Goal: Task Accomplishment & Management: Manage account settings

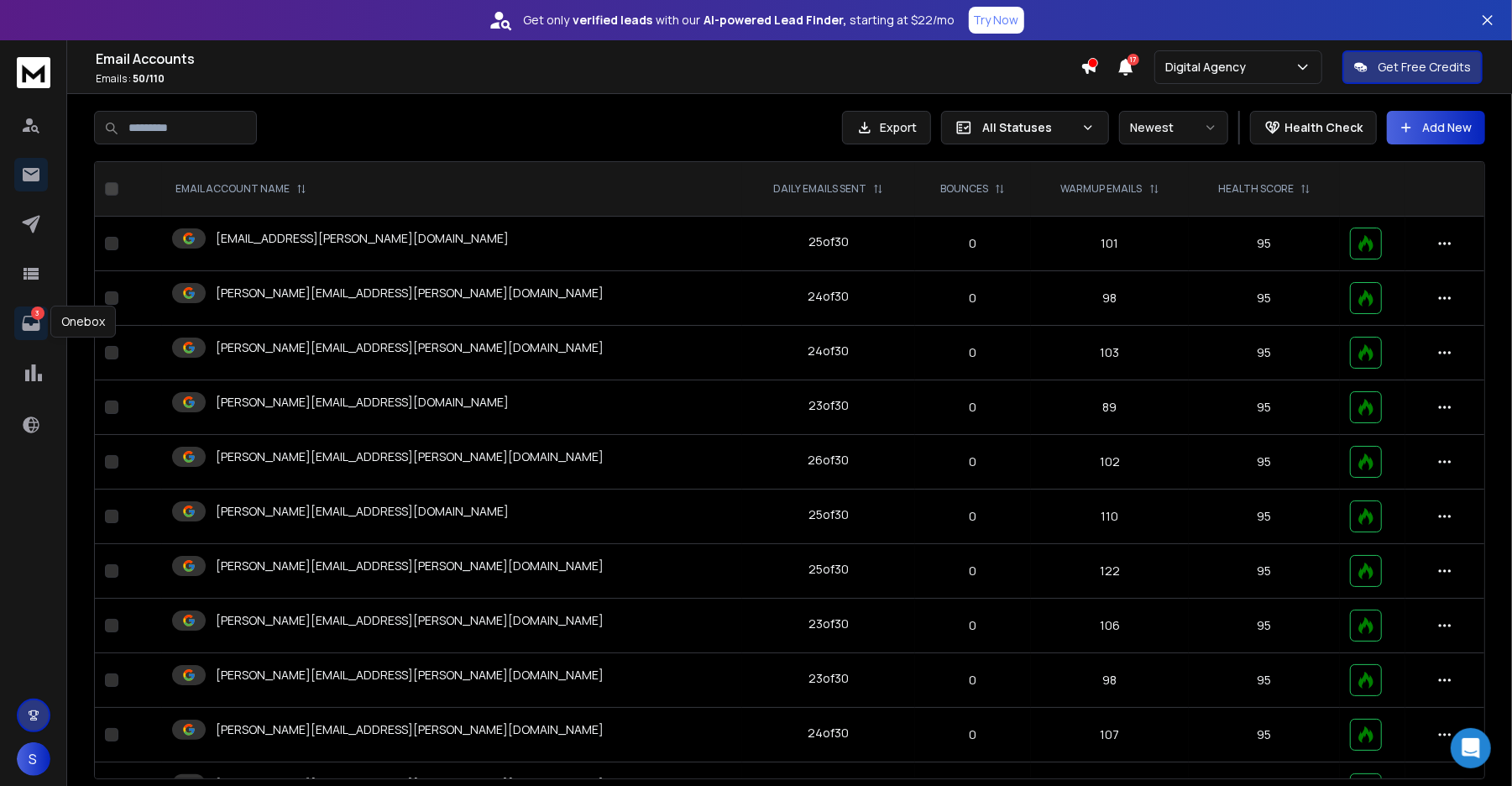
click at [25, 306] on link "3" at bounding box center [31, 323] width 33 height 33
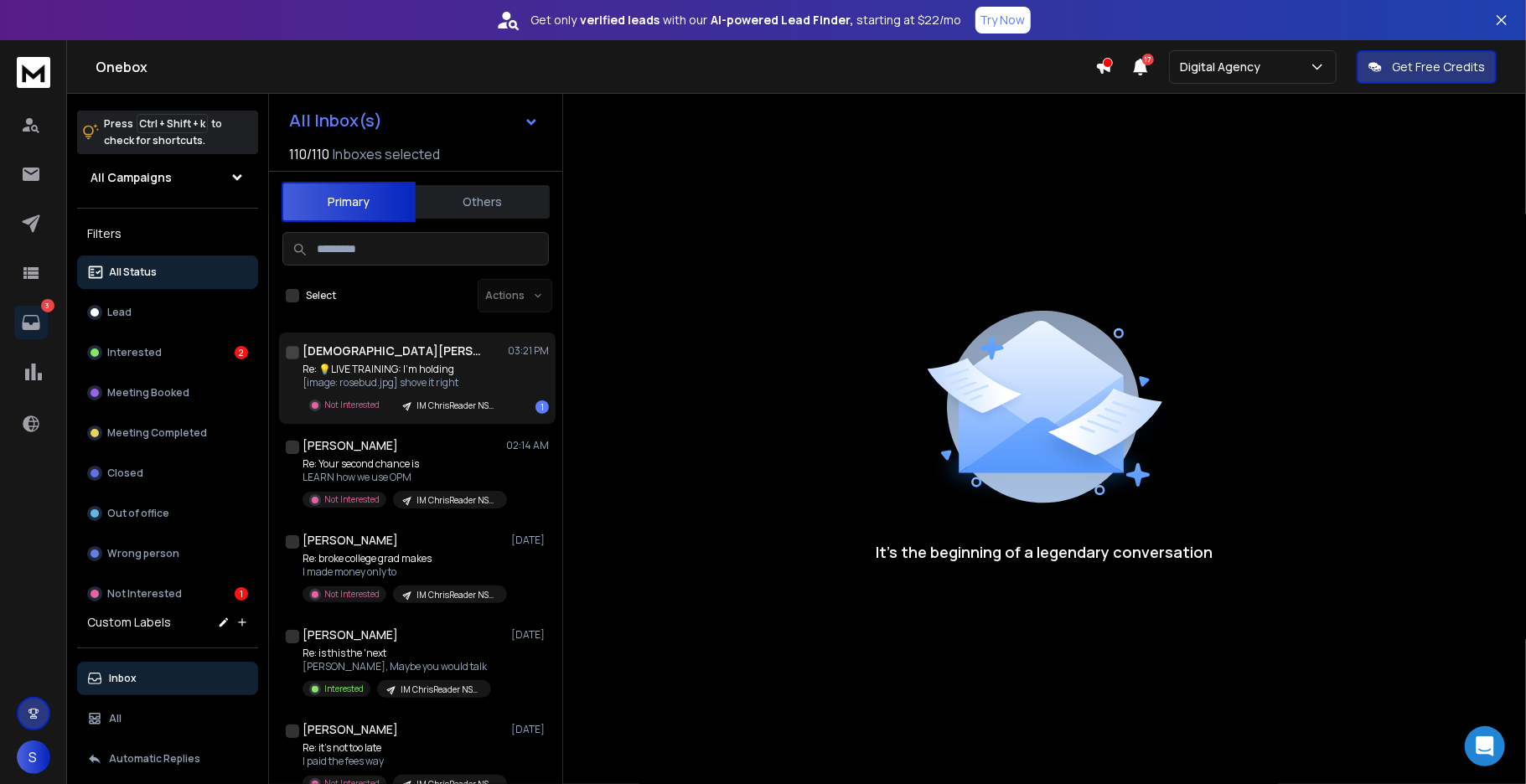
click at [423, 377] on p "[image: rosebud.jpg] shove it right" at bounding box center [403, 382] width 201 height 13
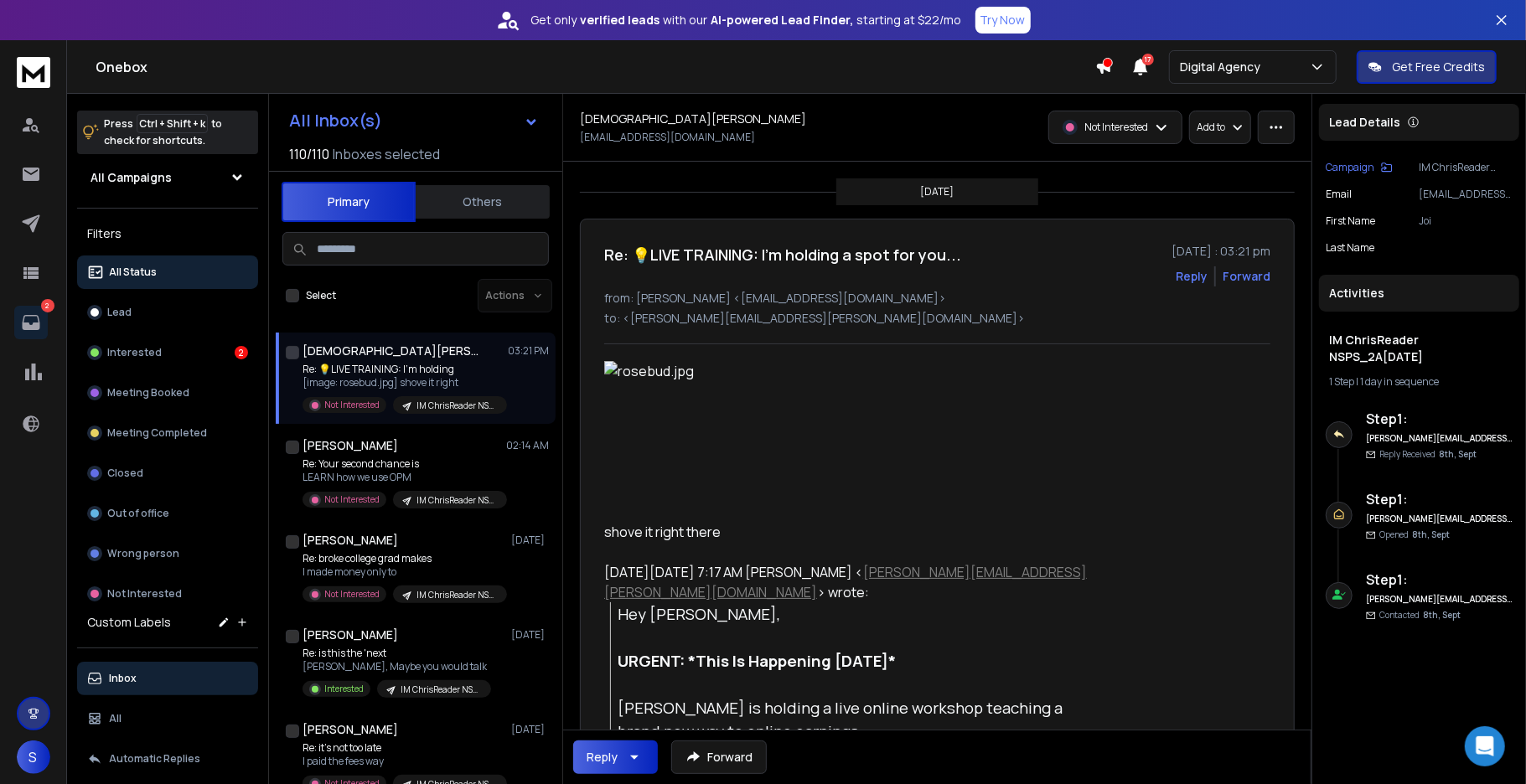
click at [1281, 132] on icon "button" at bounding box center [1275, 127] width 15 height 15
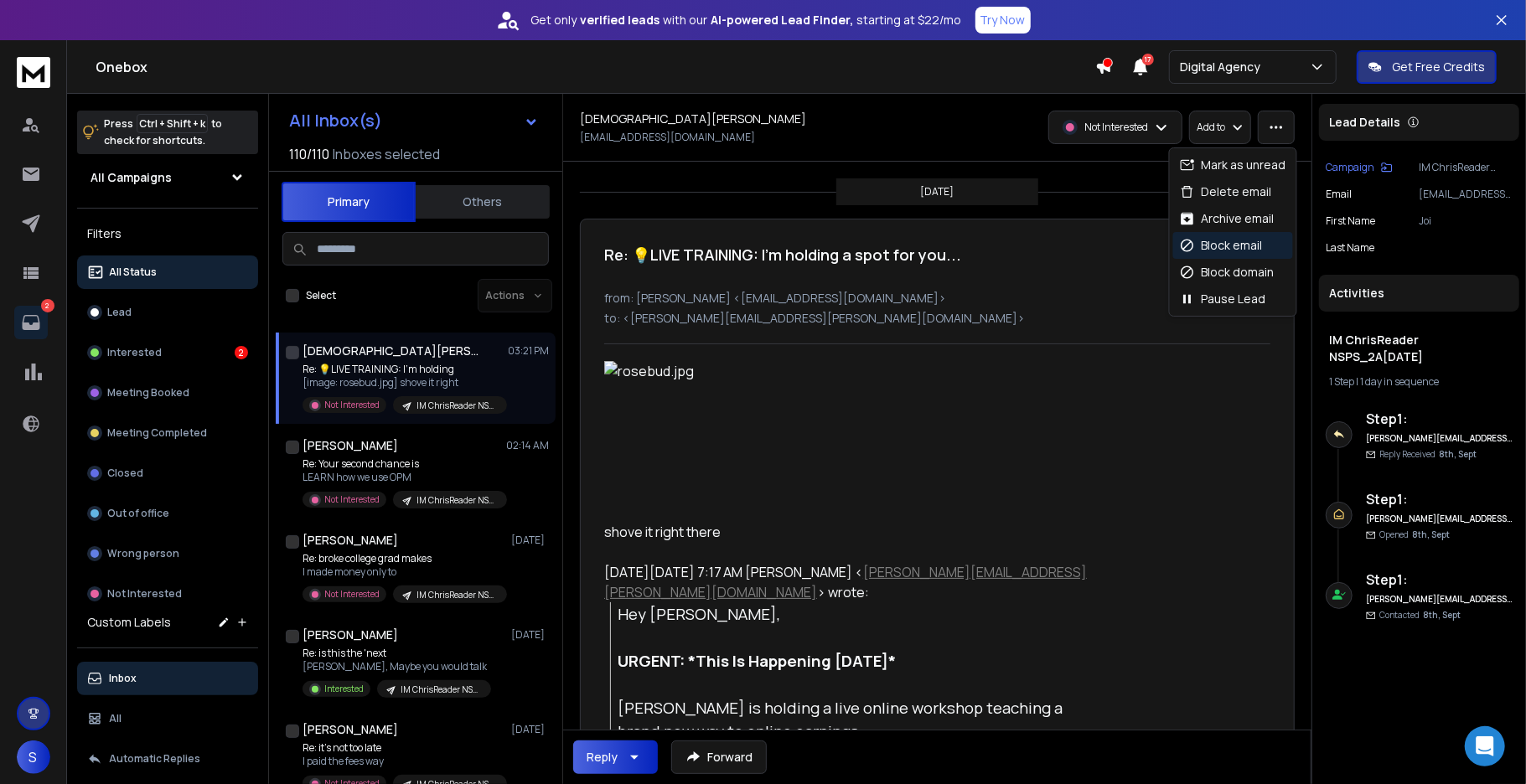
click at [1239, 251] on div "Block email" at bounding box center [1220, 244] width 83 height 17
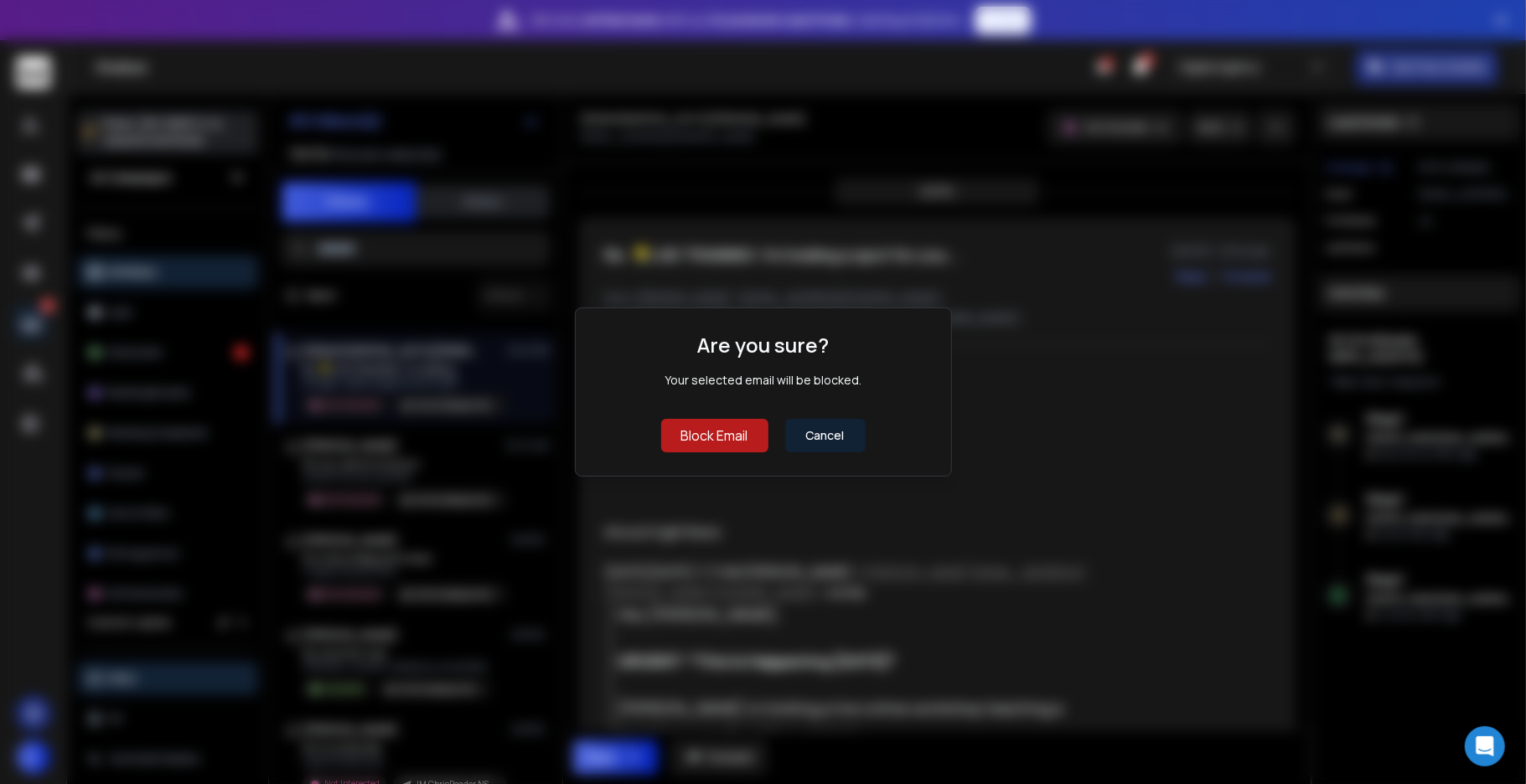
click at [708, 439] on button "Block Email" at bounding box center [715, 436] width 107 height 33
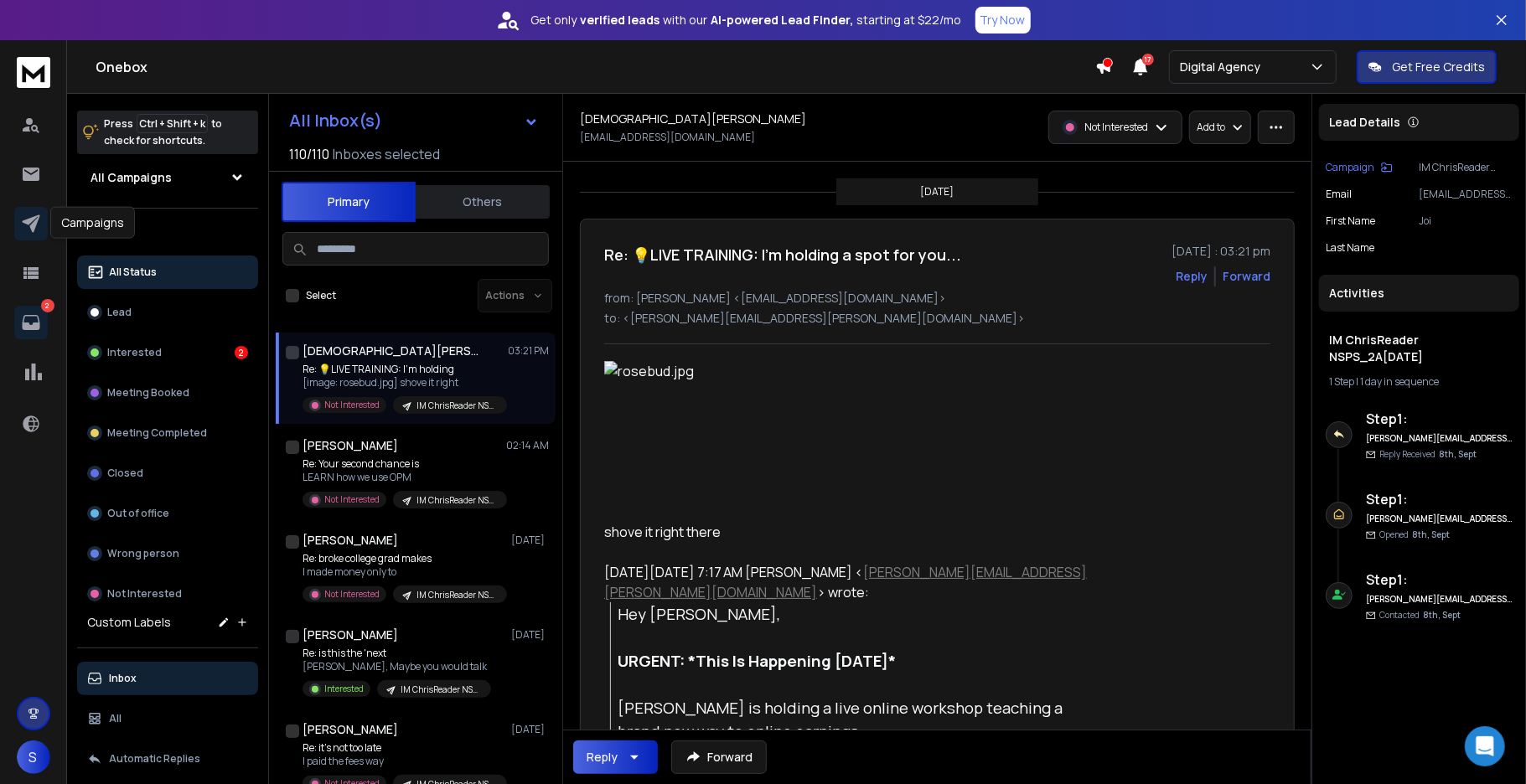
click at [37, 215] on icon at bounding box center [31, 224] width 17 height 17
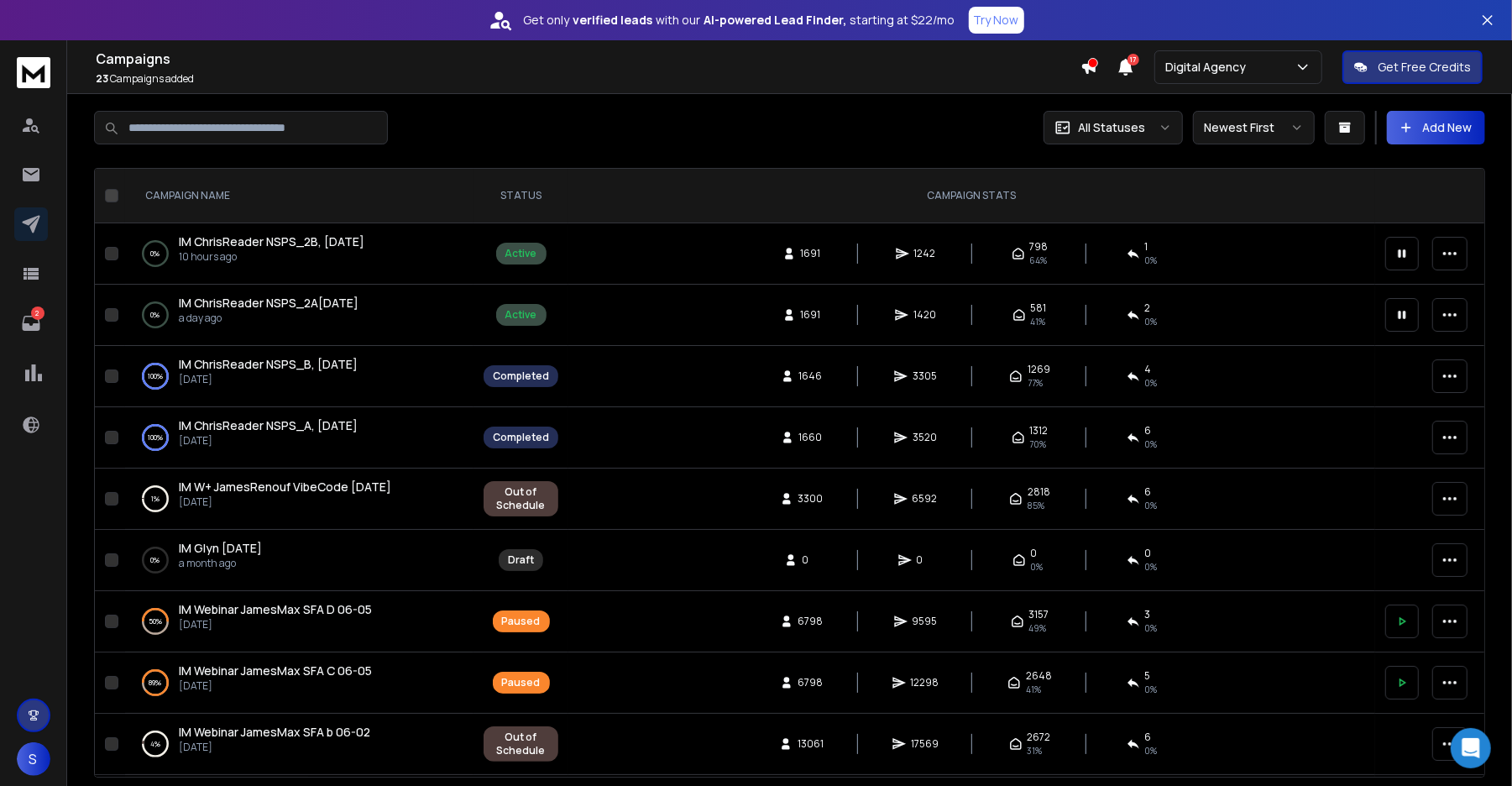
click at [600, 324] on div "1691 1420 581 41 % 2 0 %" at bounding box center [972, 314] width 787 height 27
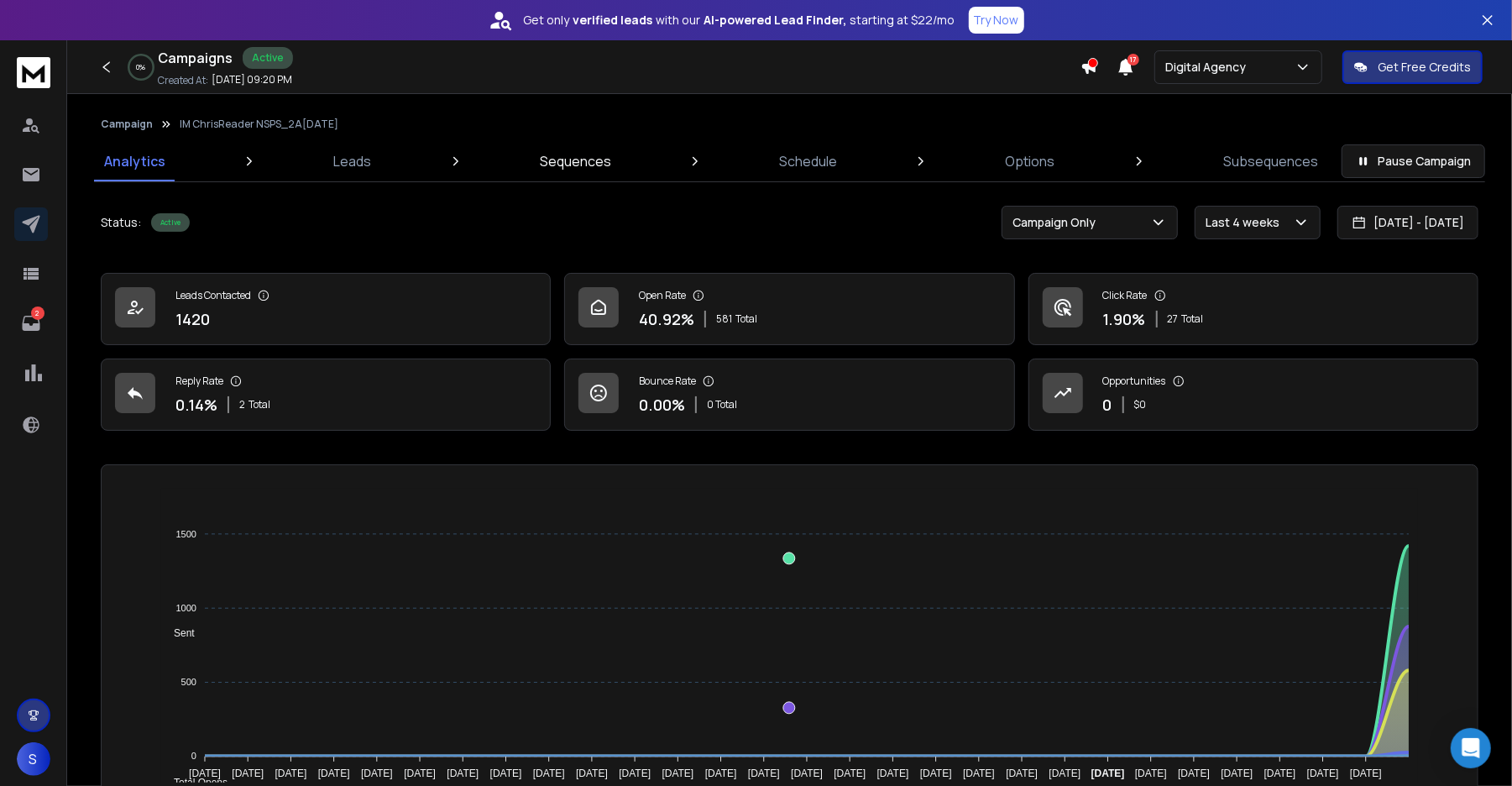
click at [548, 170] on p "Sequences" at bounding box center [576, 161] width 72 height 20
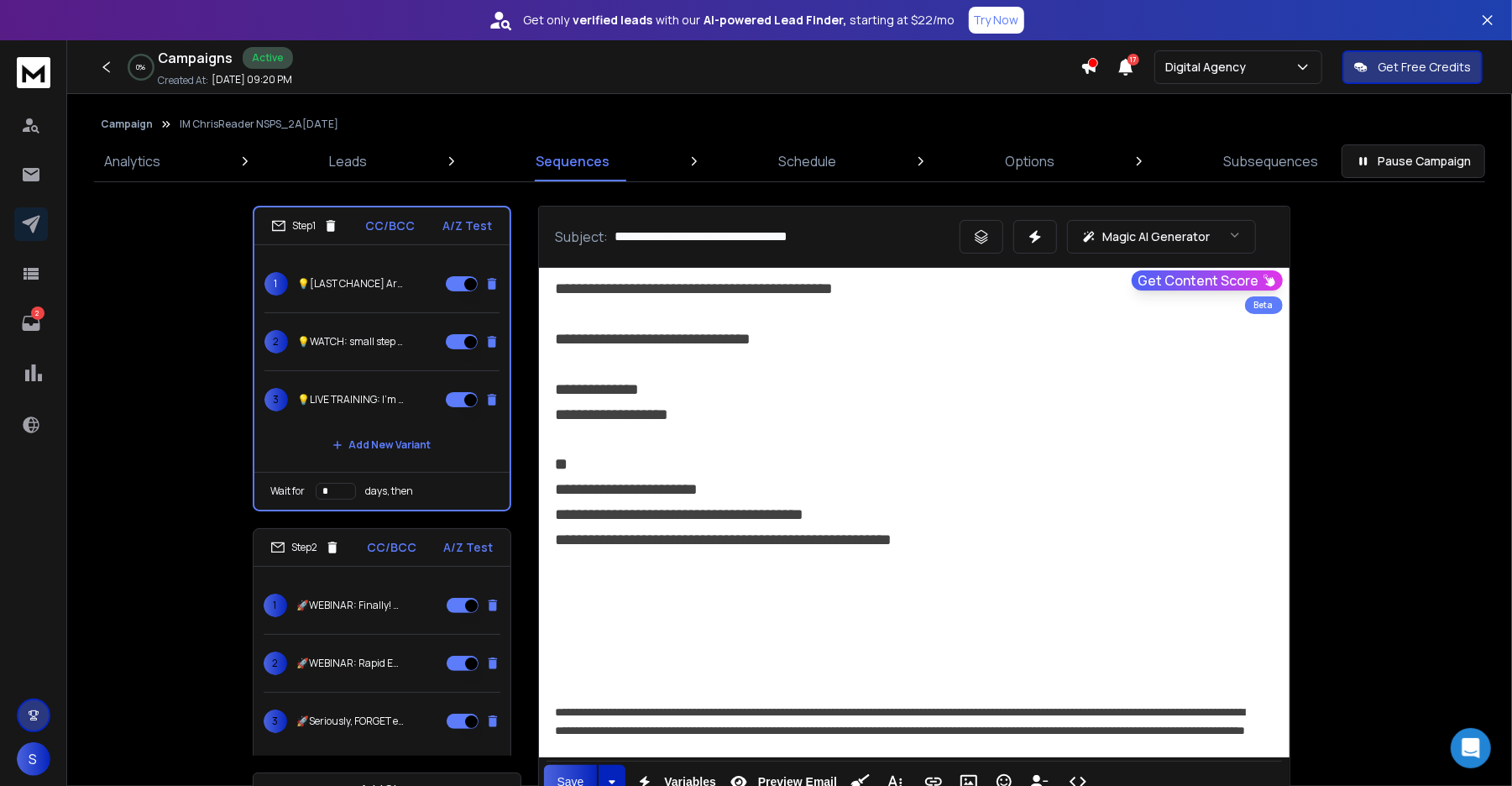
scroll to position [1231, 0]
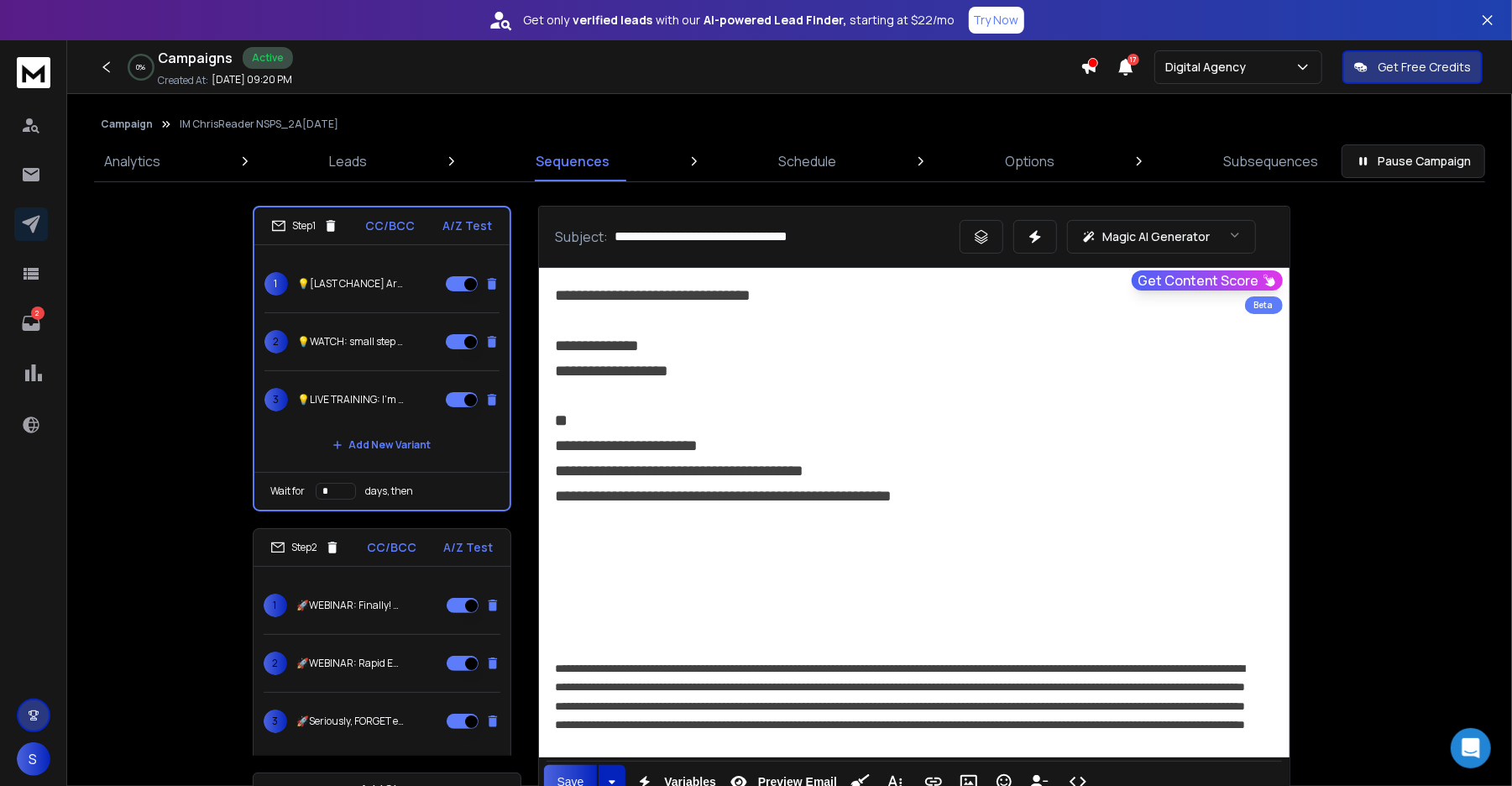
click at [374, 606] on p "🚀WEBINAR: Finally! A plan for beginners" at bounding box center [351, 605] width 108 height 13
type input "**********"
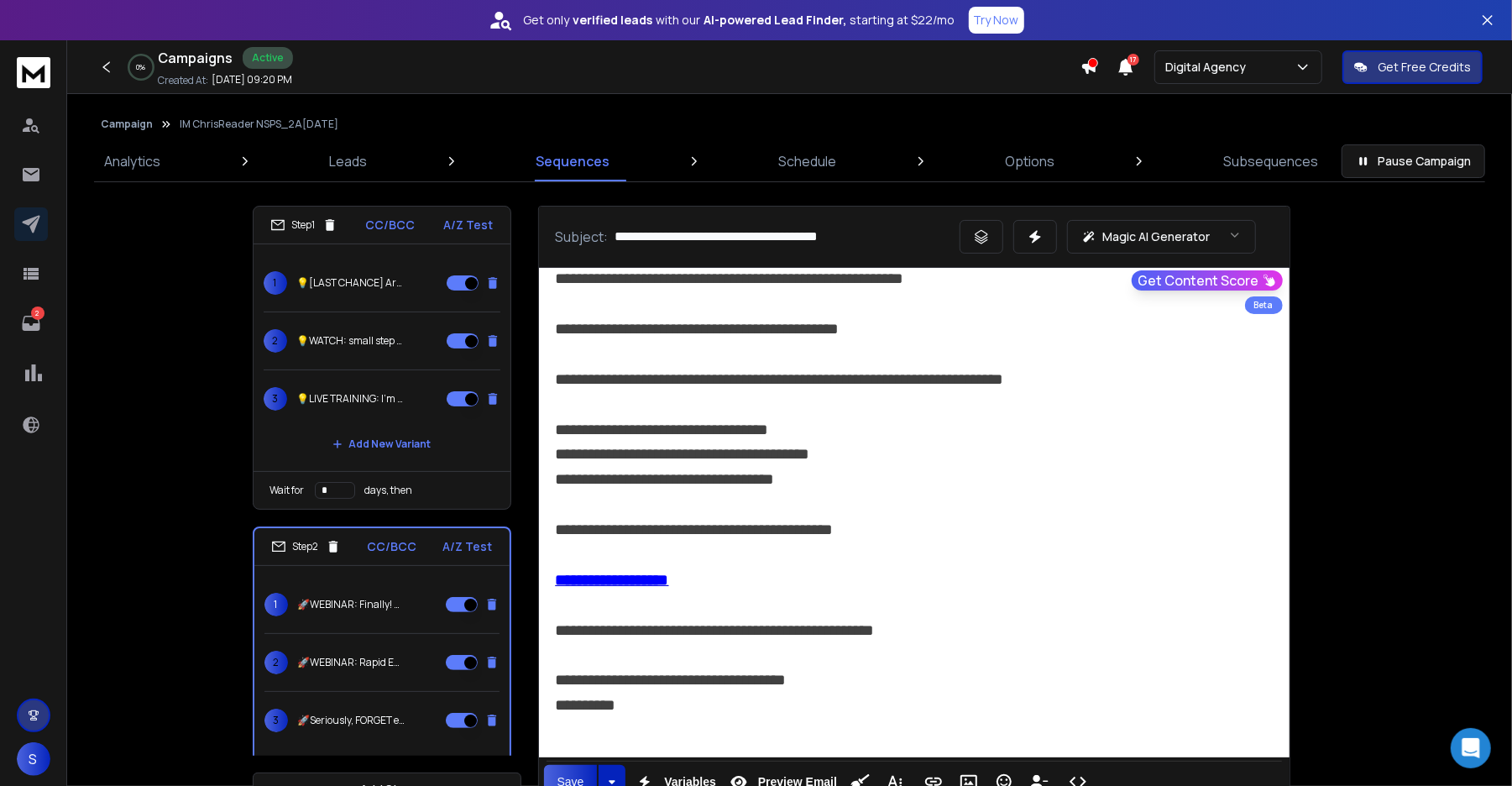
scroll to position [783, 0]
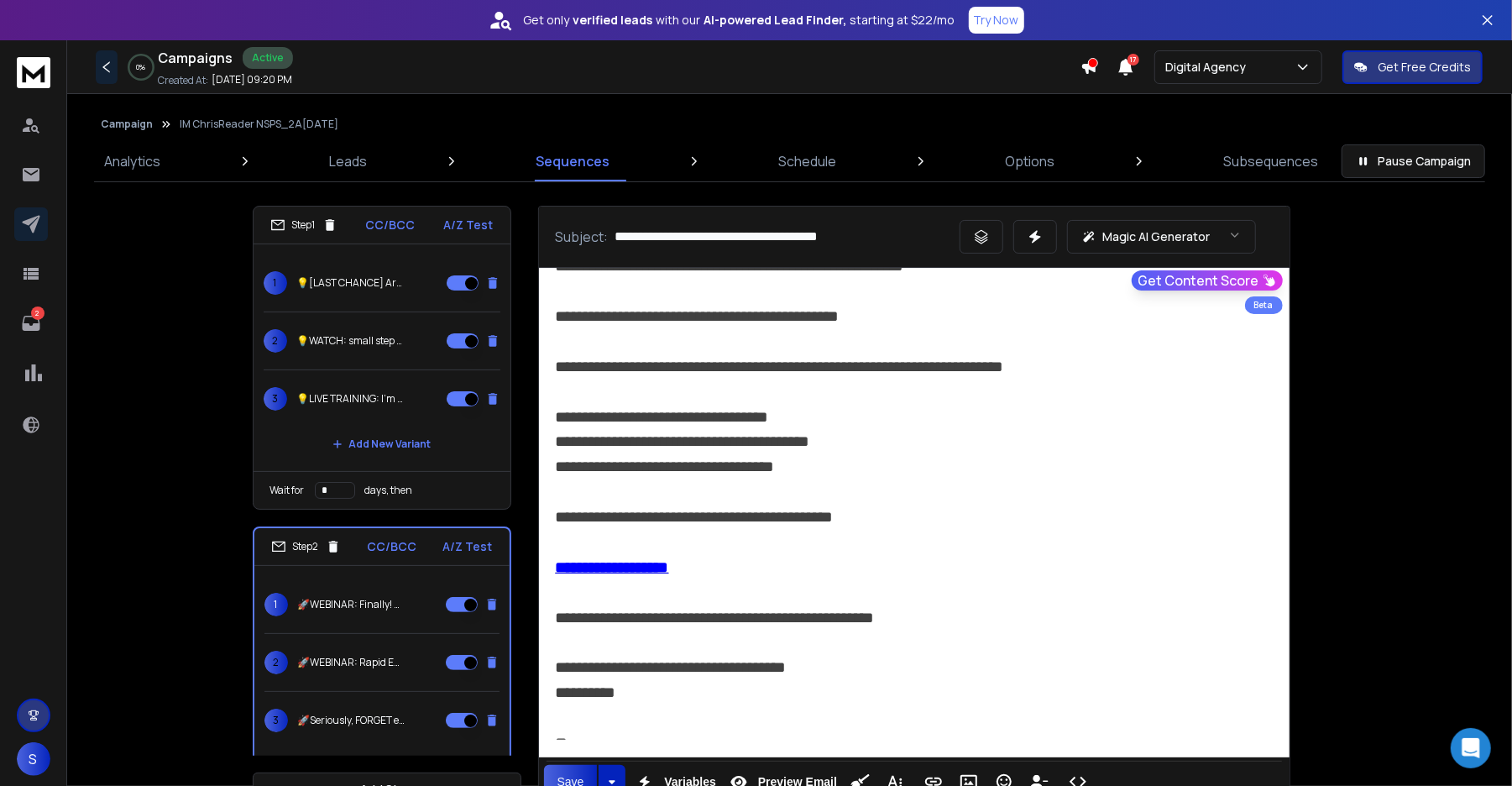
click at [111, 69] on icon at bounding box center [106, 67] width 15 height 15
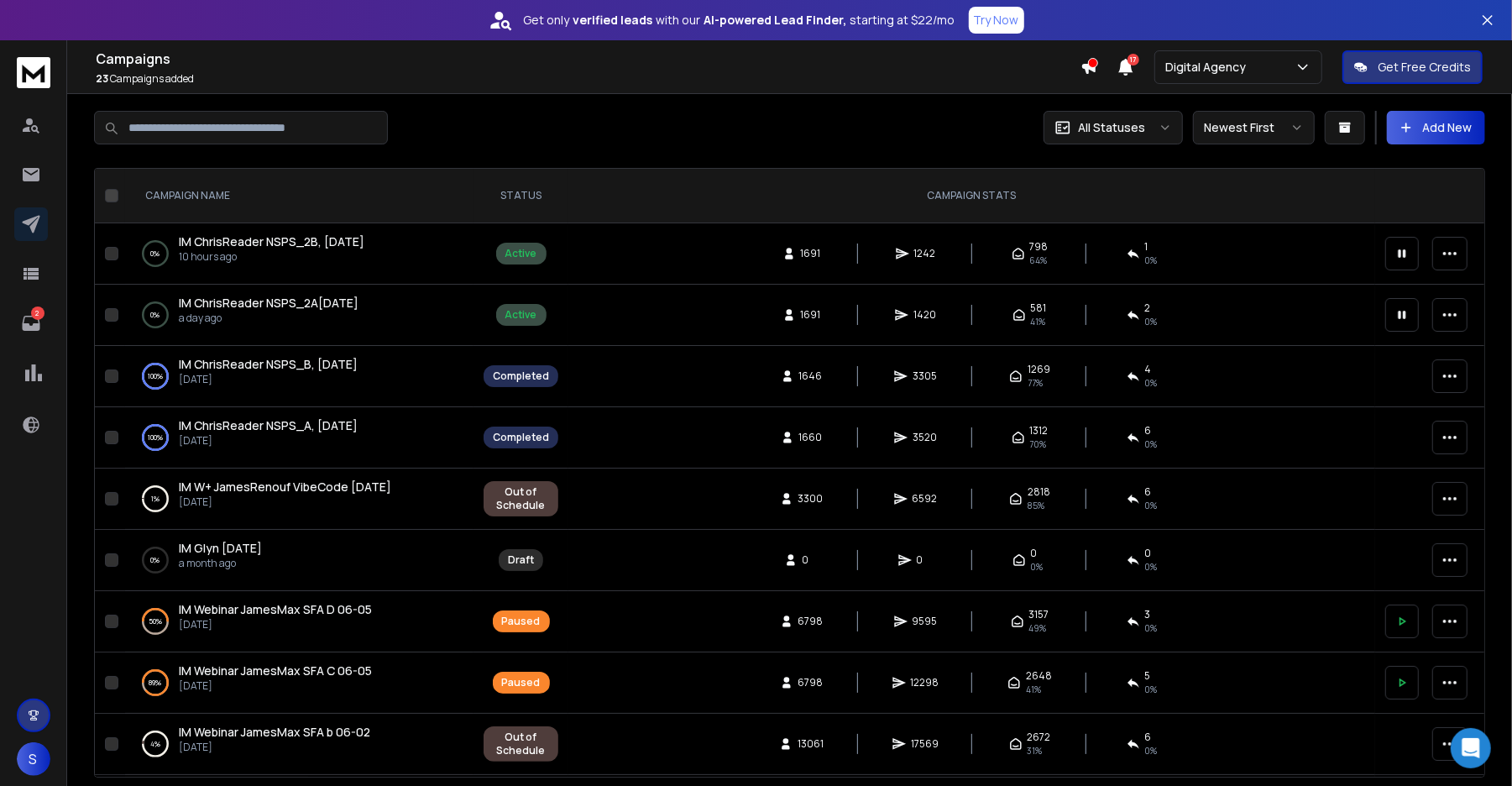
click at [262, 312] on p "a day ago" at bounding box center [268, 318] width 179 height 13
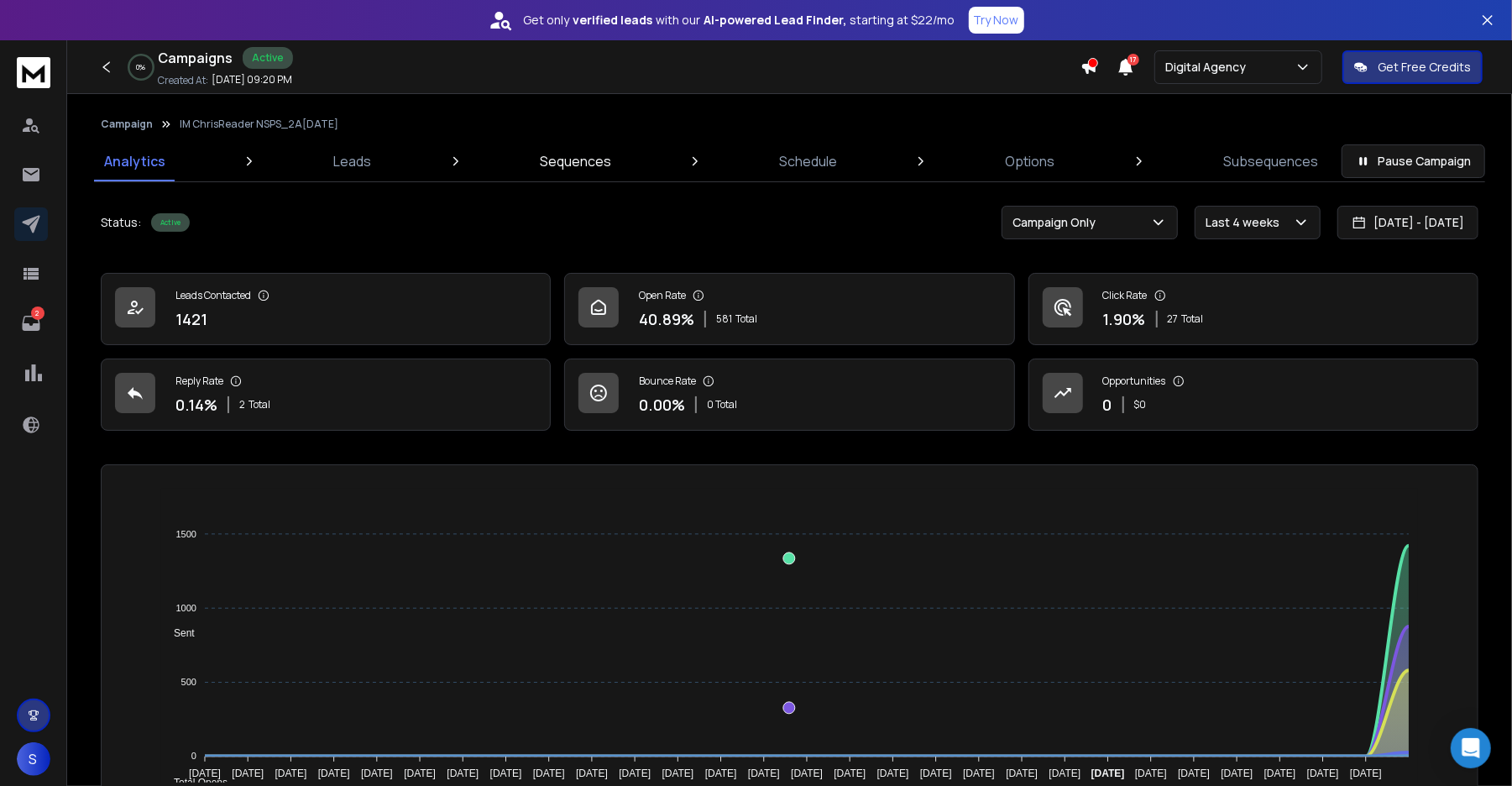
click at [563, 165] on p "Sequences" at bounding box center [576, 161] width 72 height 20
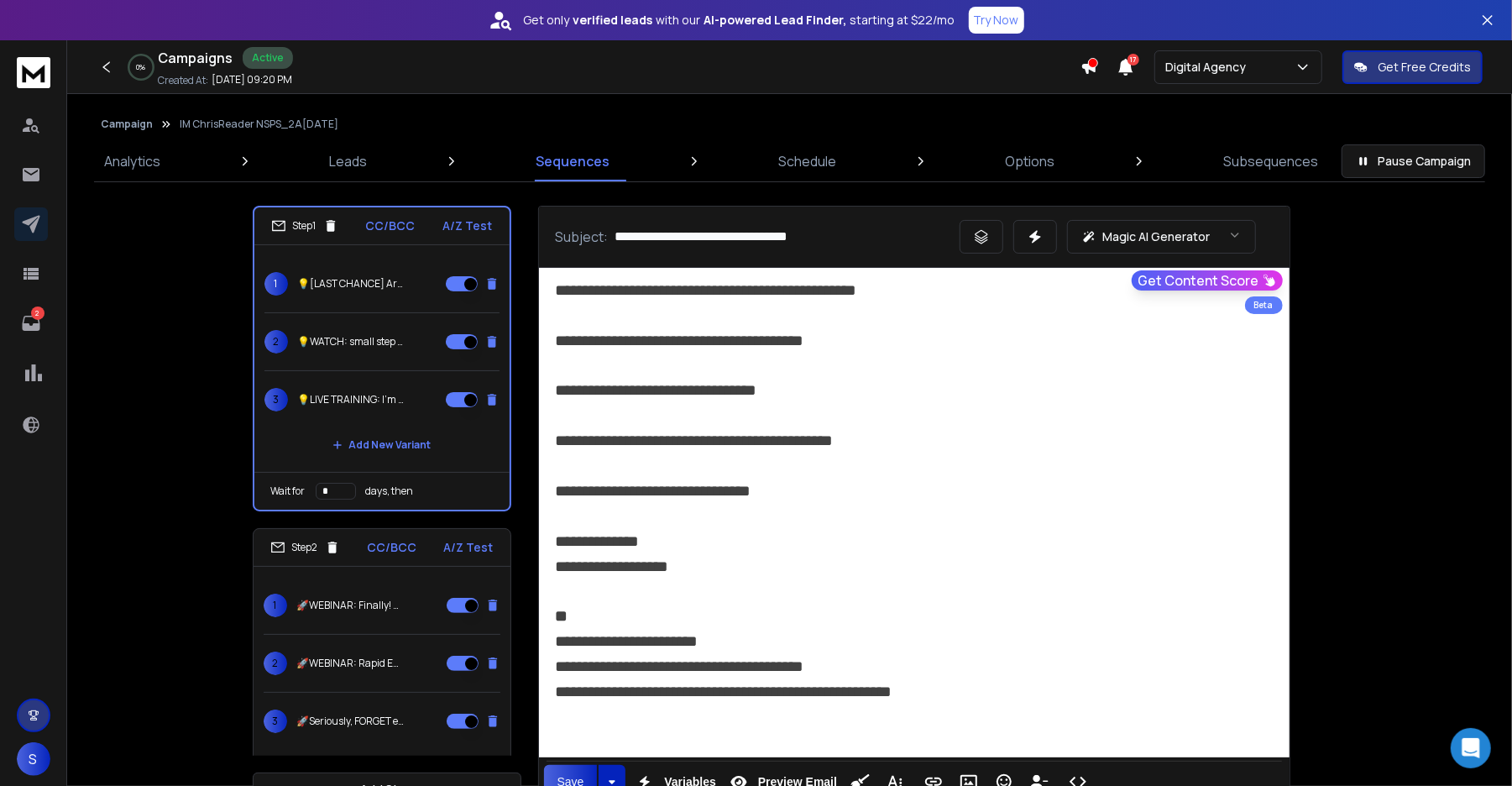
scroll to position [1119, 0]
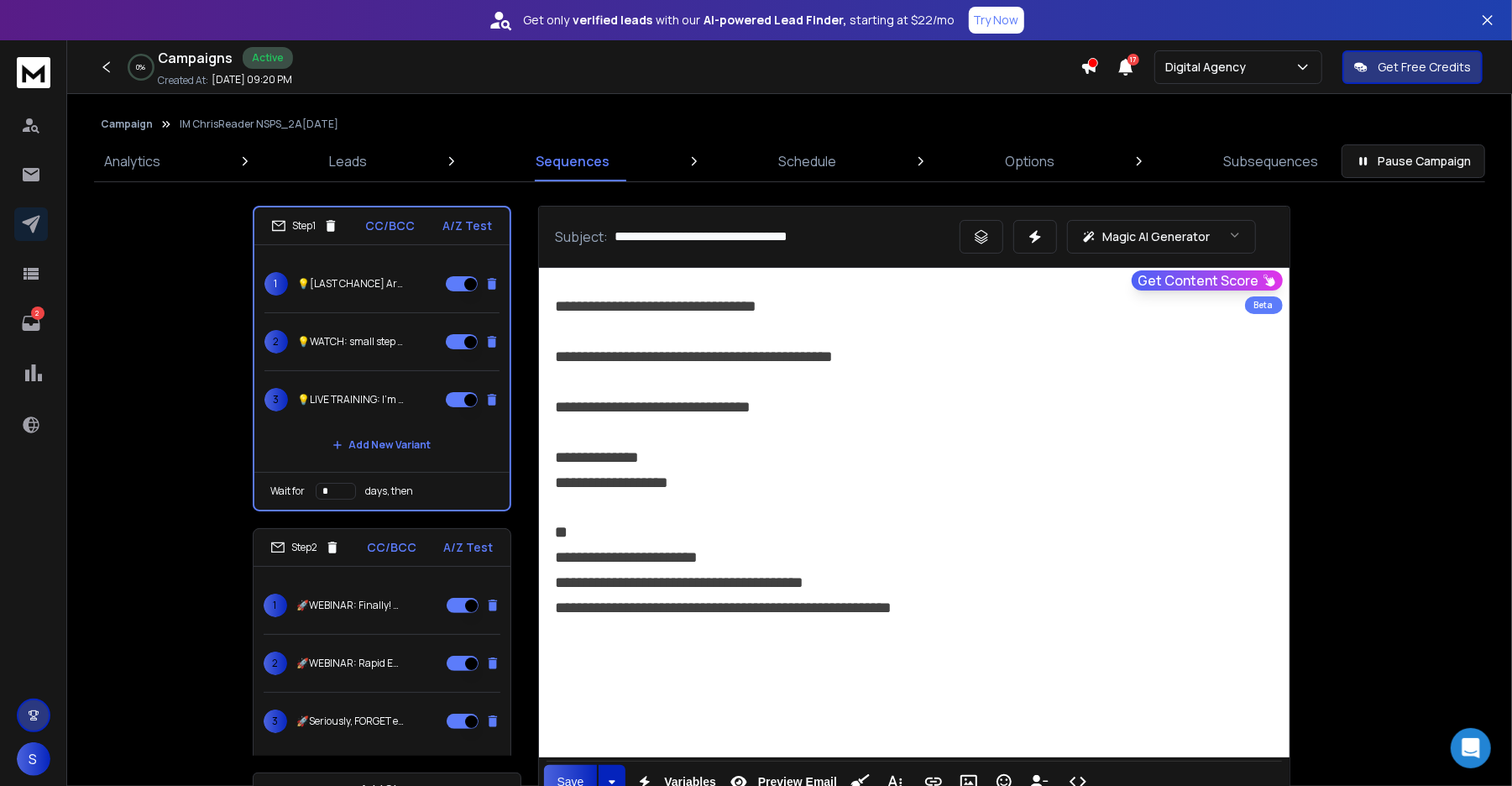
click at [358, 613] on div "1 🚀WEBINAR: Finally! A plan for beginners" at bounding box center [334, 605] width 141 height 24
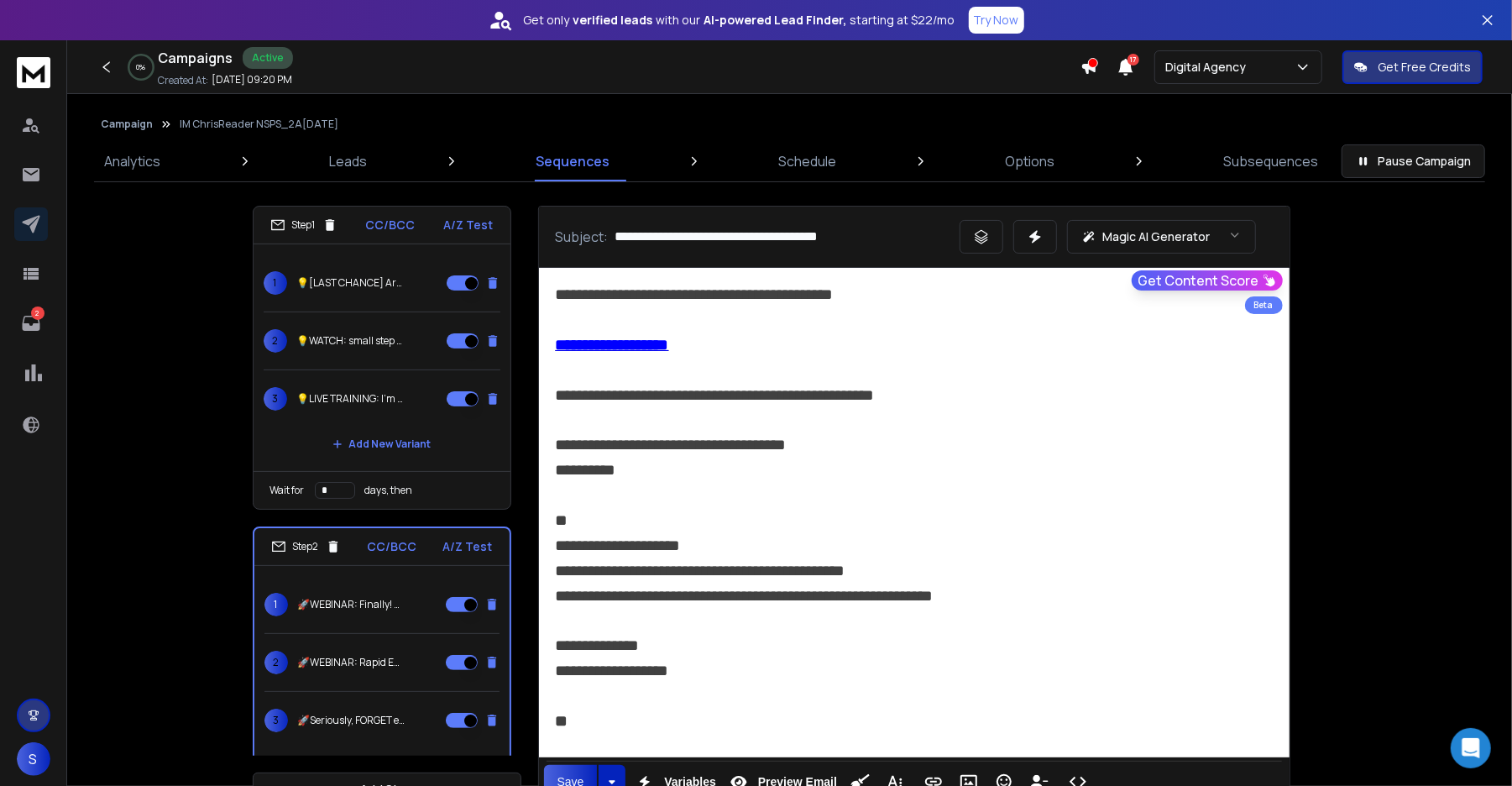
scroll to position [1007, 0]
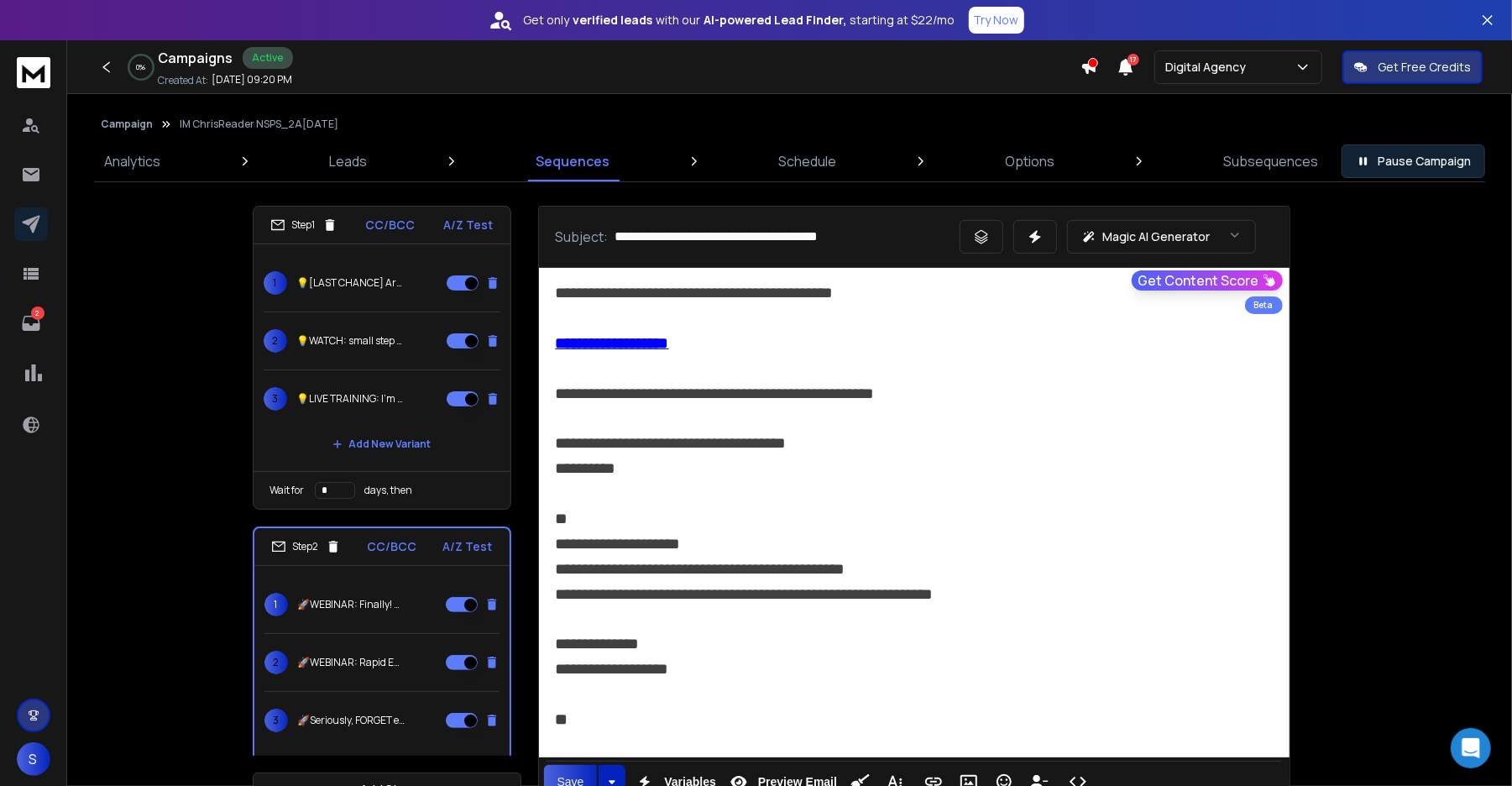
click at [1375, 162] on button "Pause Campaign" at bounding box center [1414, 161] width 144 height 33
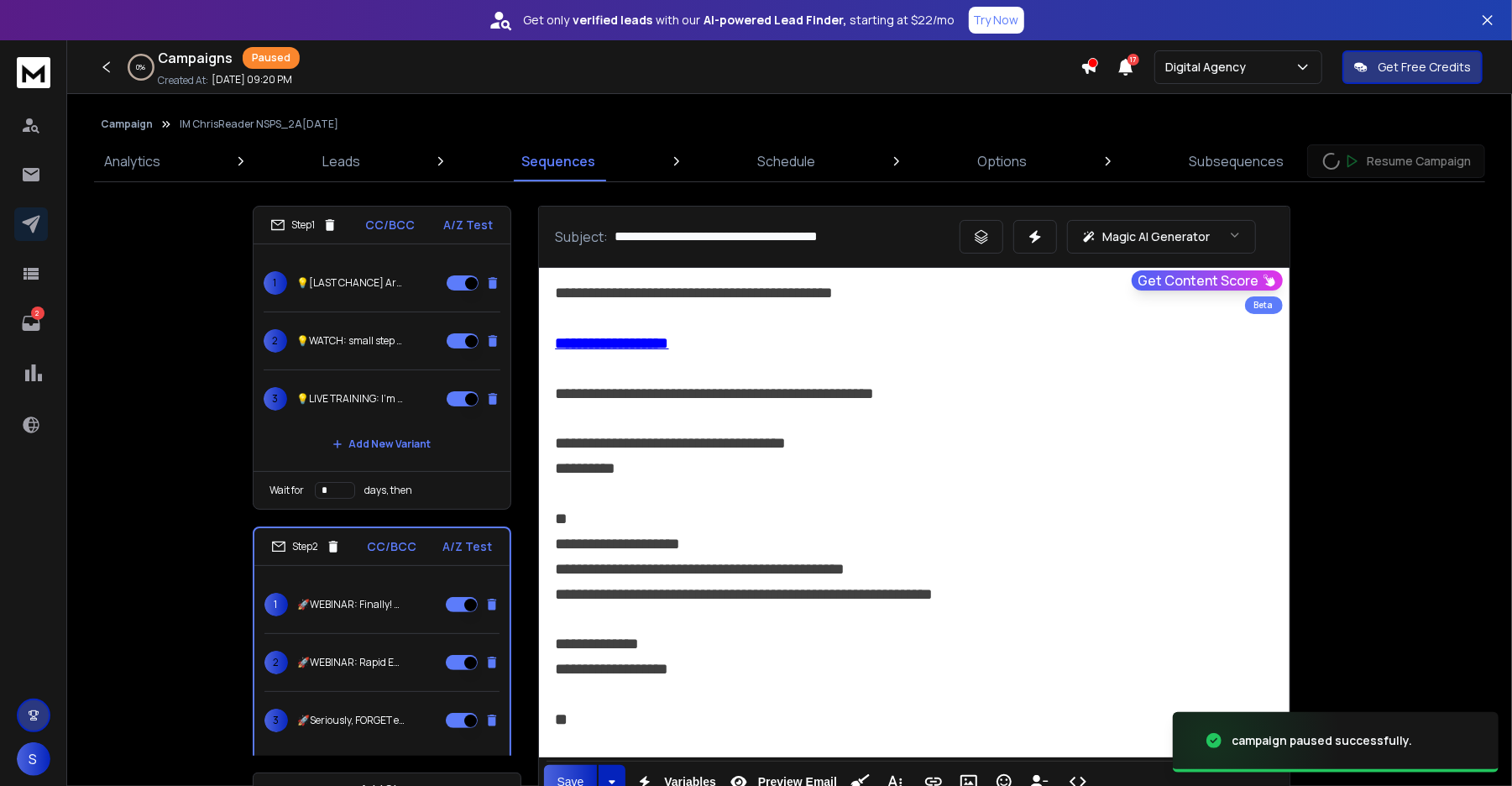
click at [380, 395] on p "💡LIVE TRAINING: I'm holding a spot for you..." at bounding box center [351, 398] width 108 height 13
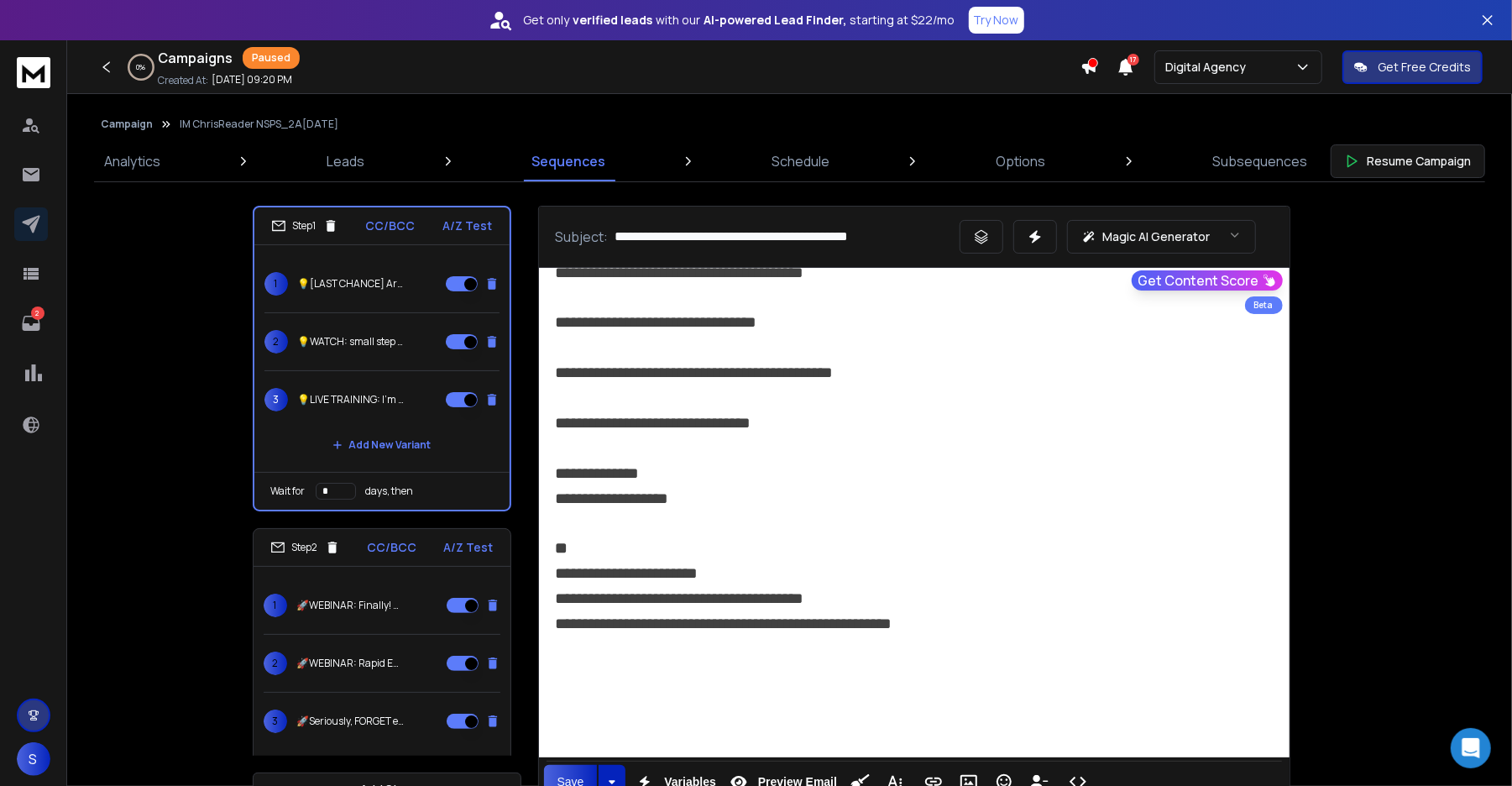
scroll to position [1231, 0]
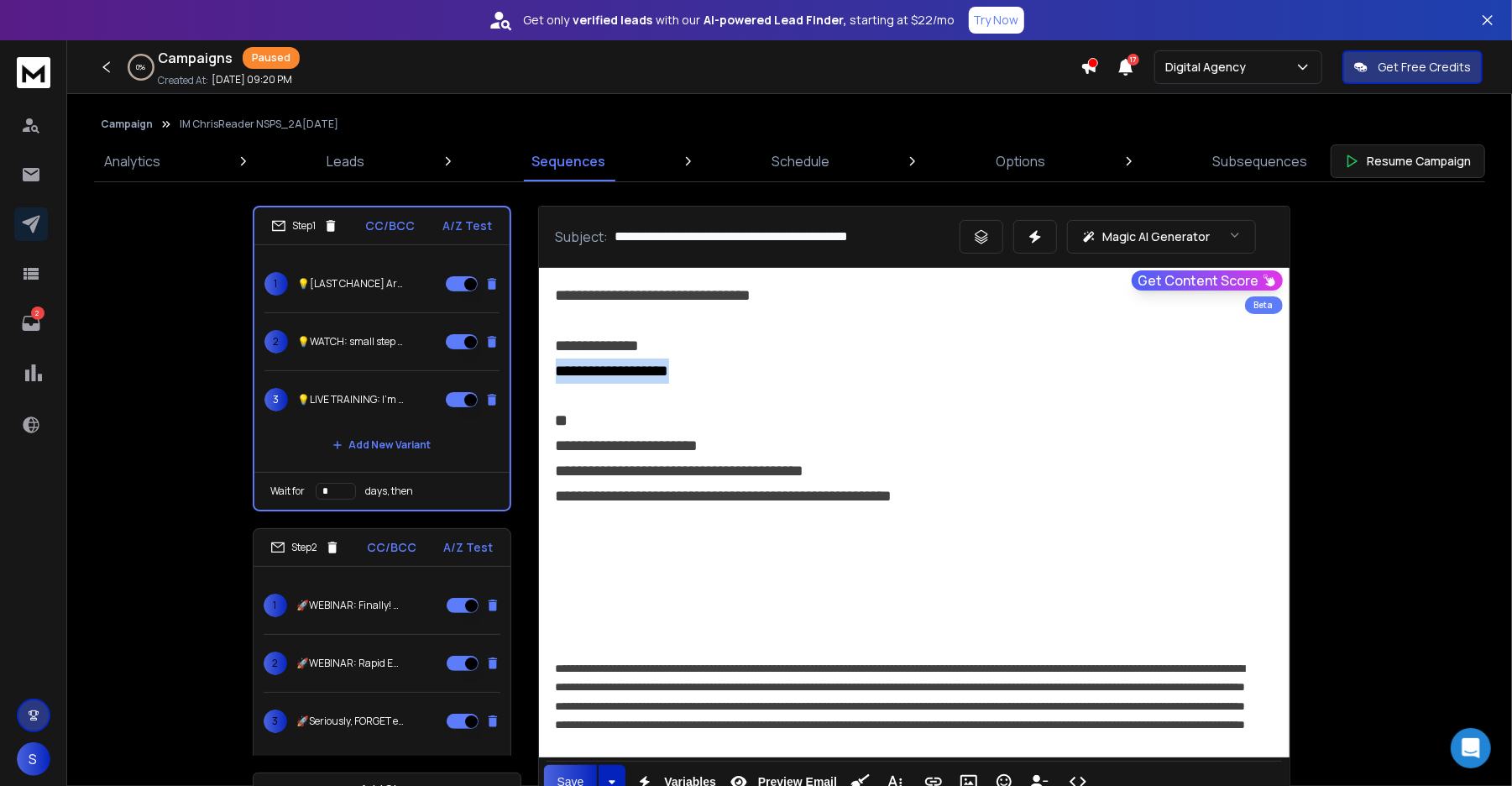
drag, startPoint x: 703, startPoint y: 370, endPoint x: 552, endPoint y: 370, distance: 151.0
click at [552, 370] on div "**********" at bounding box center [914, 503] width 749 height 472
copy div "**********"
click at [374, 607] on p "🚀WEBINAR: Finally! A plan for beginners" at bounding box center [351, 605] width 108 height 13
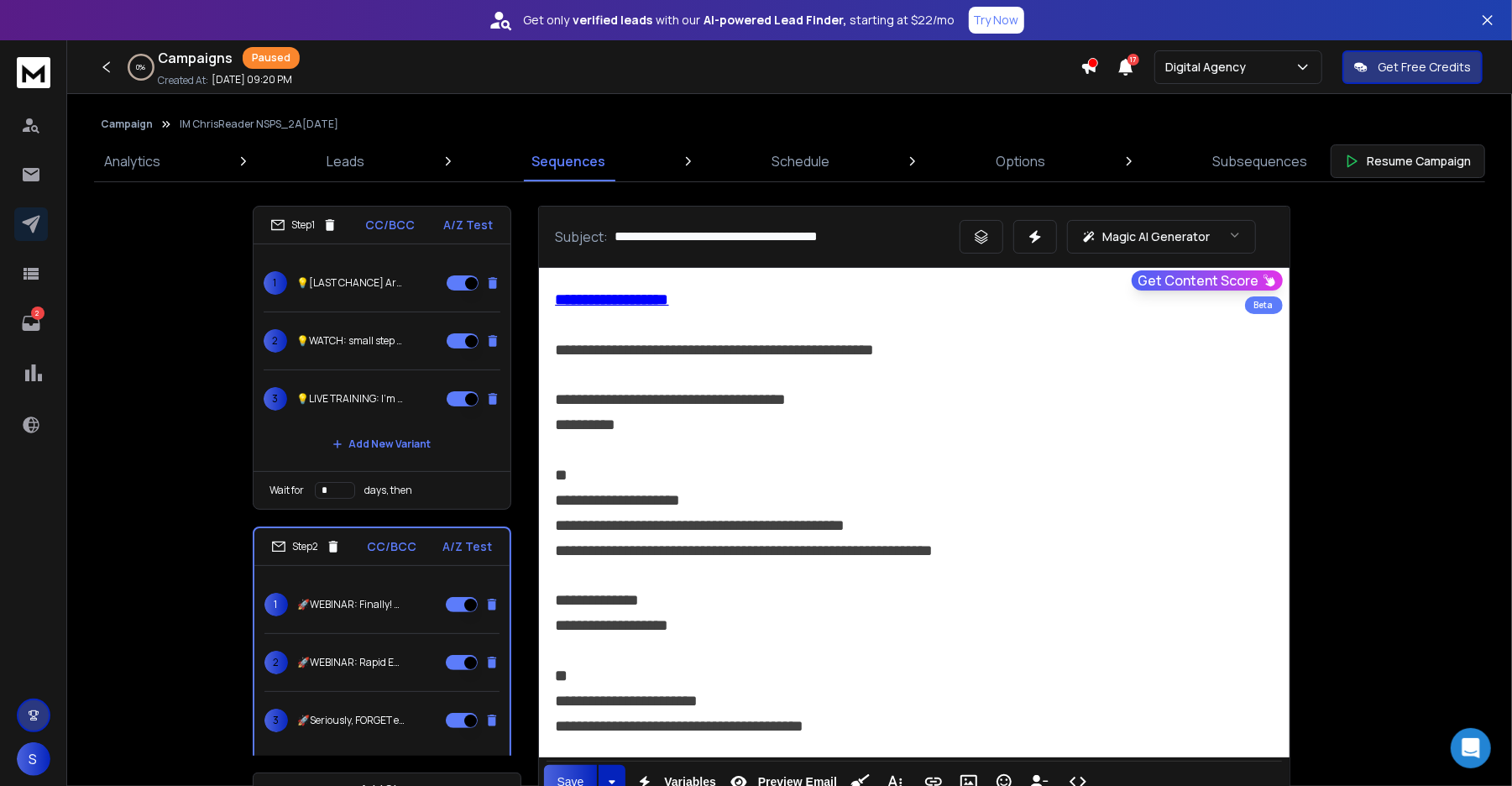
scroll to position [1119, 0]
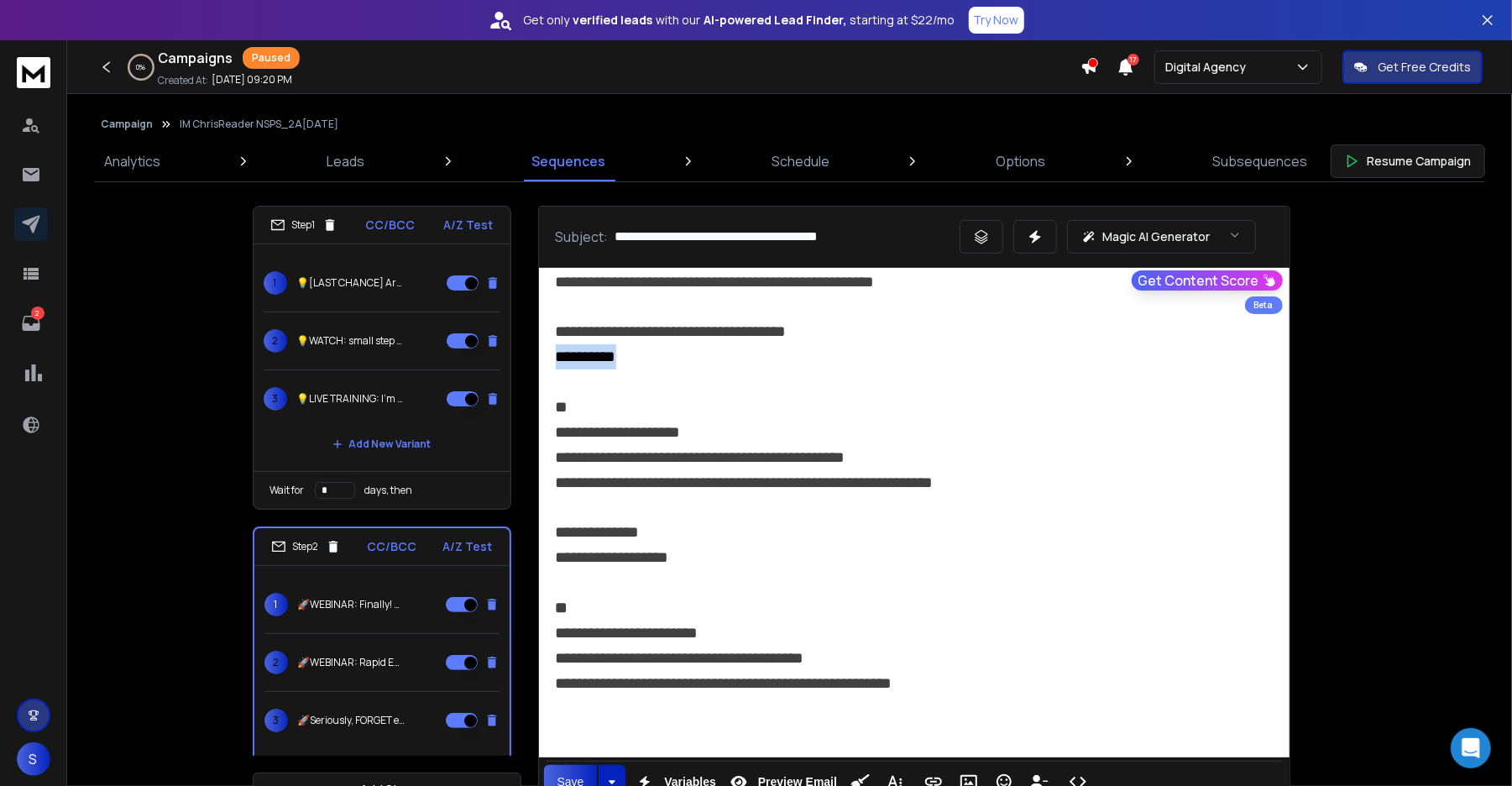
drag, startPoint x: 642, startPoint y: 357, endPoint x: 559, endPoint y: 357, distance: 83.0
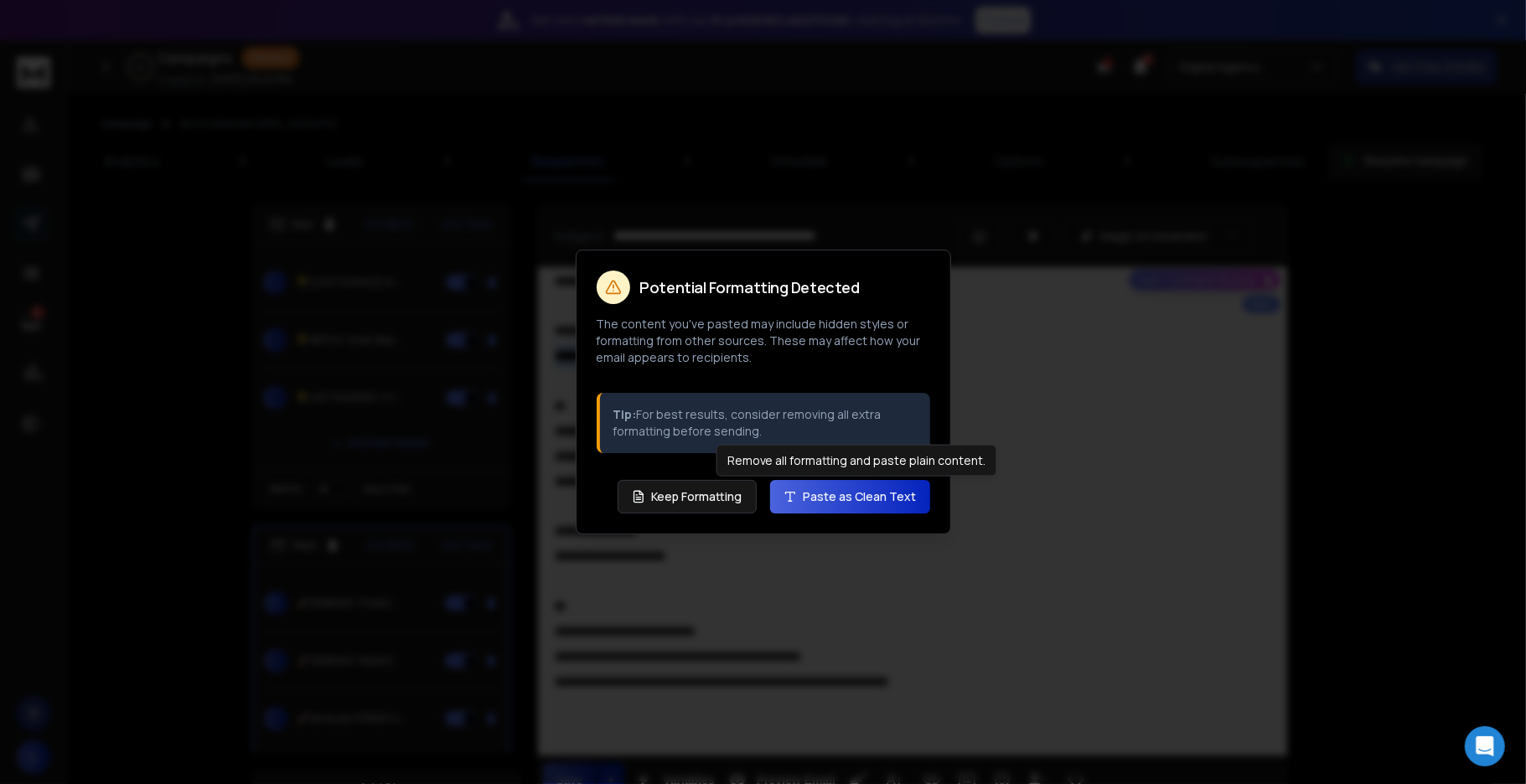
click at [832, 505] on button "Paste as Clean Text" at bounding box center [849, 497] width 160 height 33
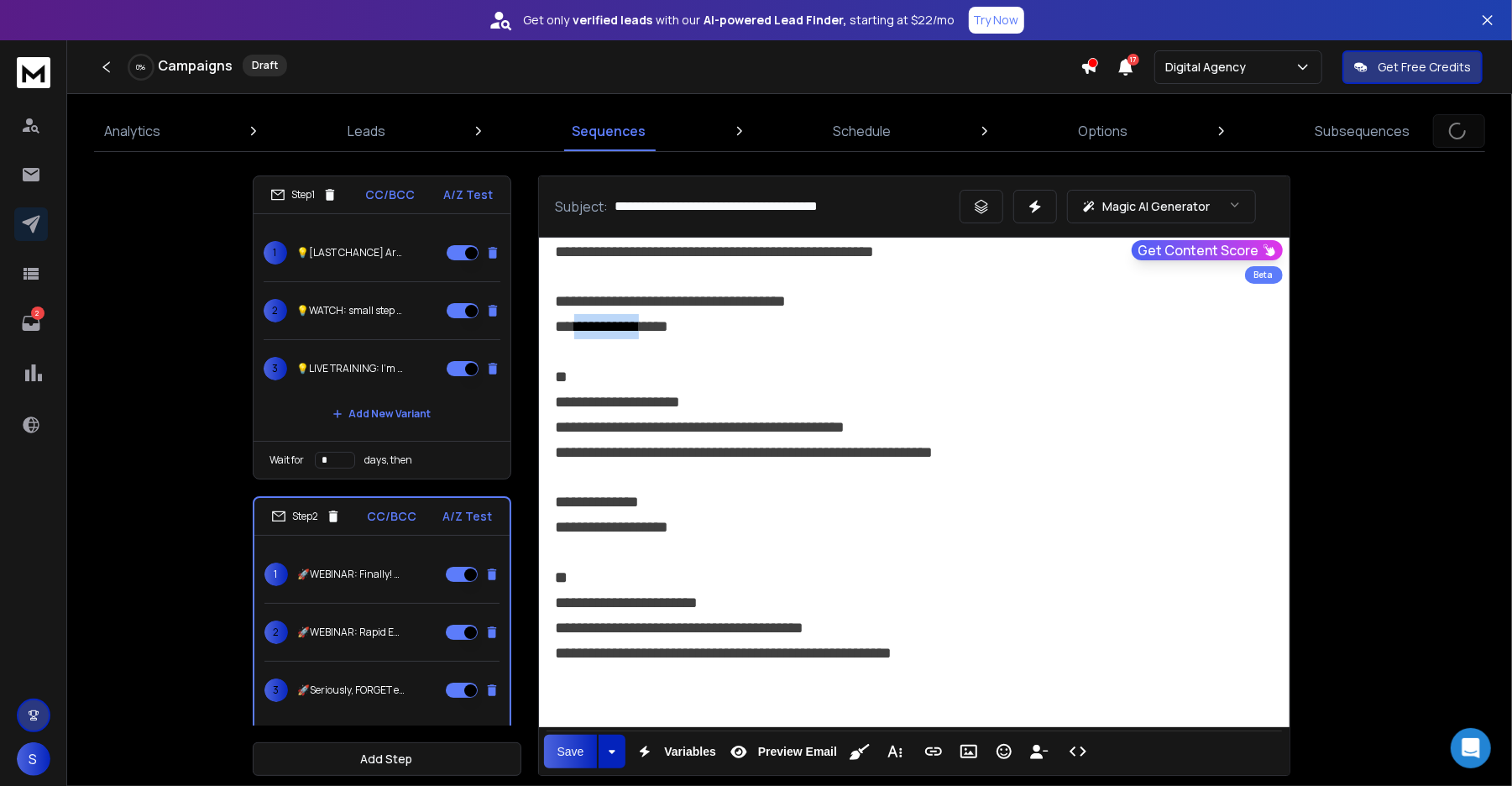
drag, startPoint x: 660, startPoint y: 320, endPoint x: 572, endPoint y: 319, distance: 88.0
click at [1079, 747] on icon "button" at bounding box center [1078, 751] width 20 height 20
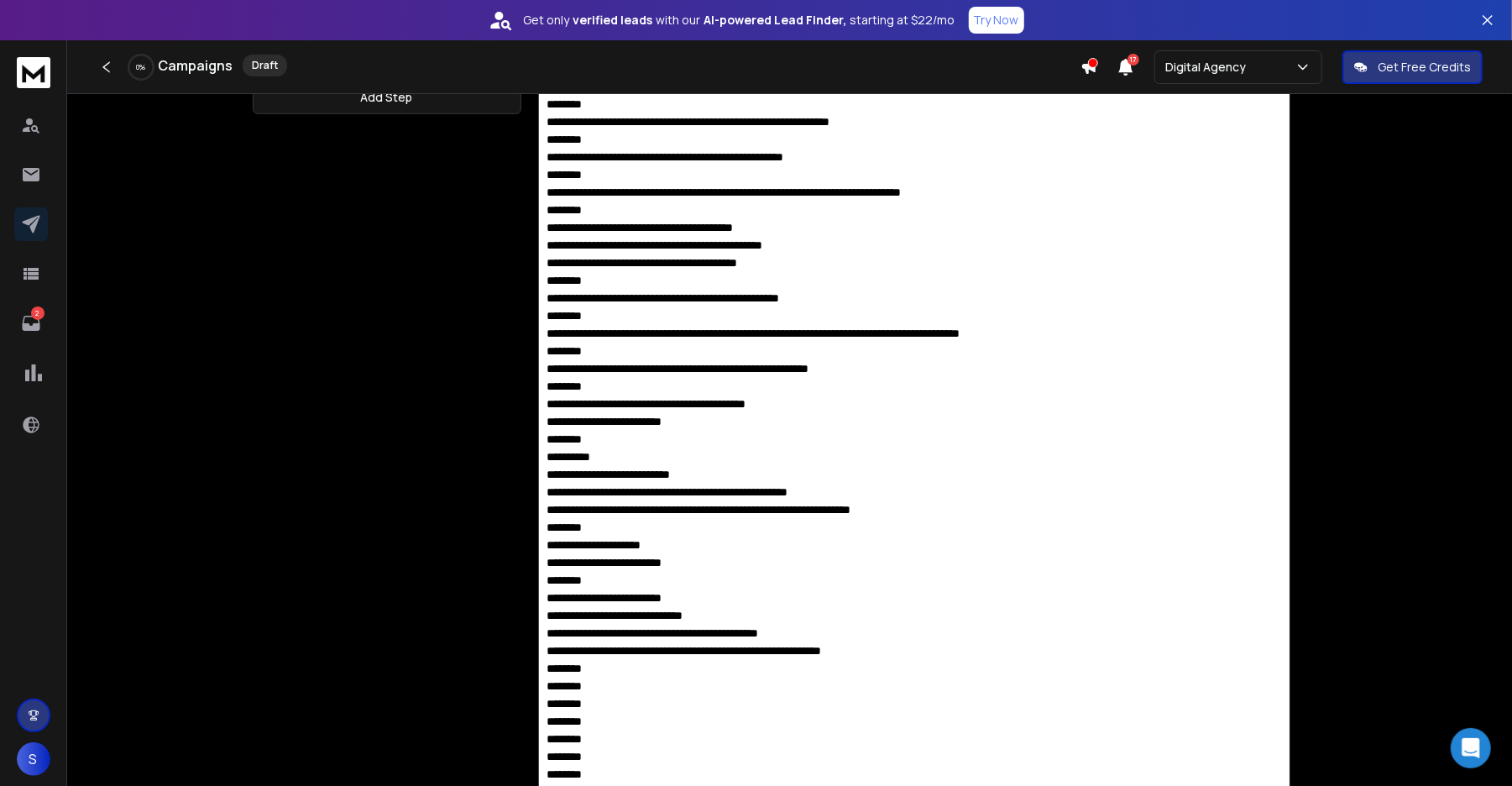
scroll to position [671, 0]
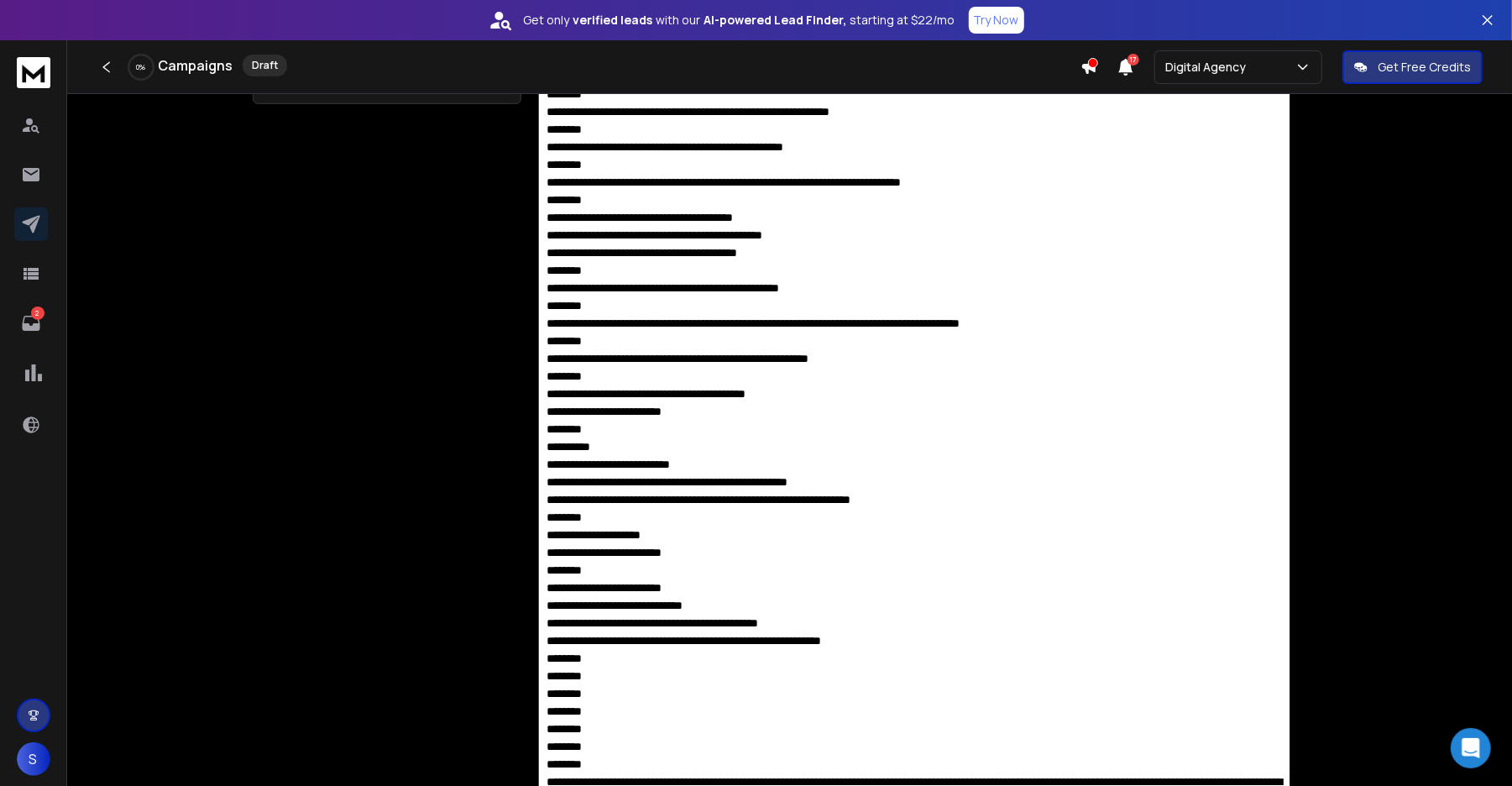
drag, startPoint x: 606, startPoint y: 432, endPoint x: 749, endPoint y: 430, distance: 143.0
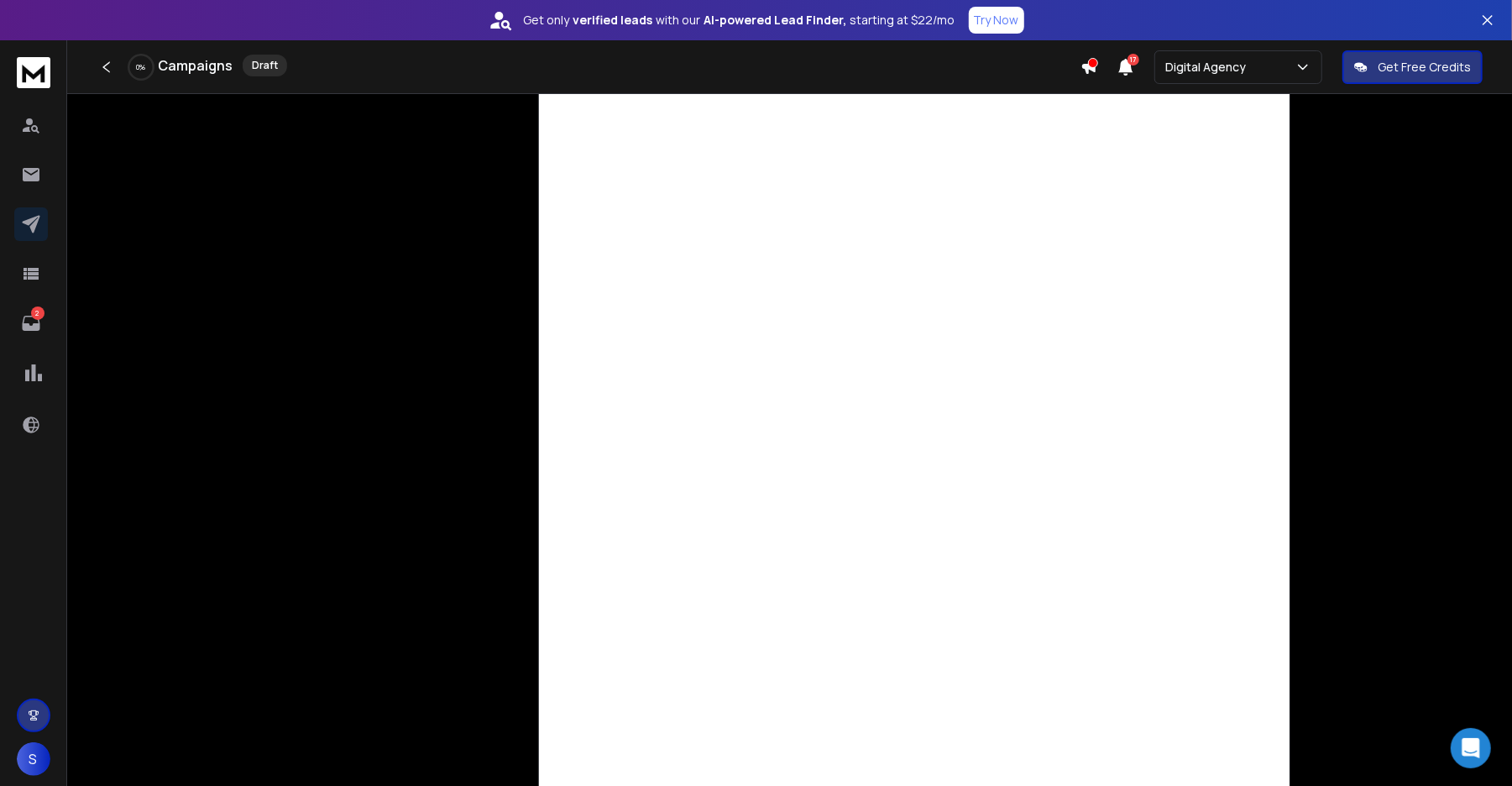
scroll to position [5077, 0]
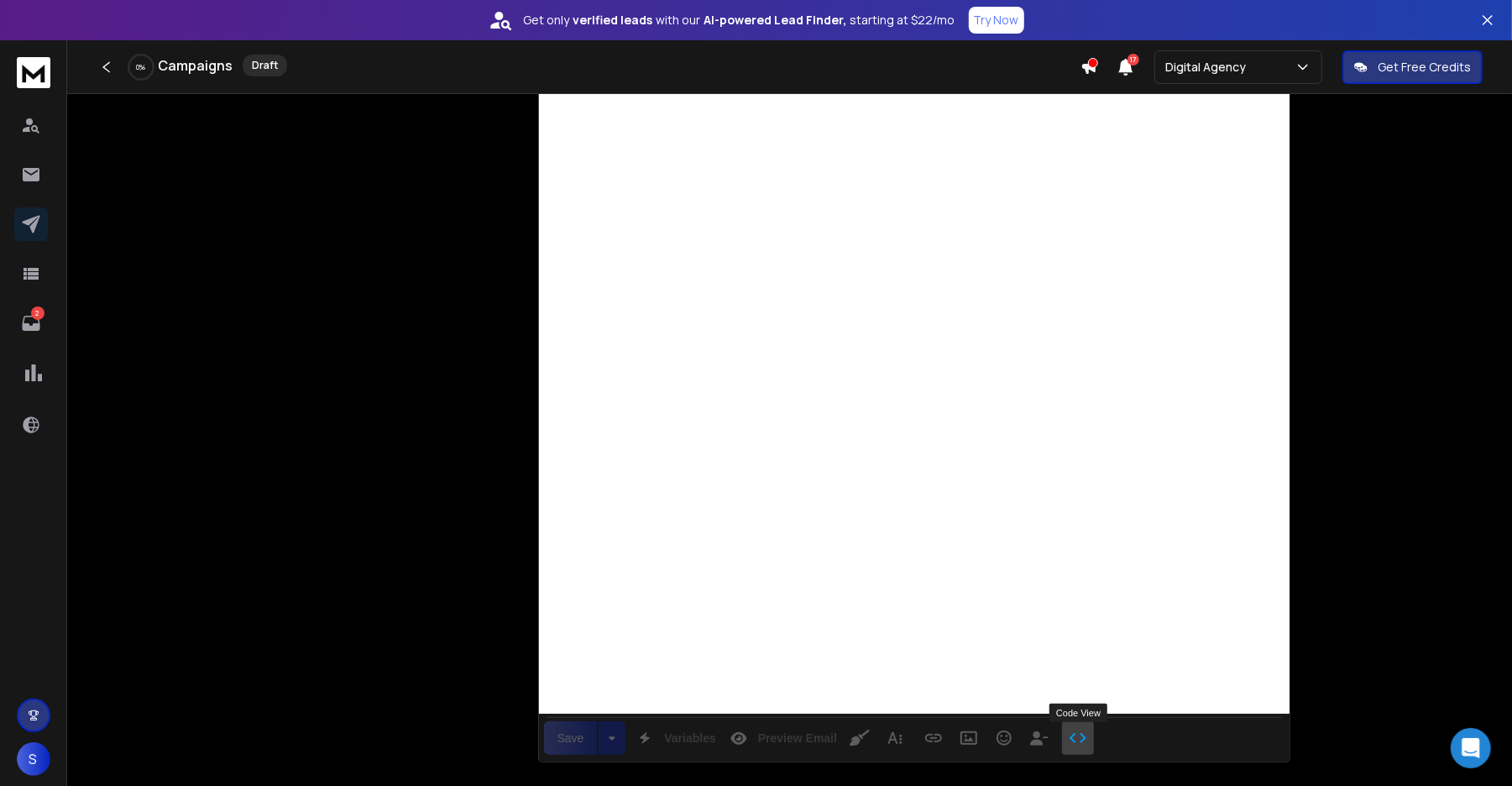
click at [1072, 736] on icon "button" at bounding box center [1078, 738] width 20 height 20
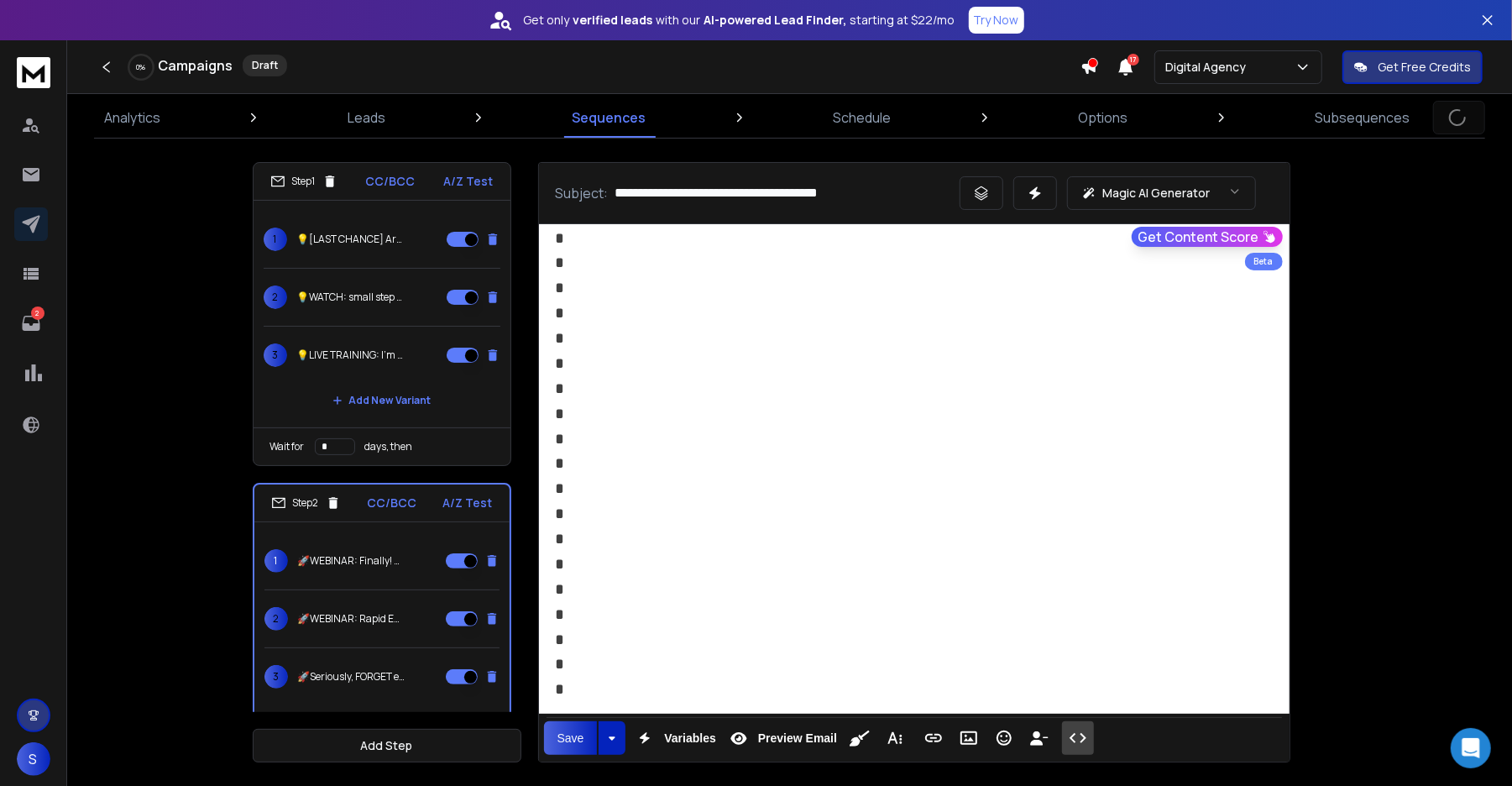
scroll to position [13, 0]
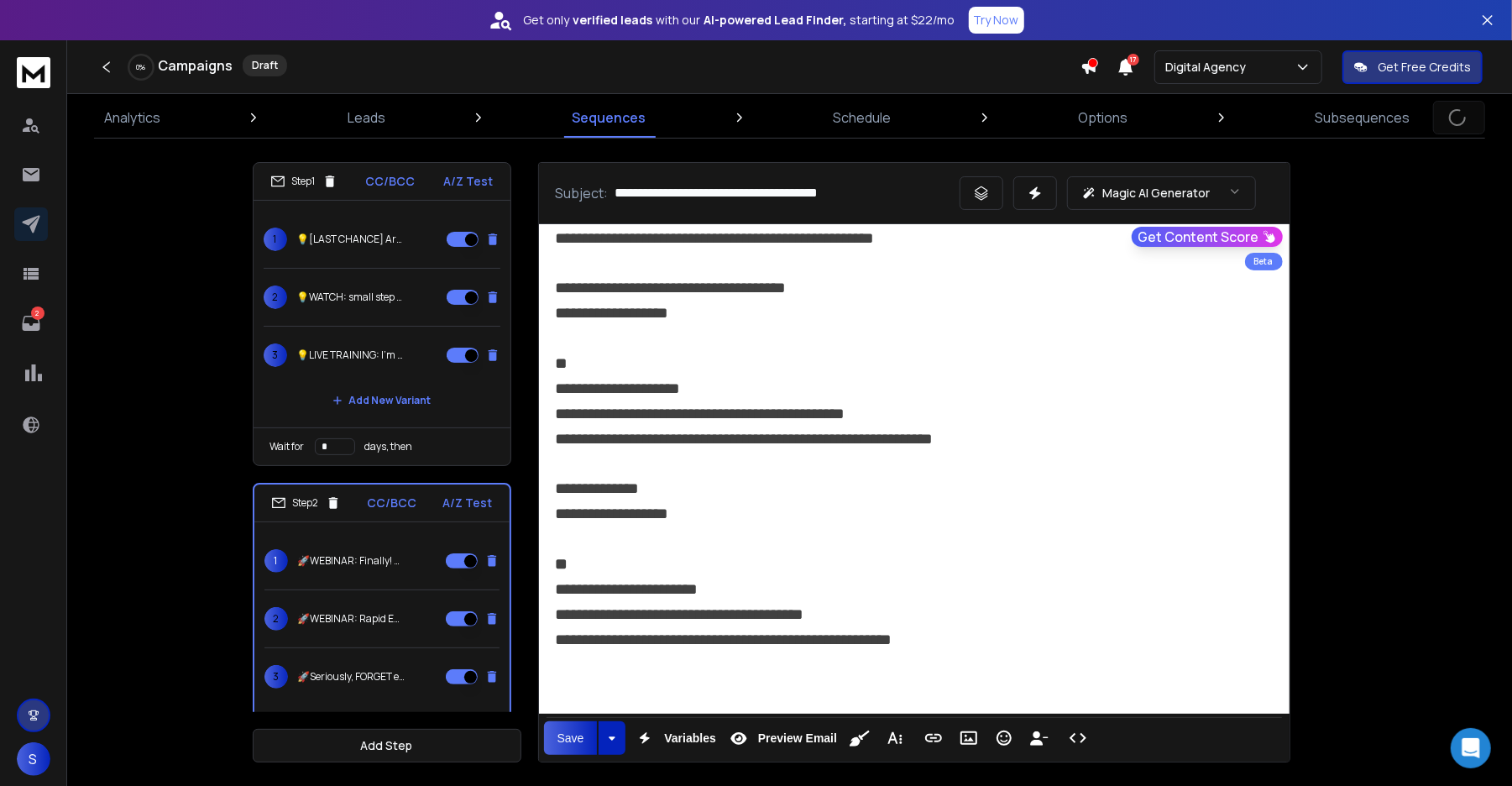
click at [370, 613] on p "🚀WEBINAR: Rapid Earnings For Beginners in [DATE]" at bounding box center [351, 618] width 108 height 13
type input "**********"
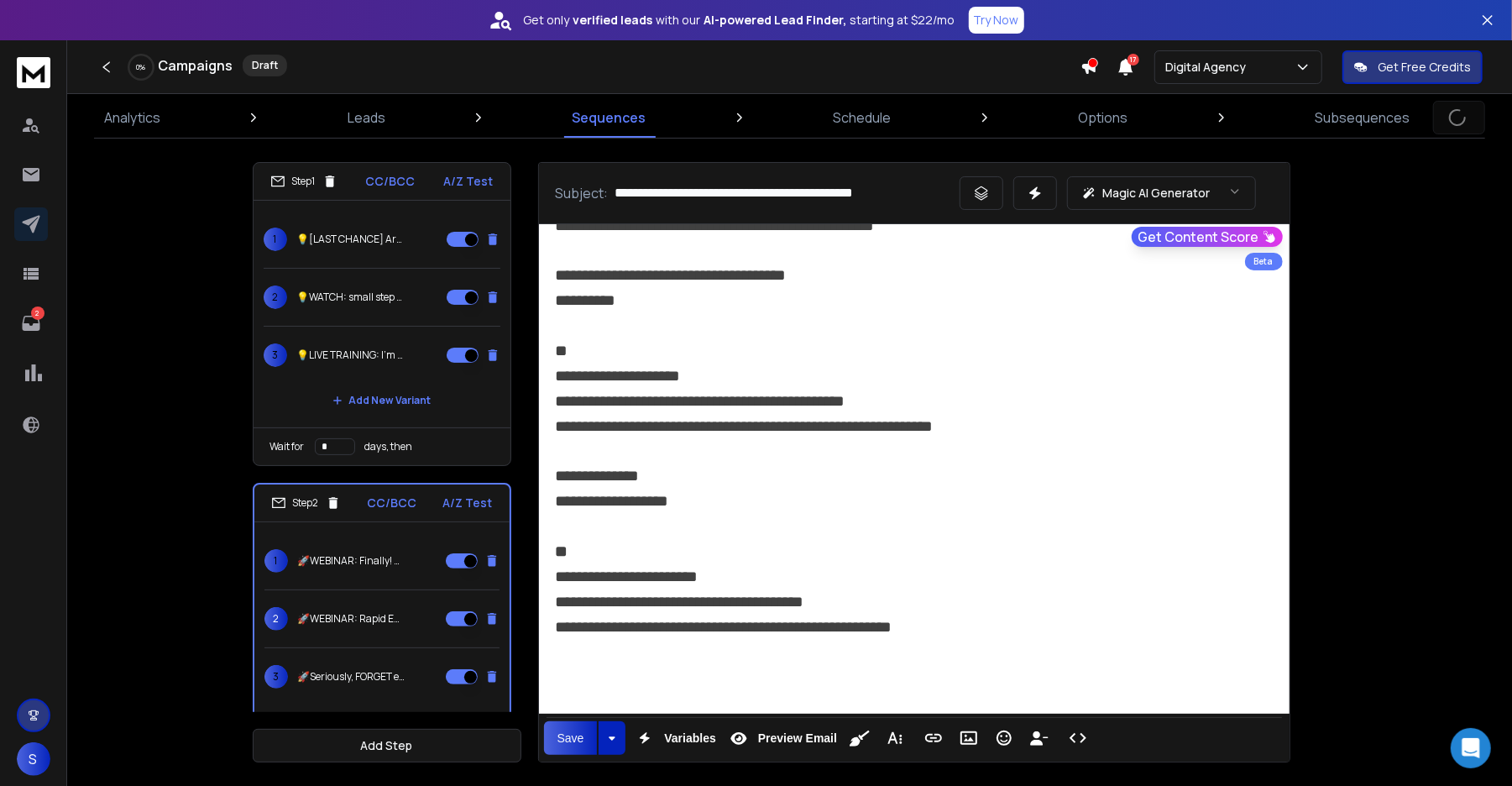
scroll to position [1119, 0]
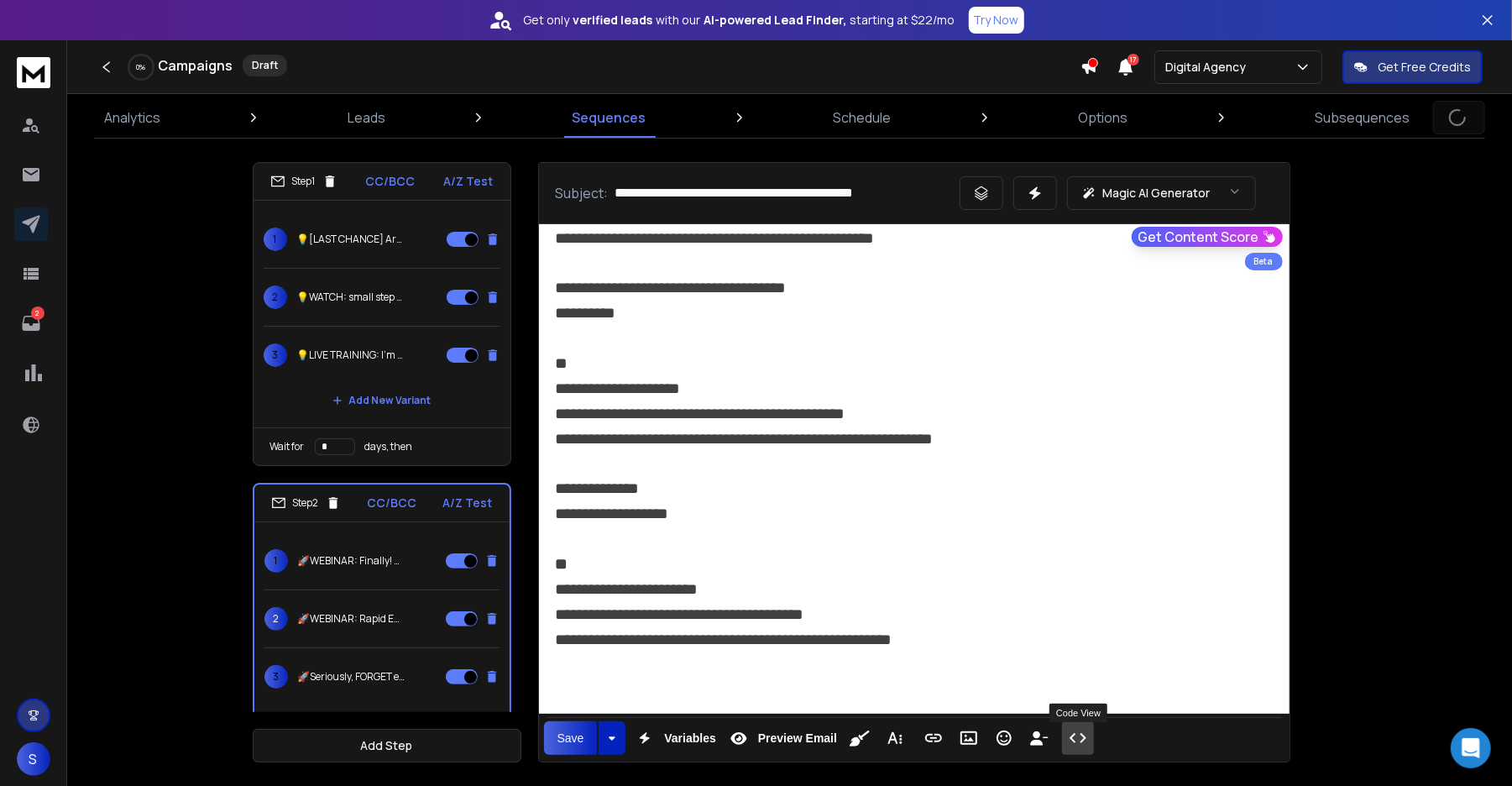
click at [1081, 737] on icon "button" at bounding box center [1078, 738] width 20 height 20
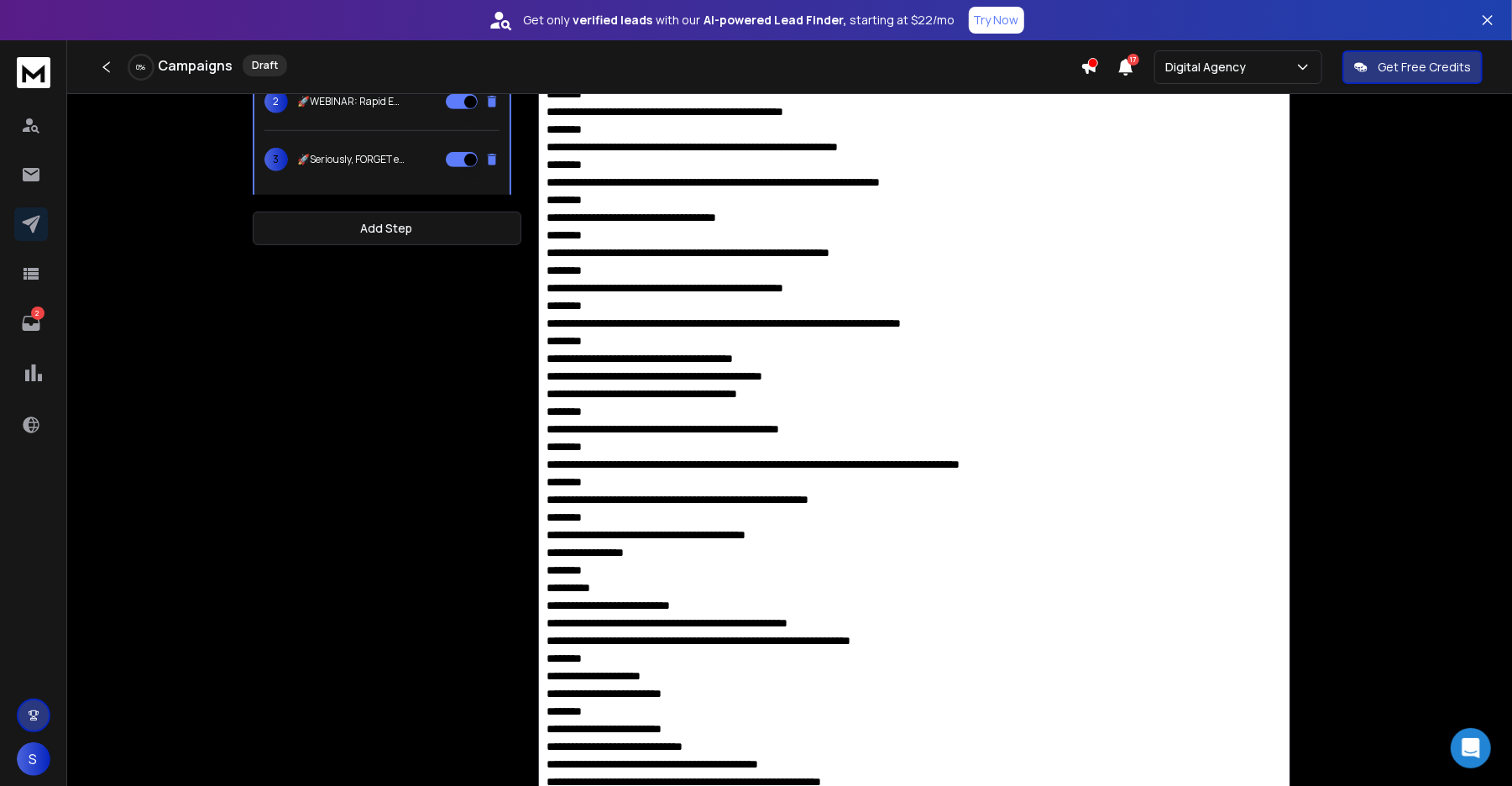
scroll to position [797, 0]
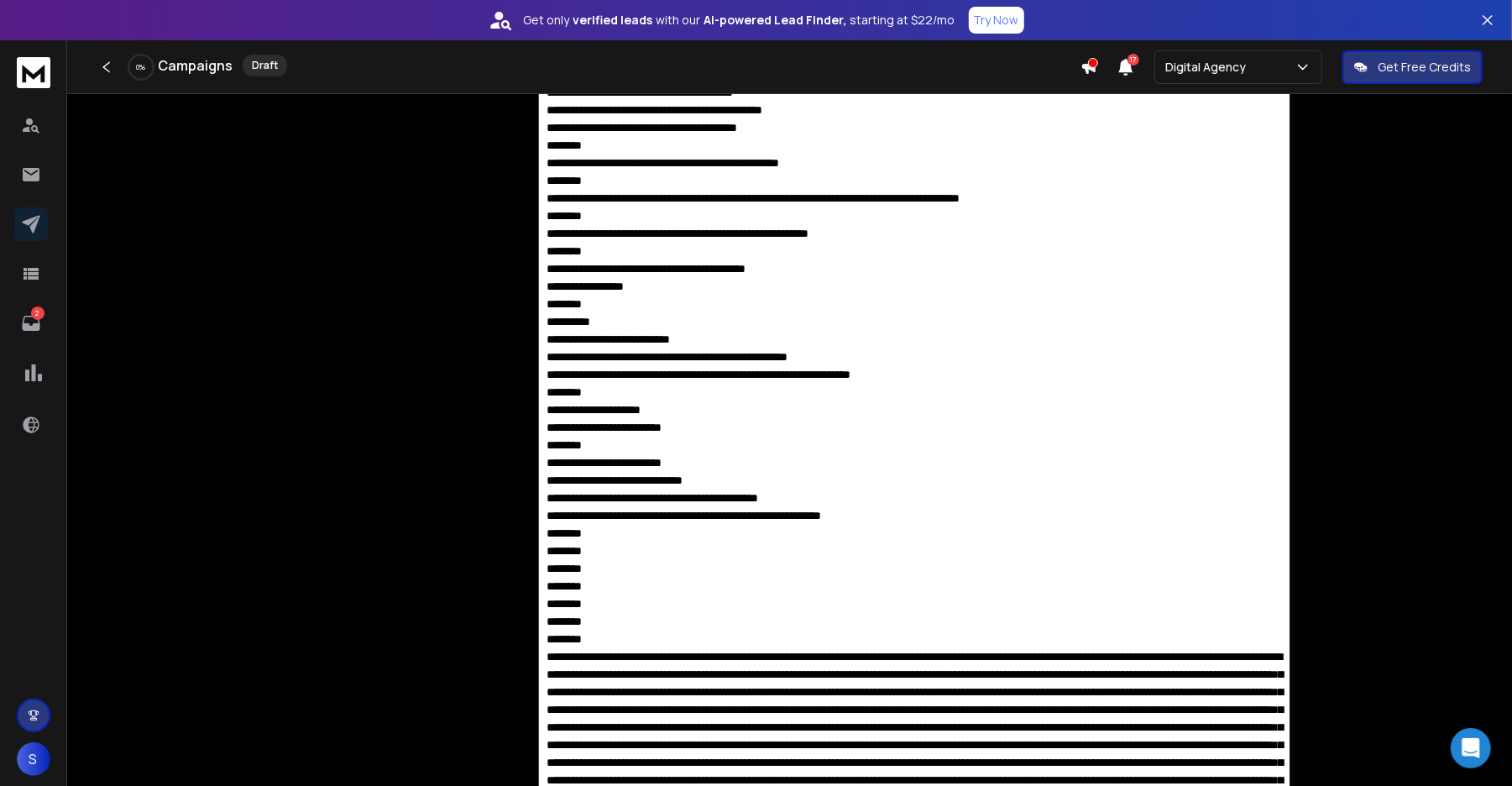
drag, startPoint x: 602, startPoint y: 303, endPoint x: 728, endPoint y: 421, distance: 172.6
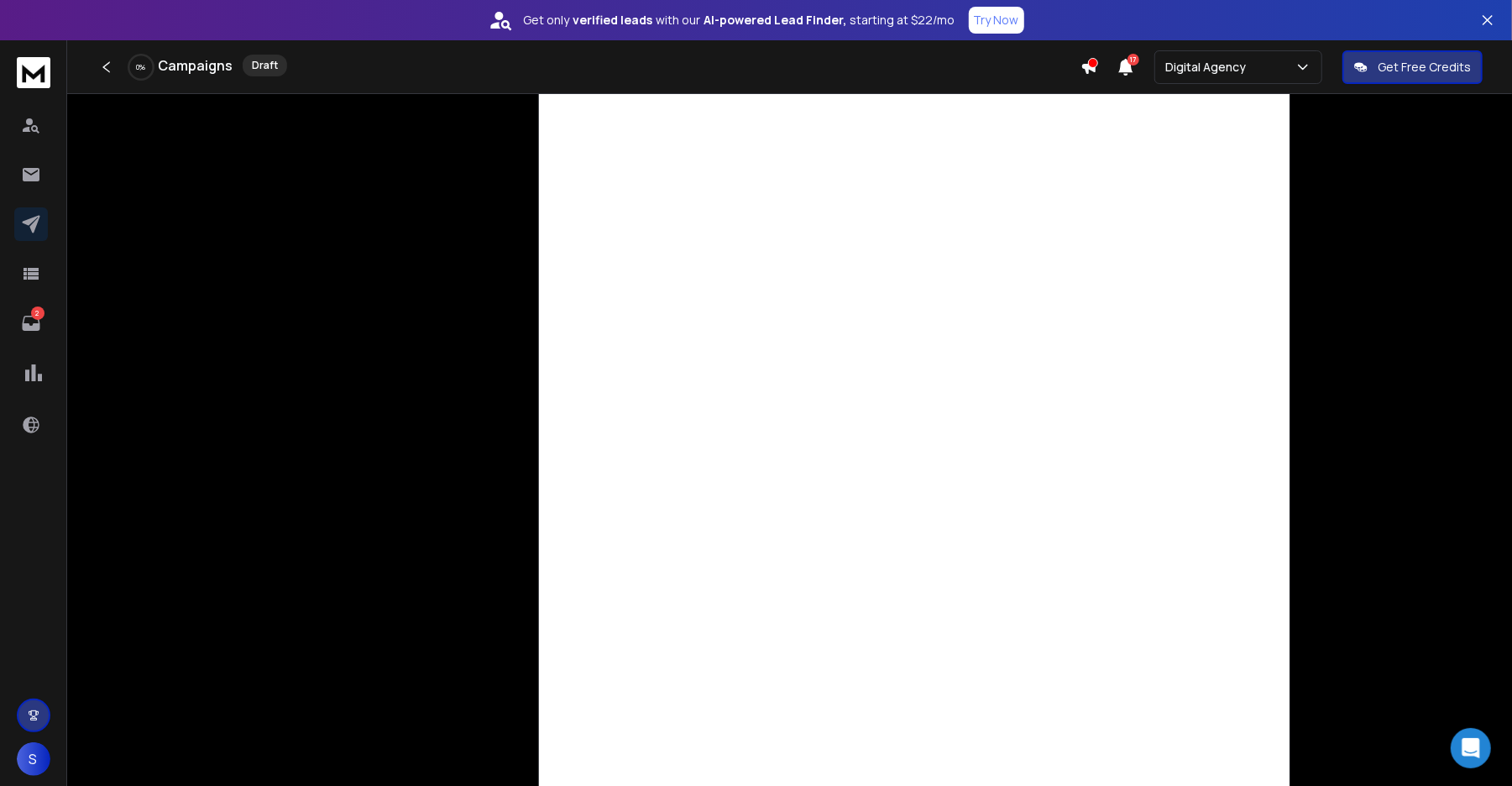
scroll to position [5077, 0]
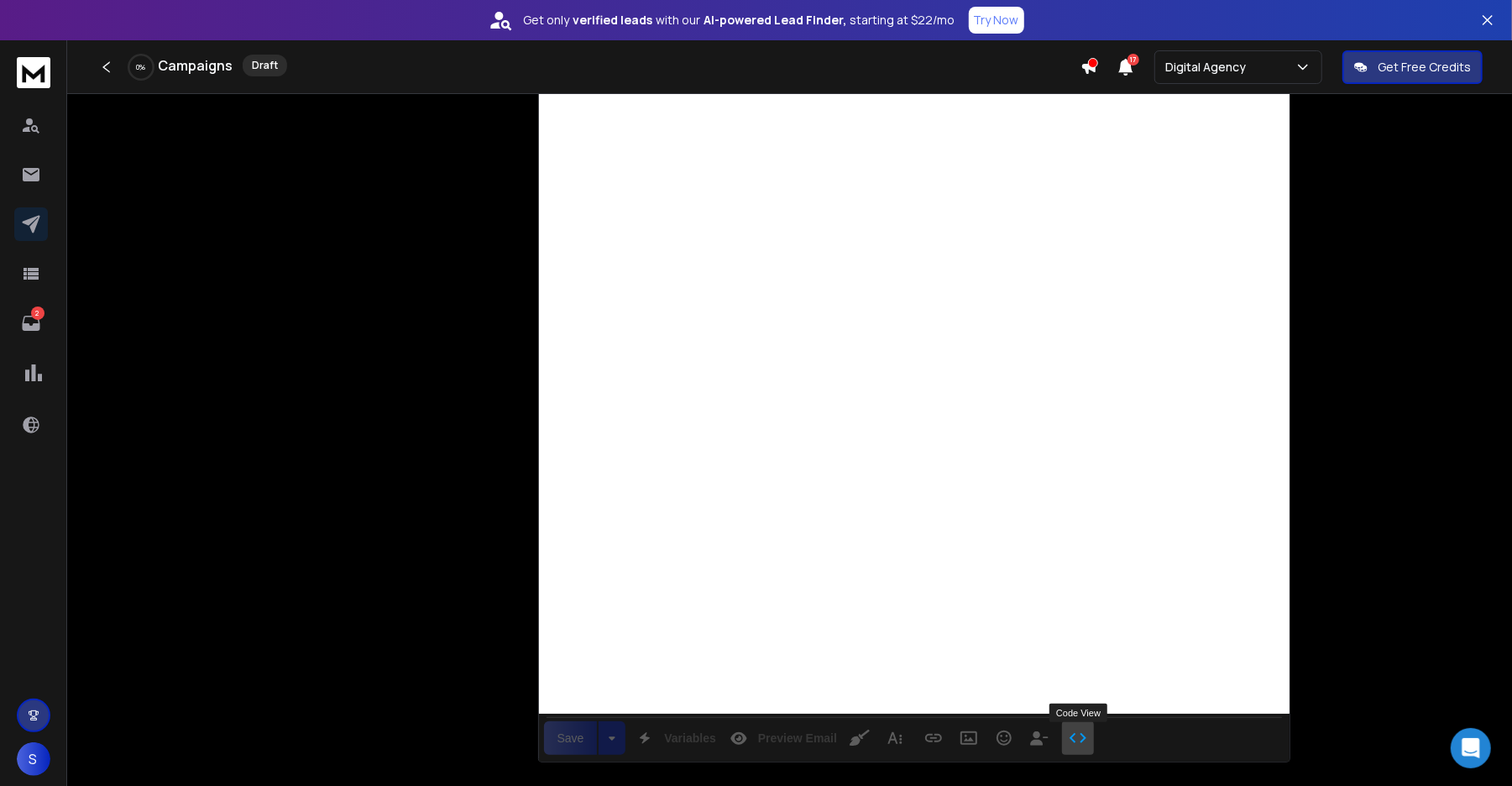
click at [1073, 739] on icon "button" at bounding box center [1078, 738] width 20 height 20
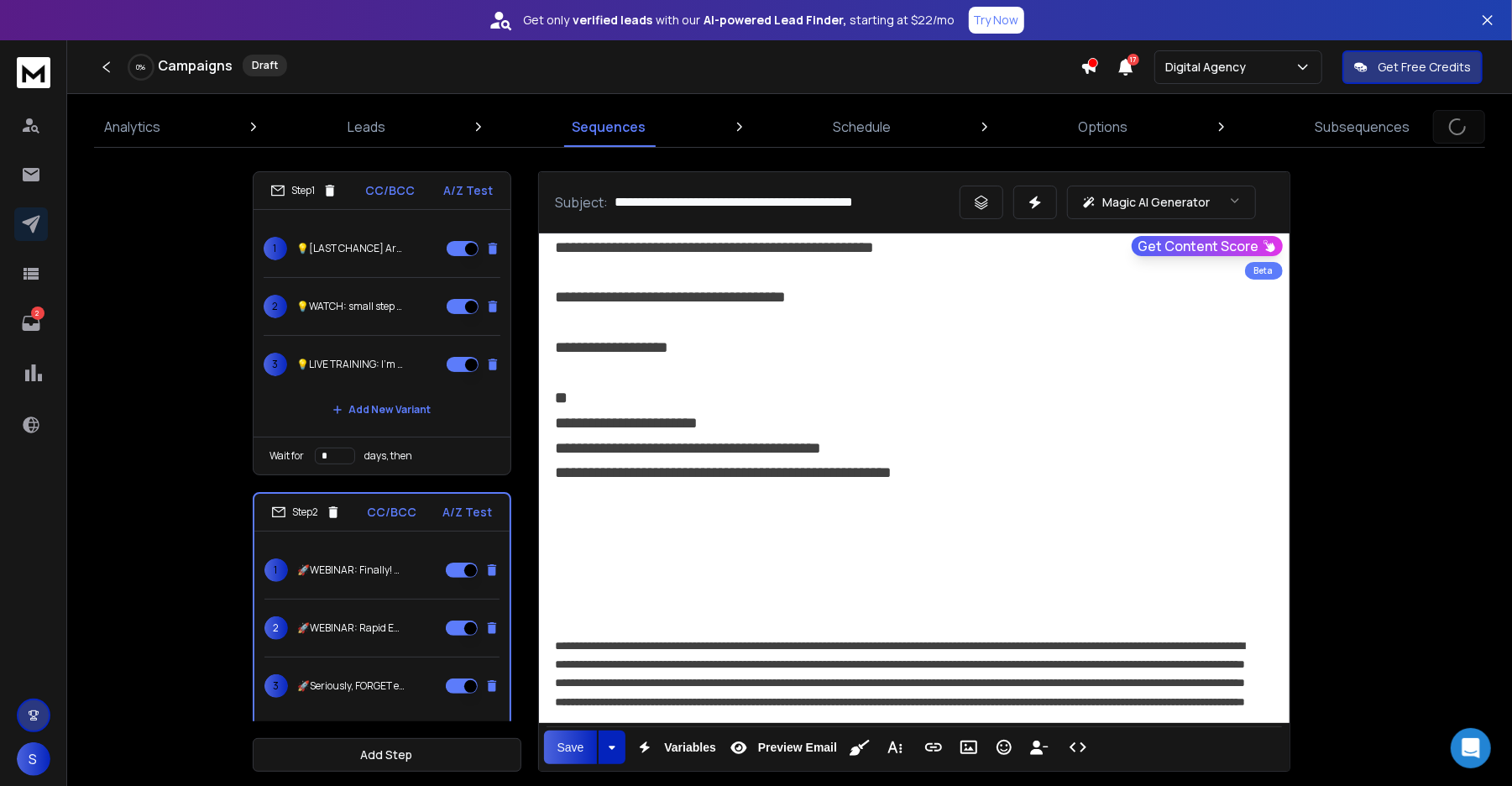
scroll to position [0, 0]
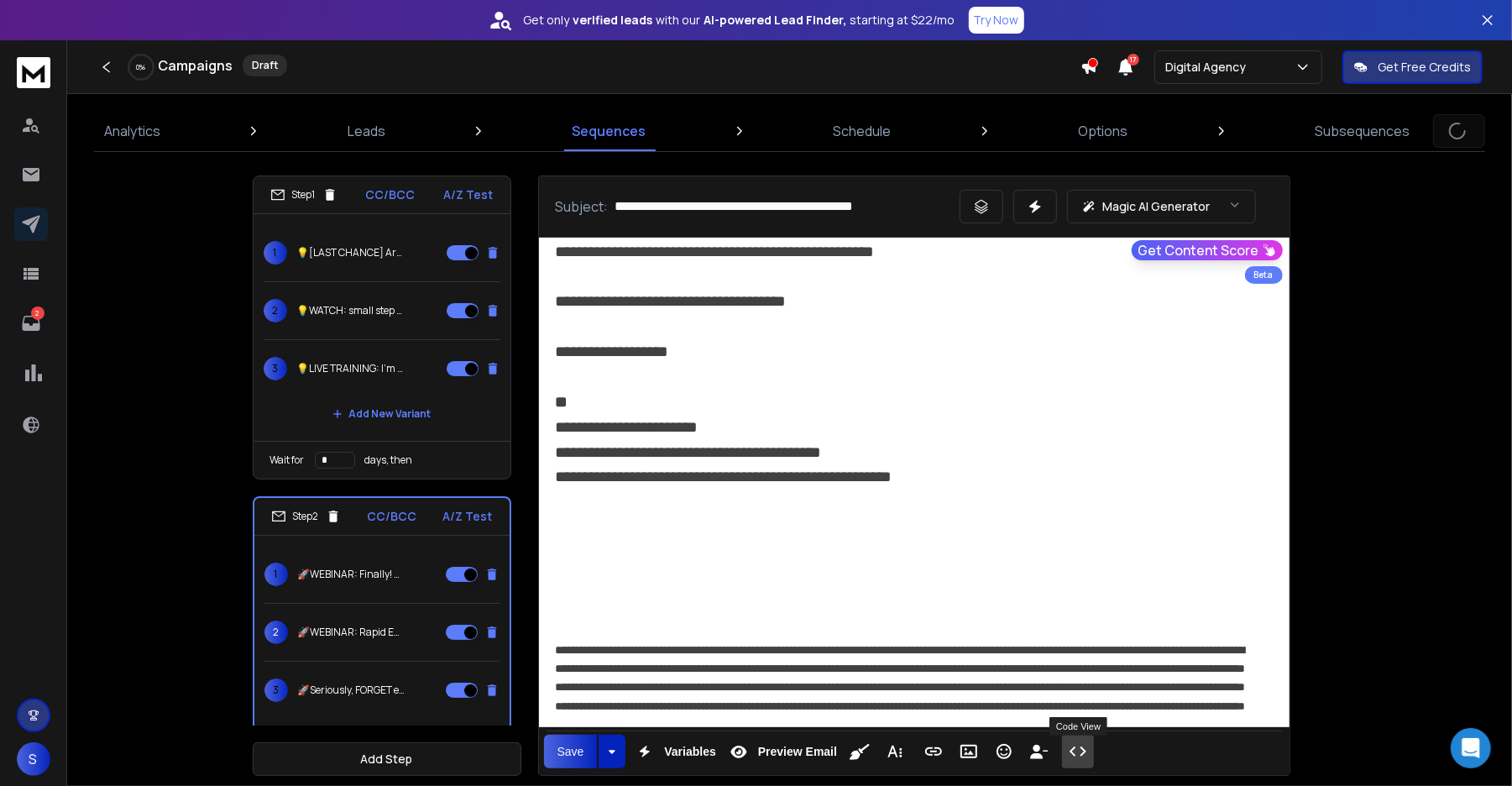
click at [1081, 750] on icon "button" at bounding box center [1078, 751] width 20 height 20
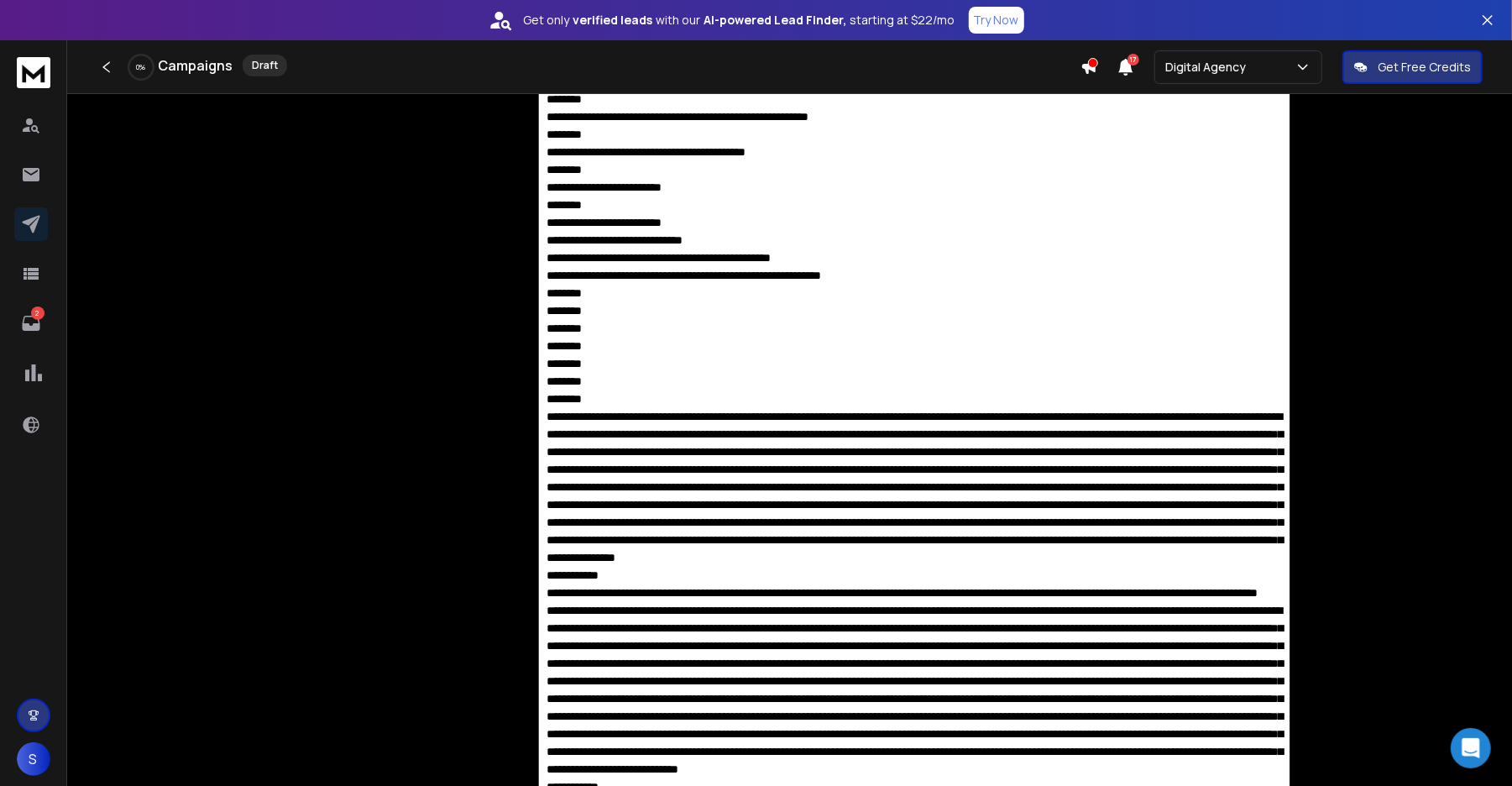
scroll to position [783, 0]
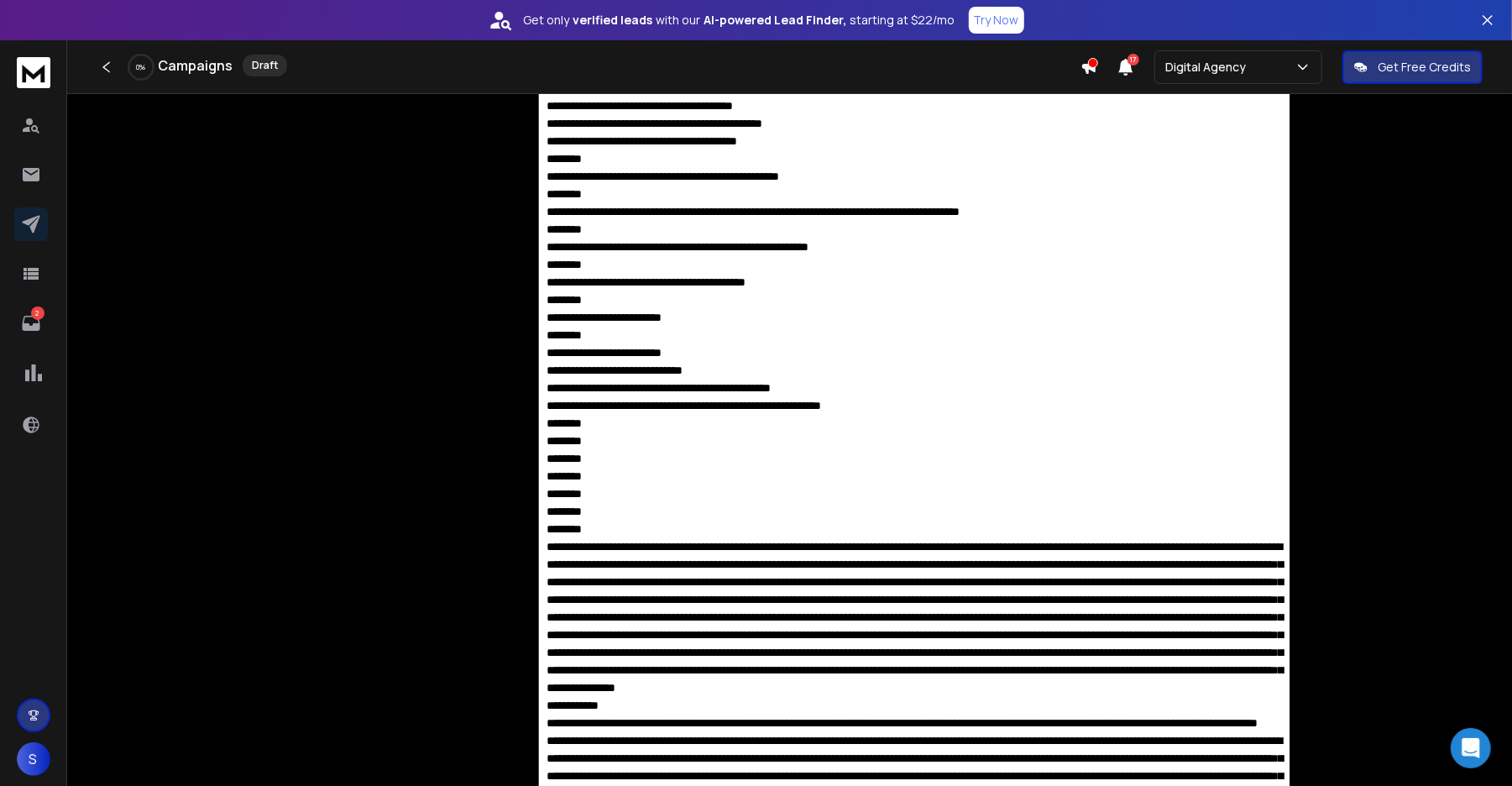
type textarea "**********"
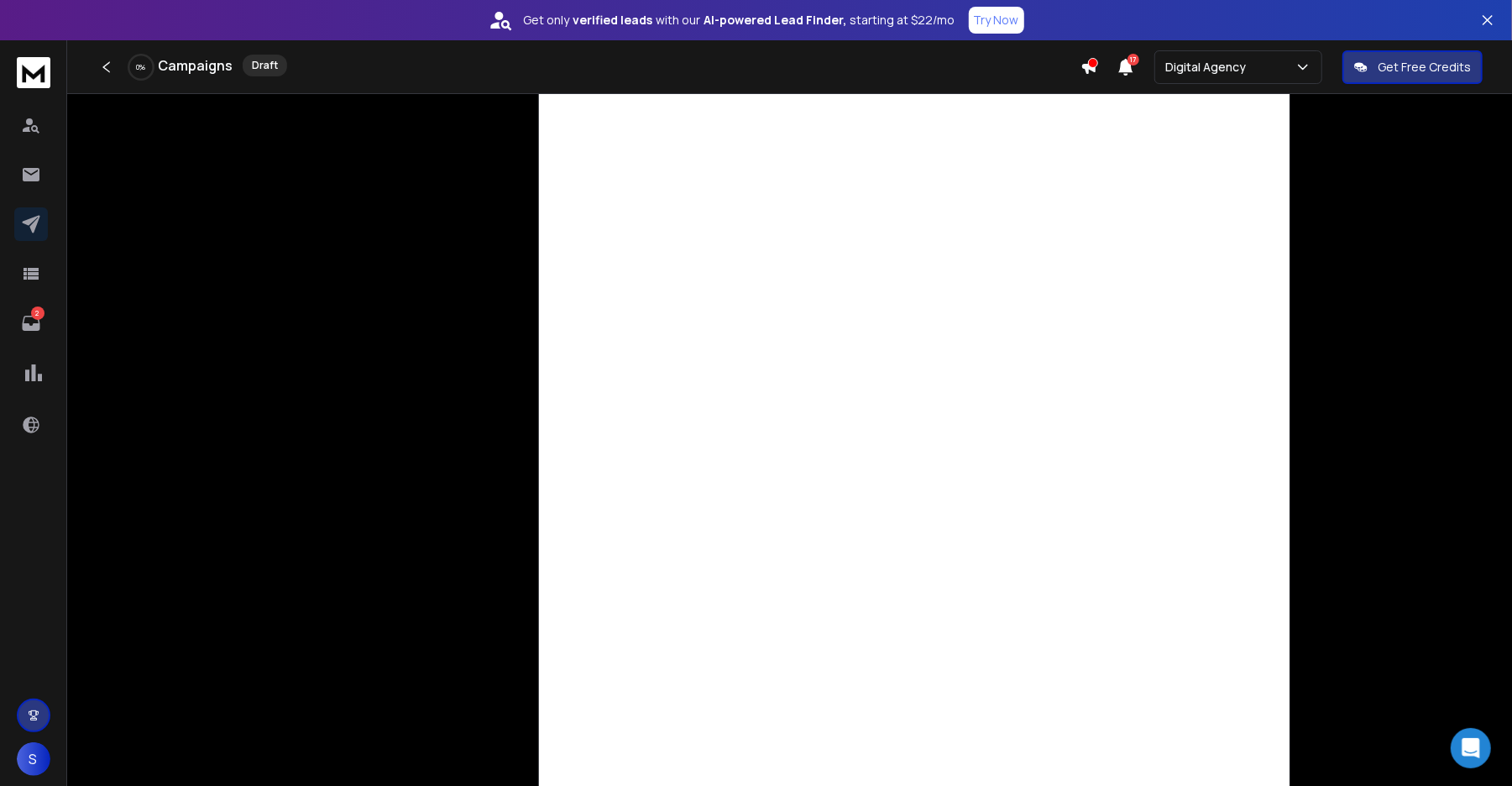
scroll to position [4954, 0]
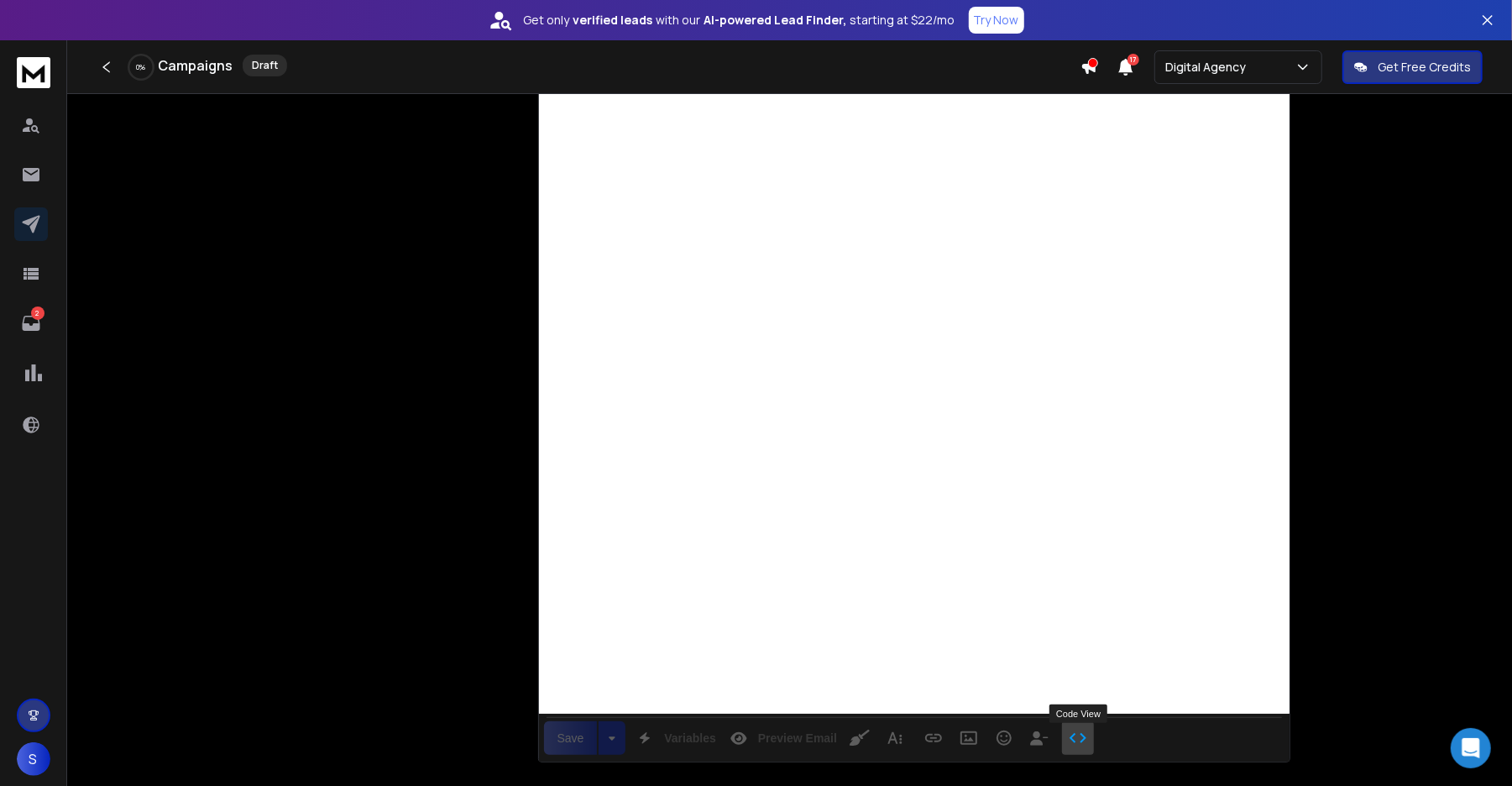
click at [1072, 737] on icon "button" at bounding box center [1078, 738] width 17 height 11
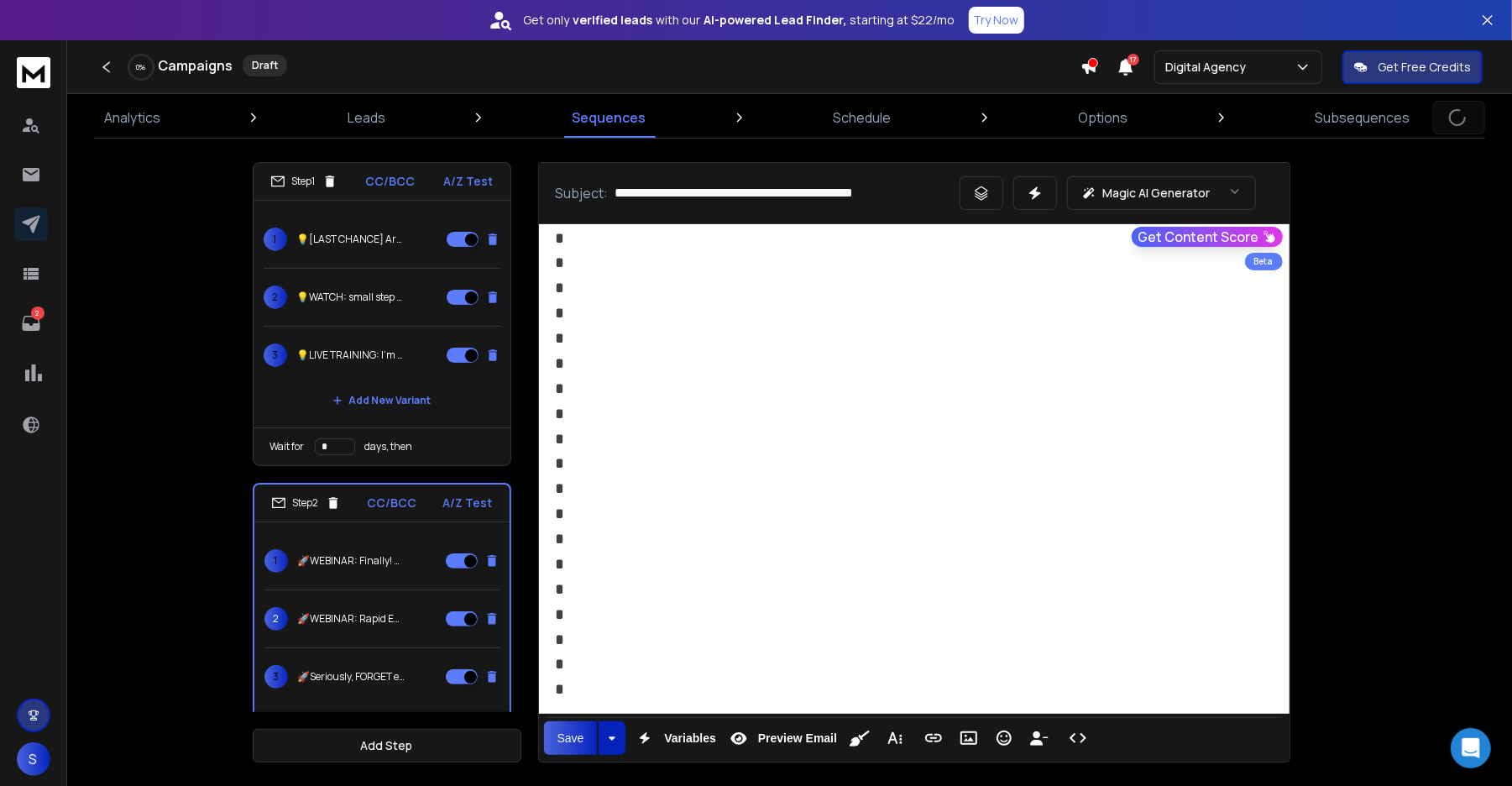
scroll to position [13, 0]
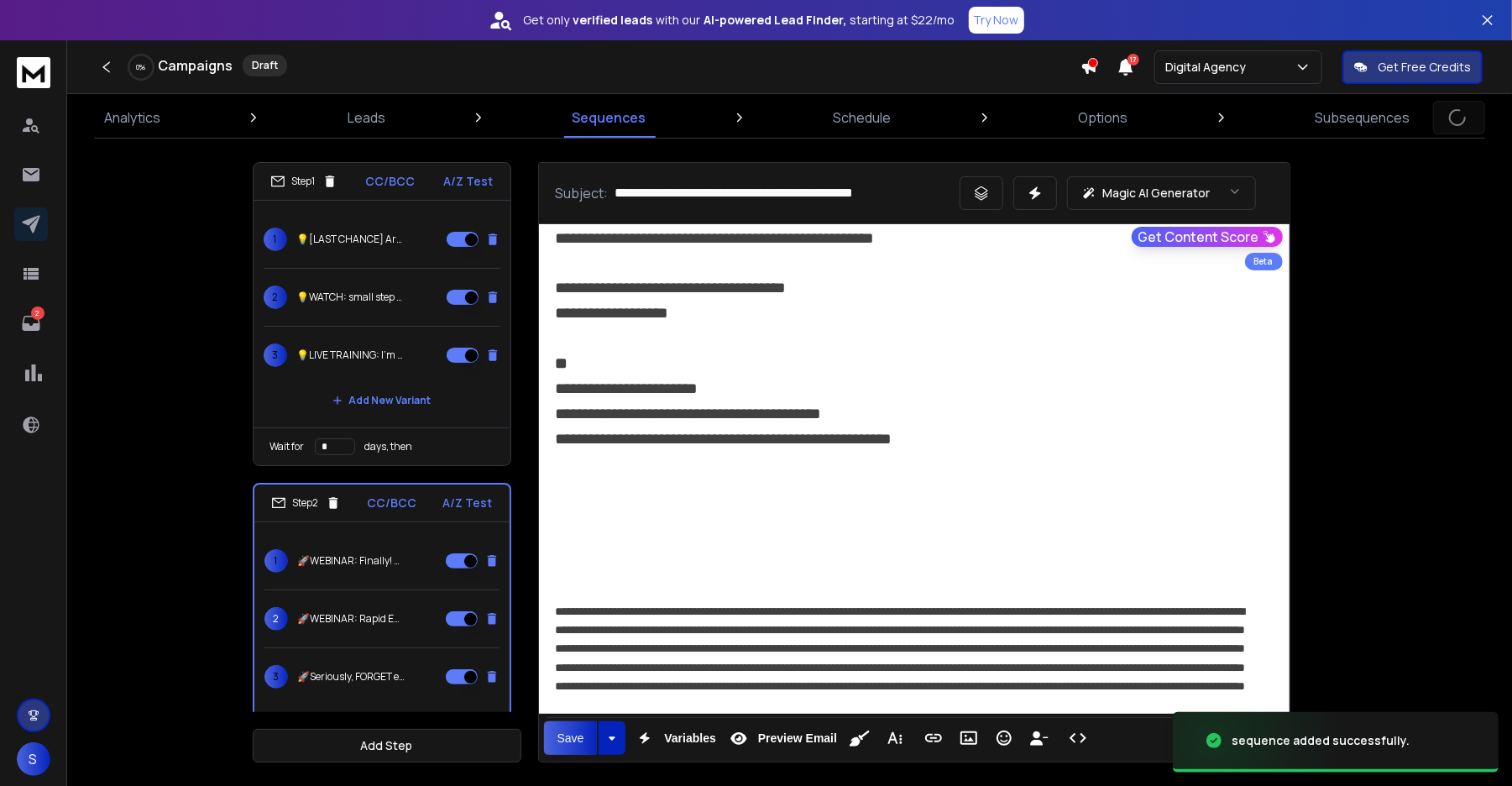
click at [346, 567] on p "🚀WEBINAR: Finally! A plan for beginners" at bounding box center [351, 560] width 108 height 13
type input "**********"
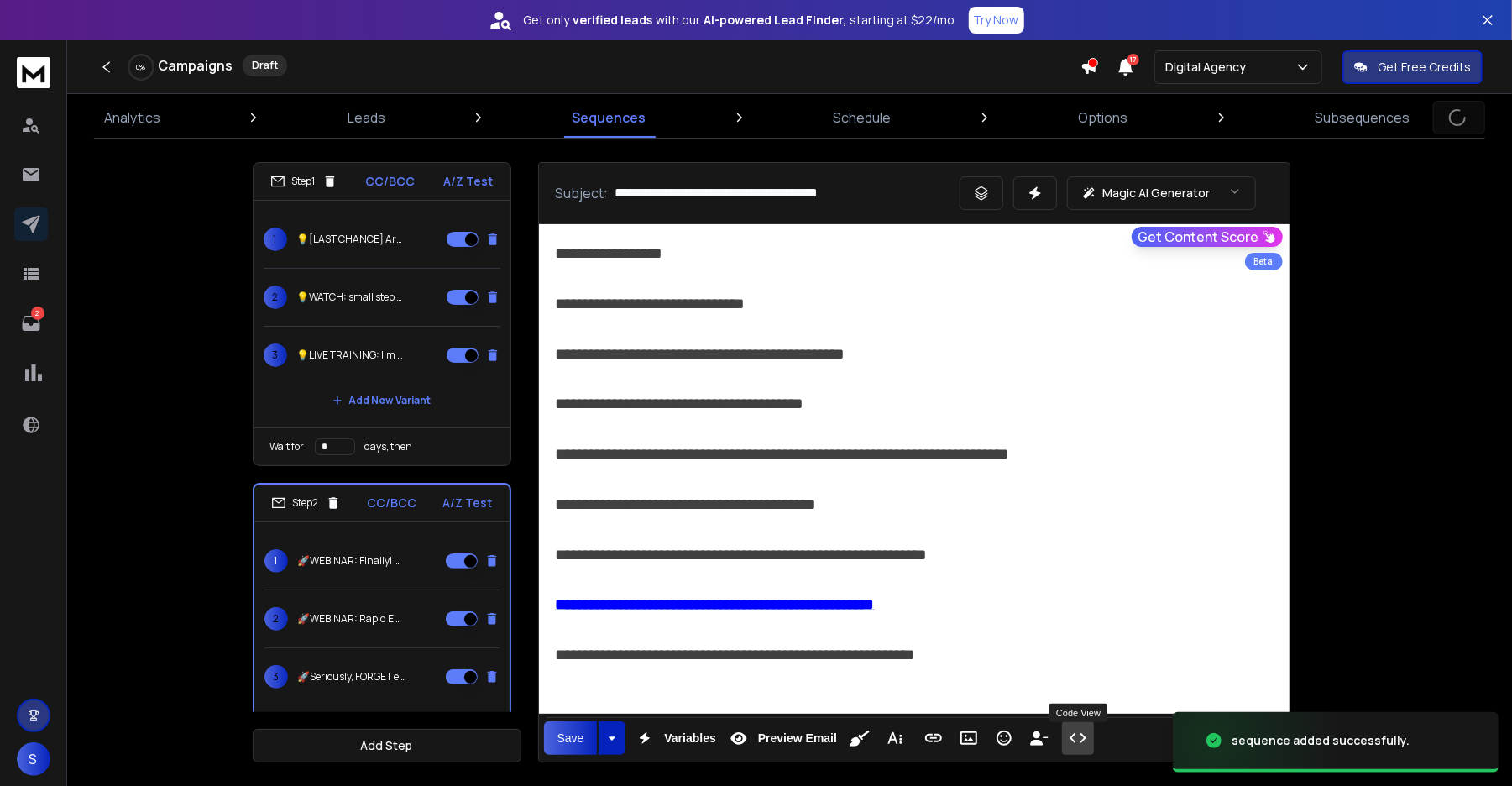
click at [1082, 735] on icon "button" at bounding box center [1078, 738] width 17 height 11
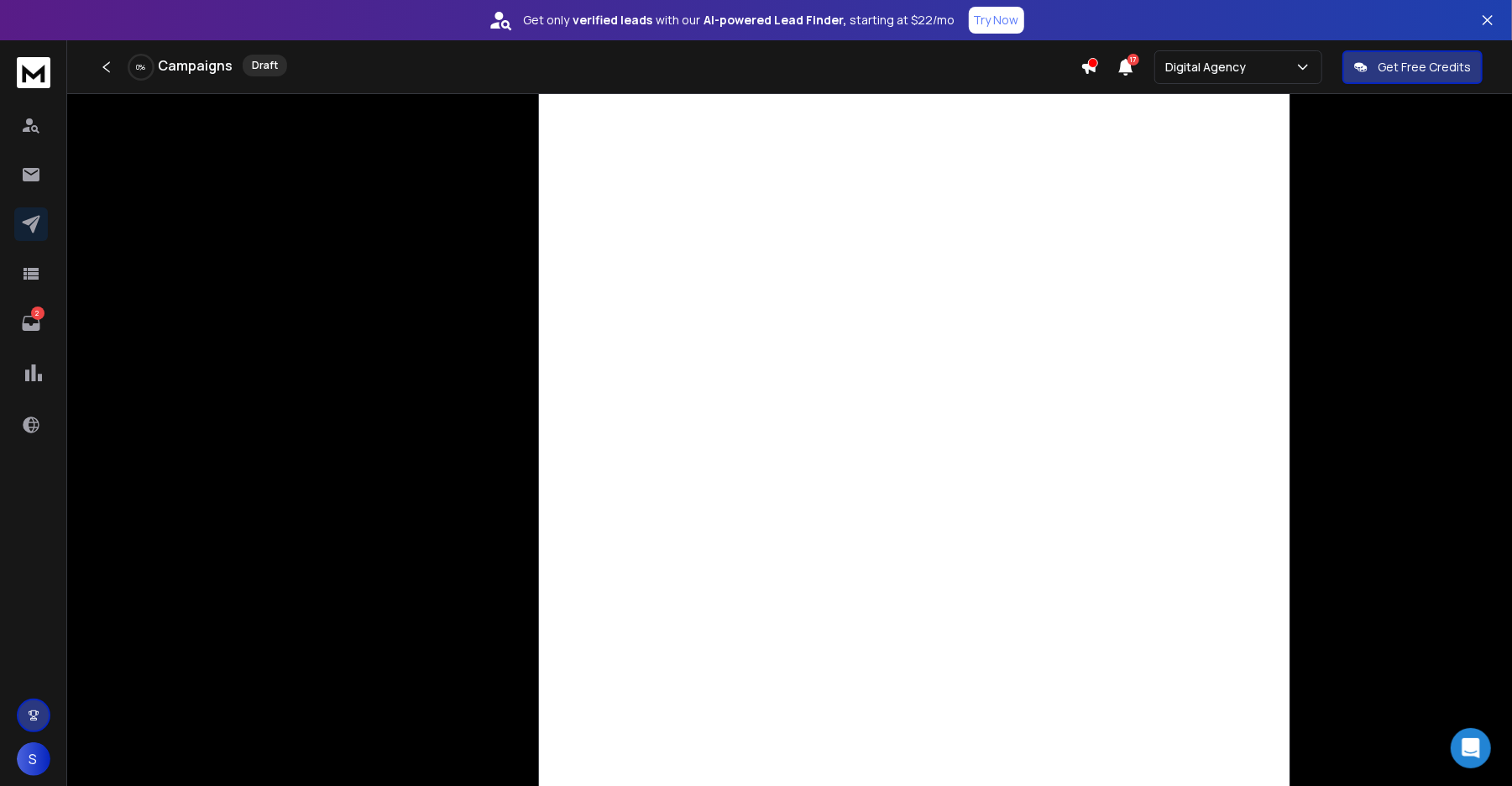
scroll to position [5077, 0]
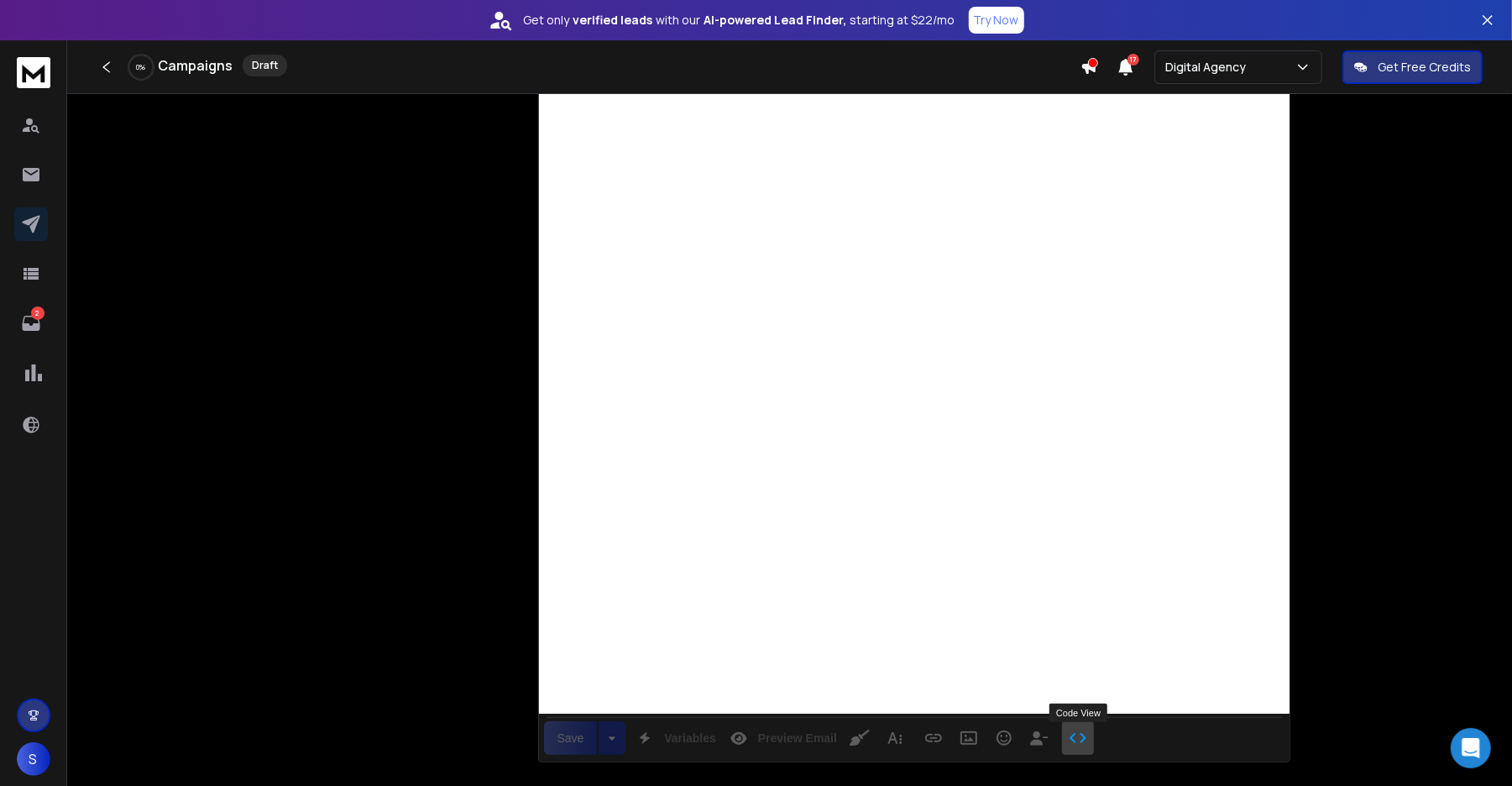
click at [1073, 742] on icon "button" at bounding box center [1078, 738] width 20 height 20
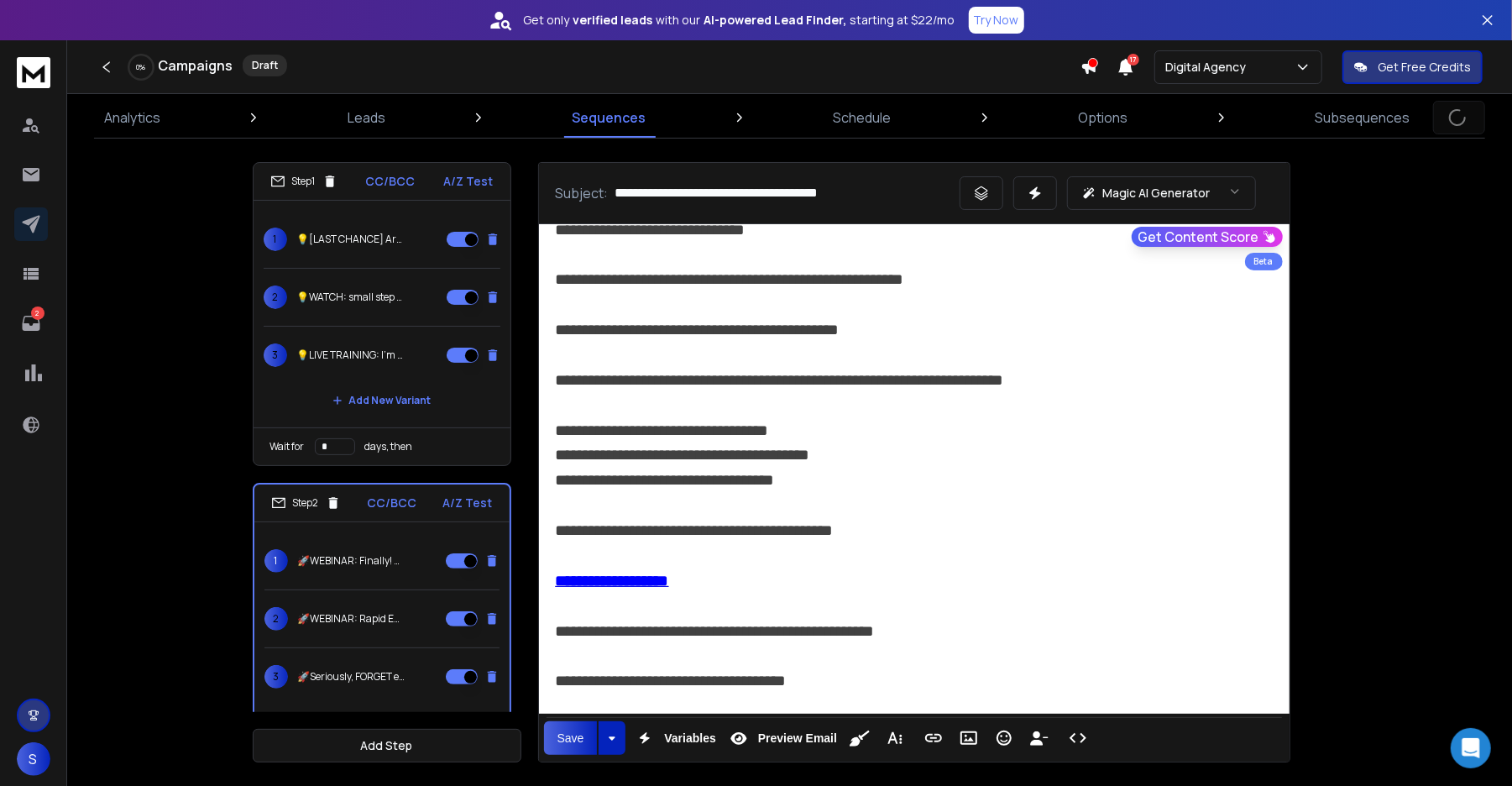
scroll to position [671, 0]
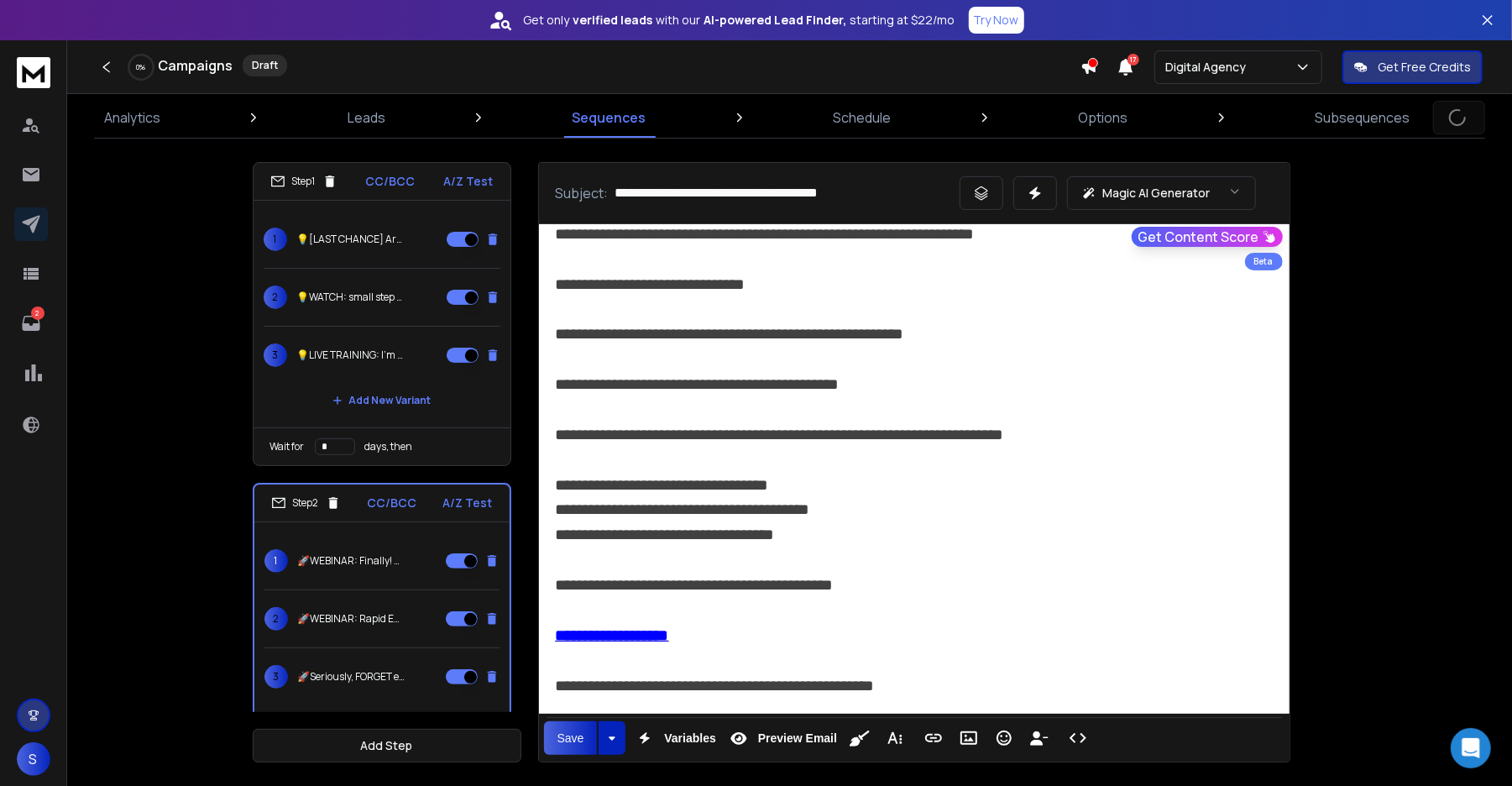
click at [1072, 736] on icon "button" at bounding box center [1078, 738] width 20 height 20
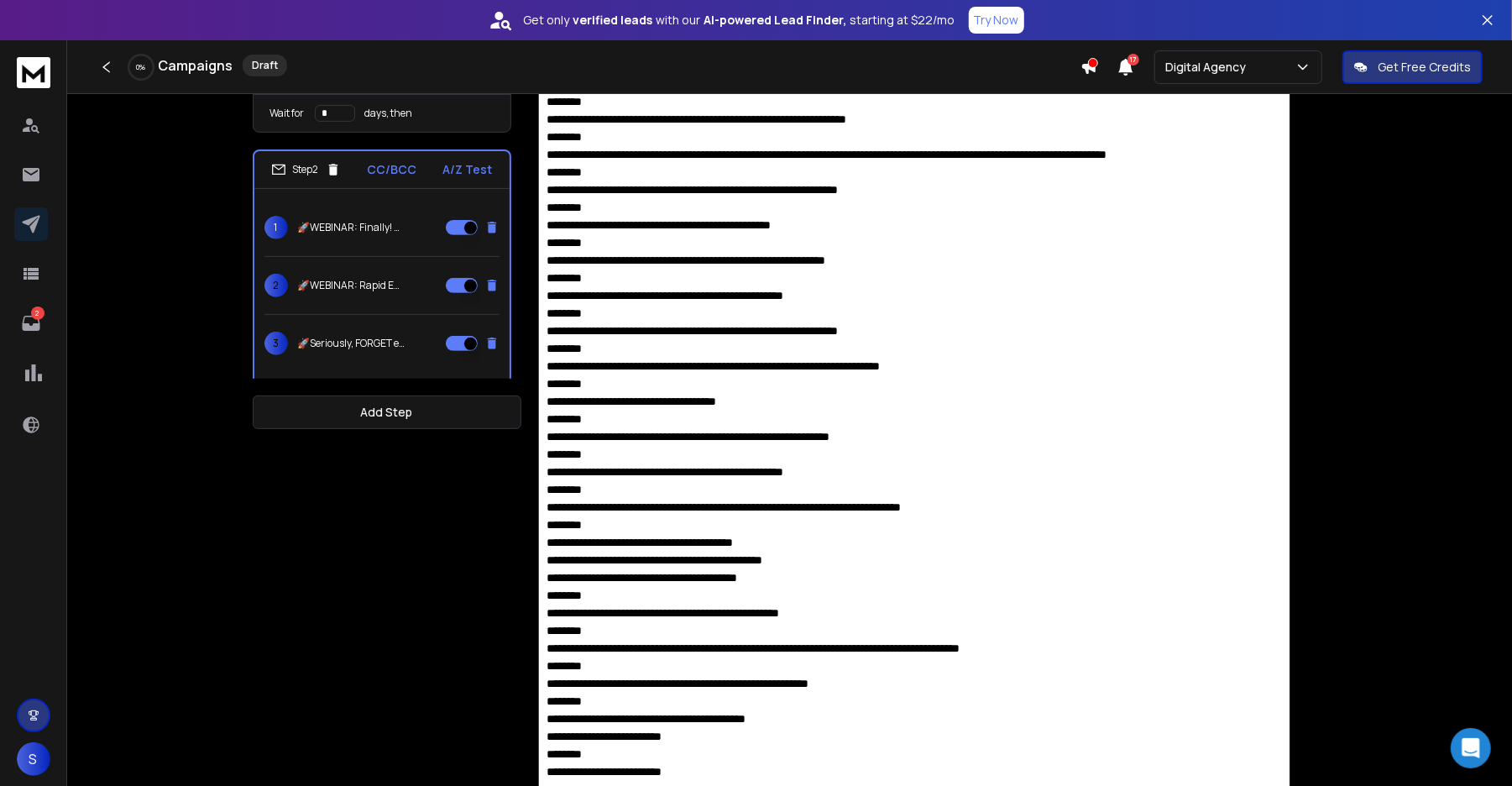
scroll to position [572, 0]
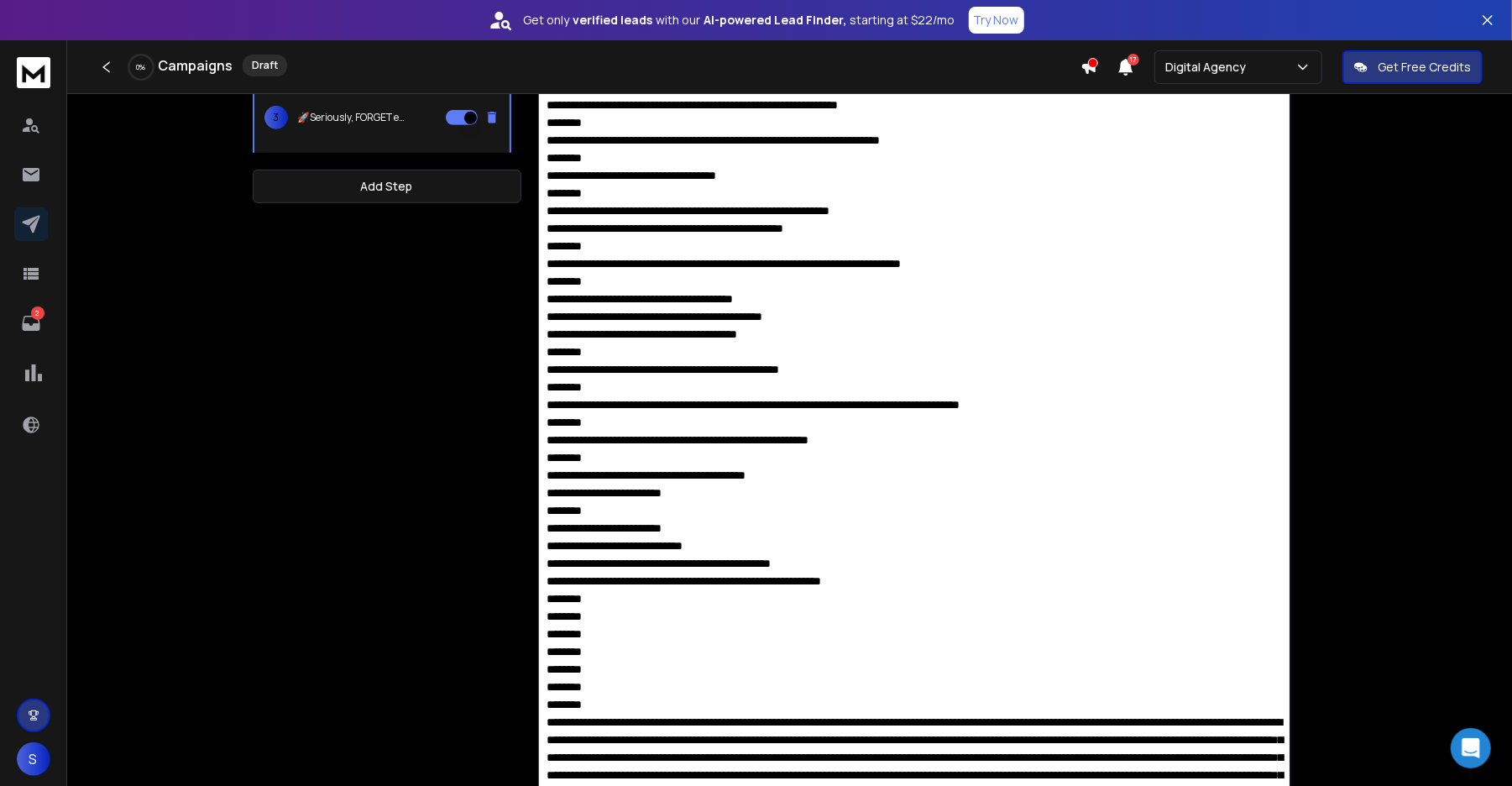
type textarea "**********"
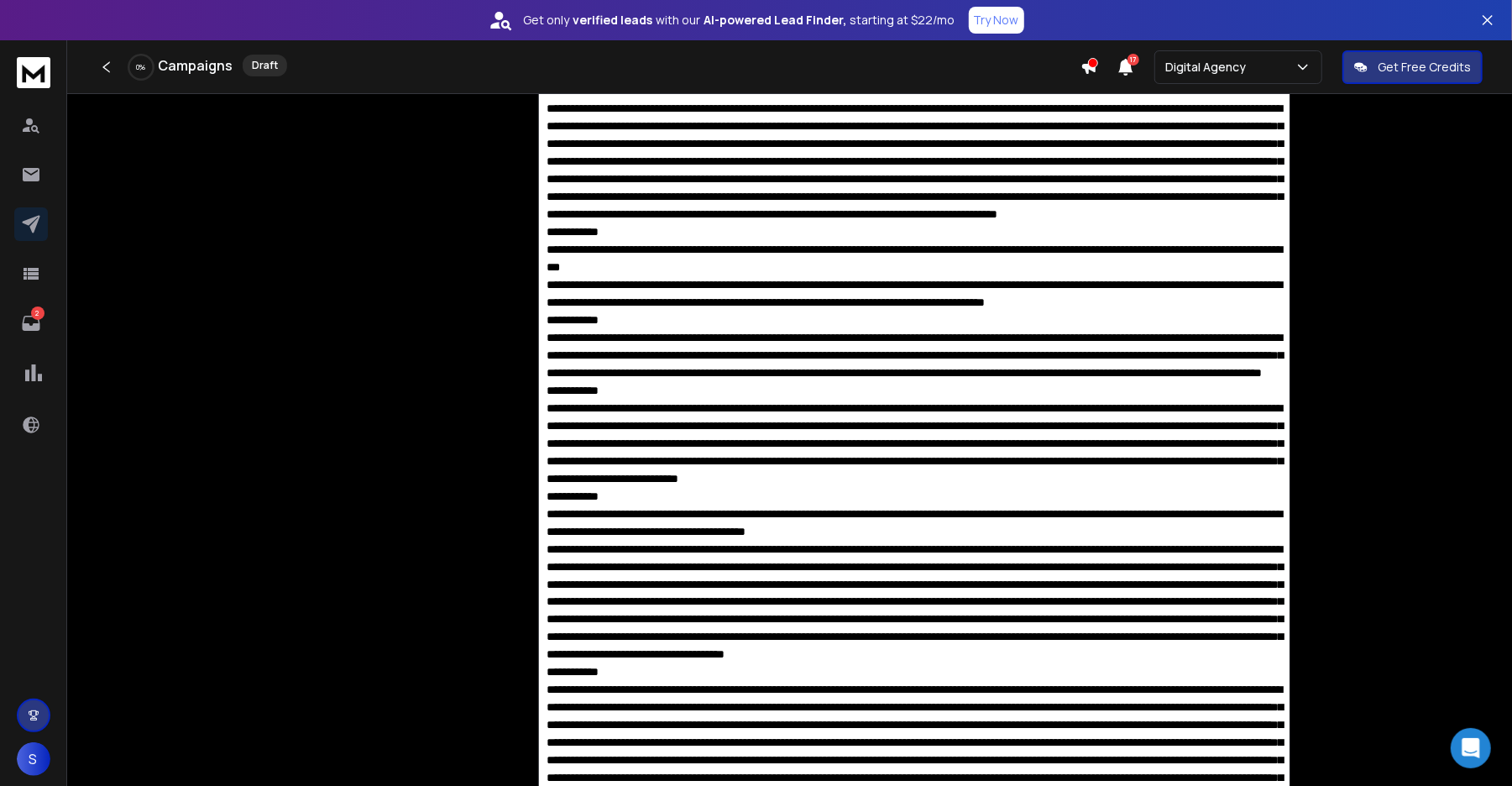
scroll to position [4936, 0]
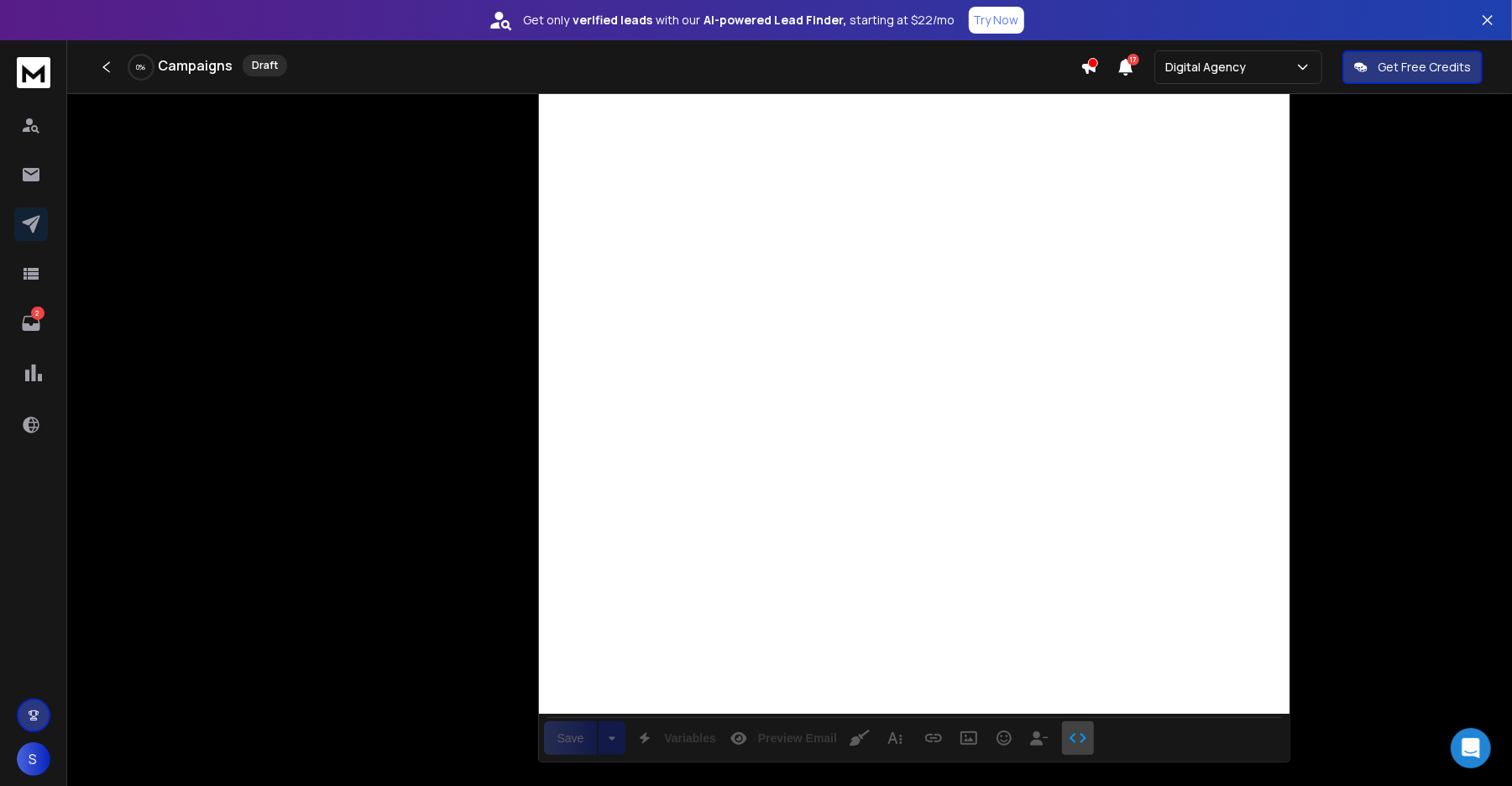
click at [1083, 740] on icon "button" at bounding box center [1078, 738] width 17 height 11
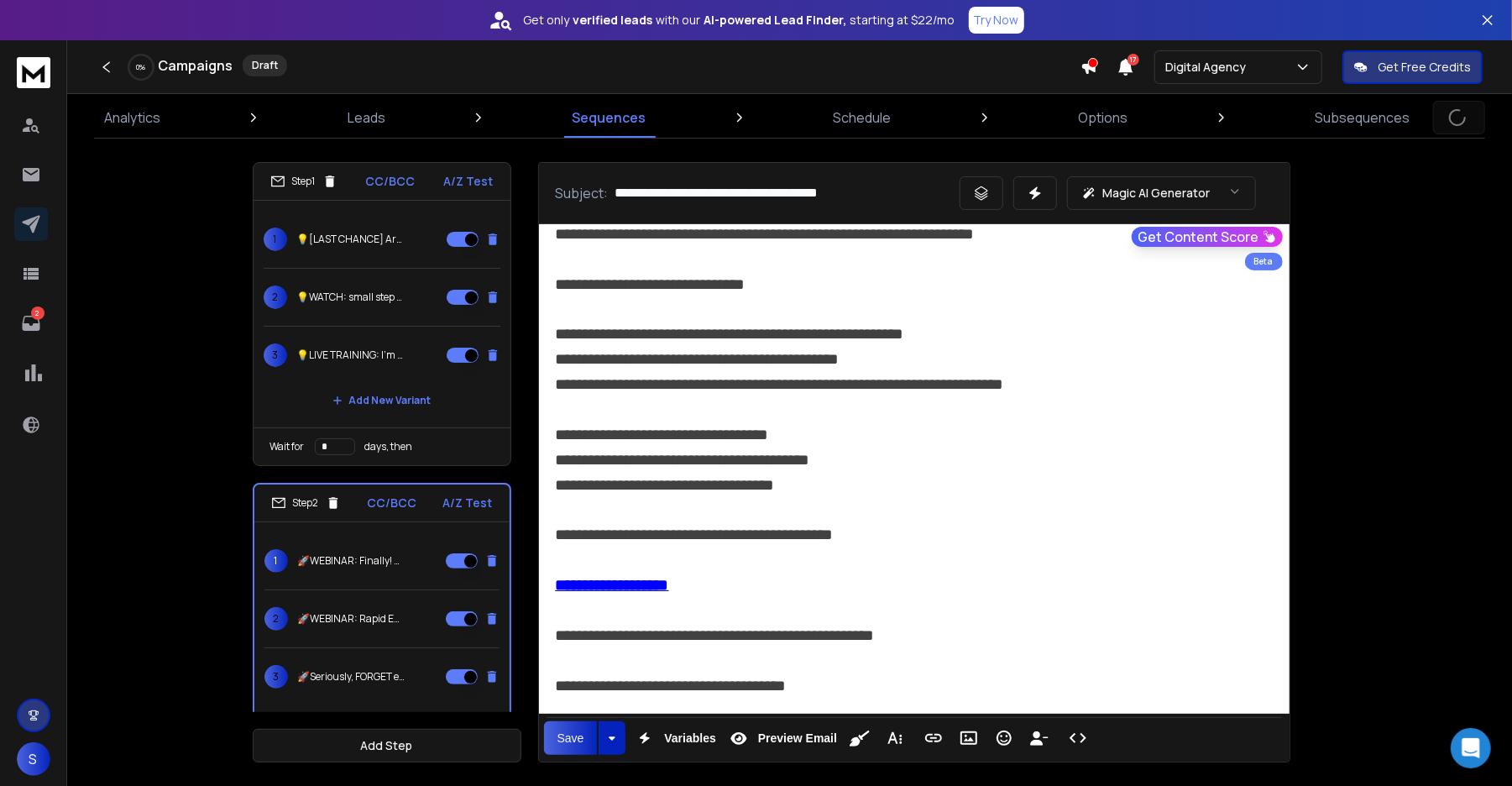
click at [340, 609] on div "2 🚀WEBINAR: Rapid Earnings For Beginners in 2025" at bounding box center [334, 618] width 141 height 24
type input "**********"
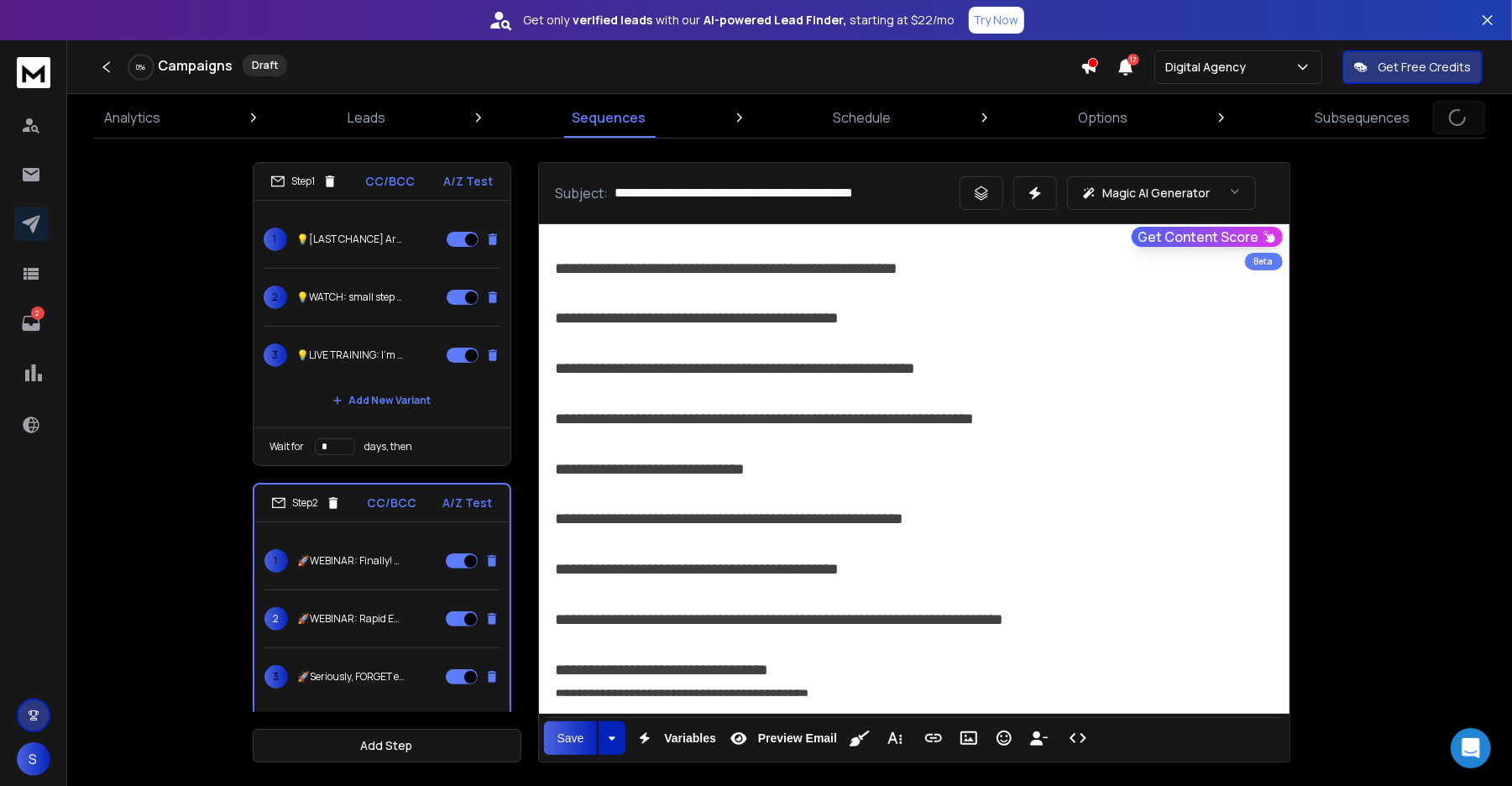
scroll to position [671, 0]
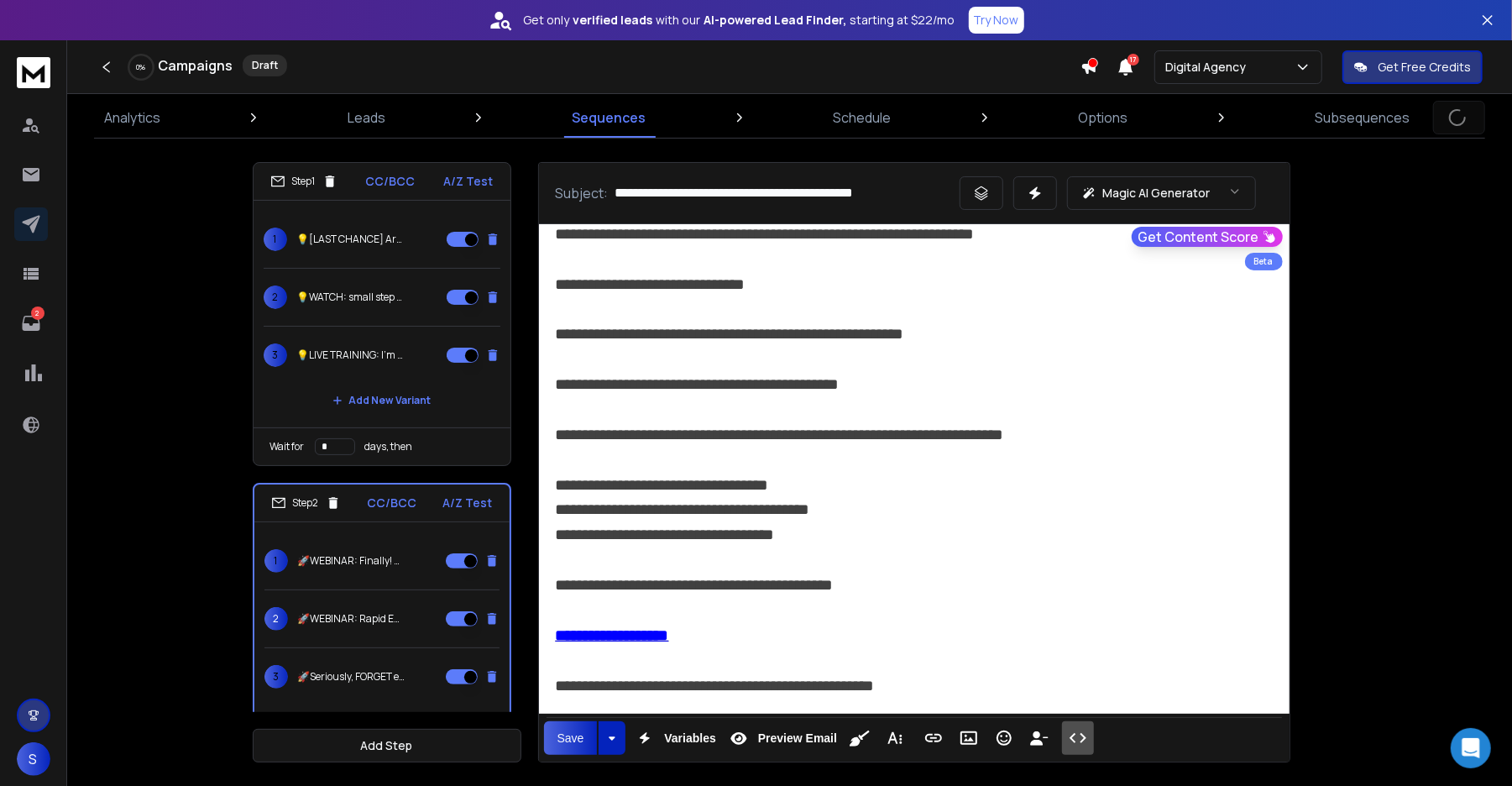
click at [1075, 736] on icon "button" at bounding box center [1078, 738] width 20 height 20
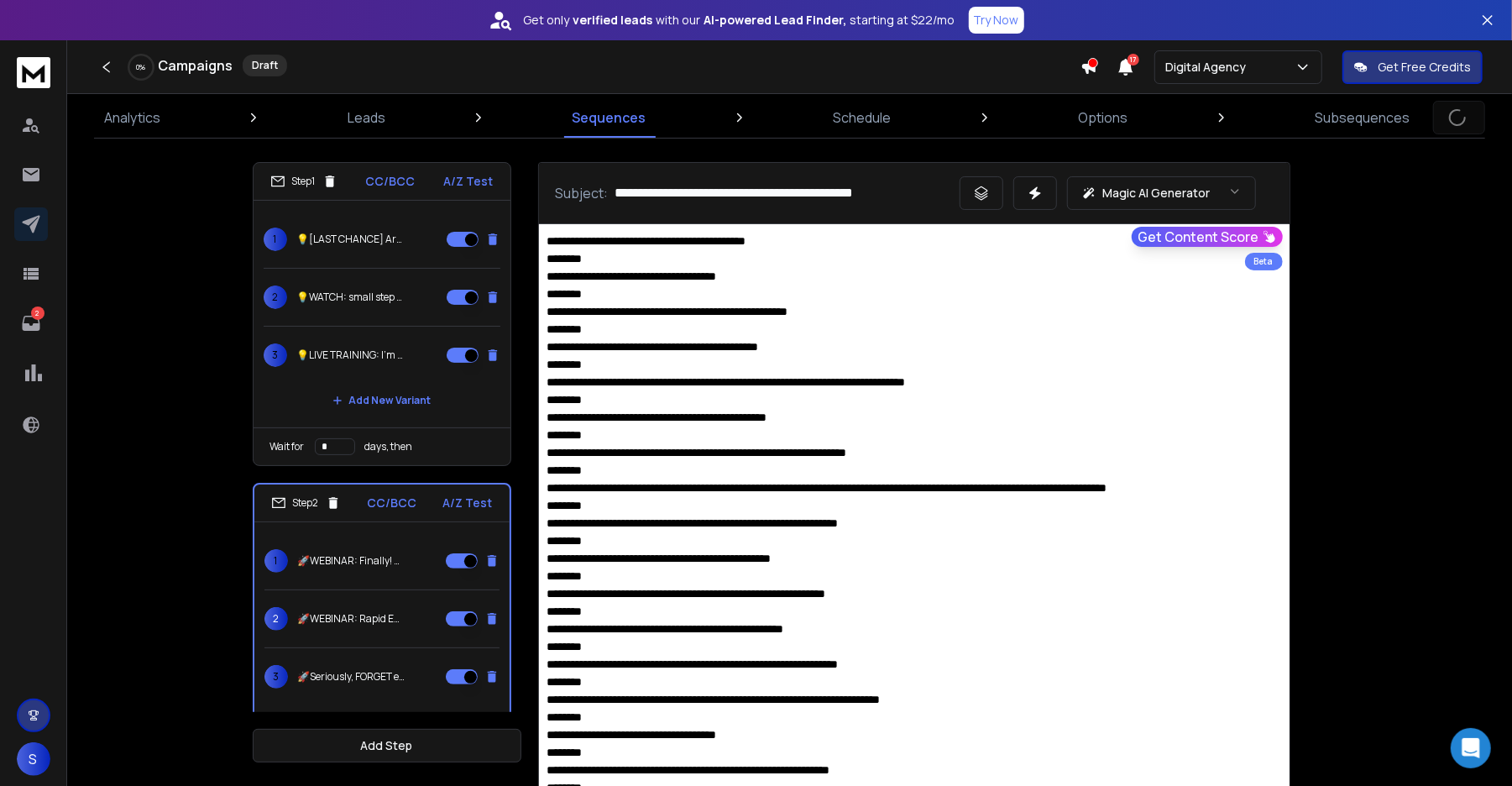
type textarea "**********"
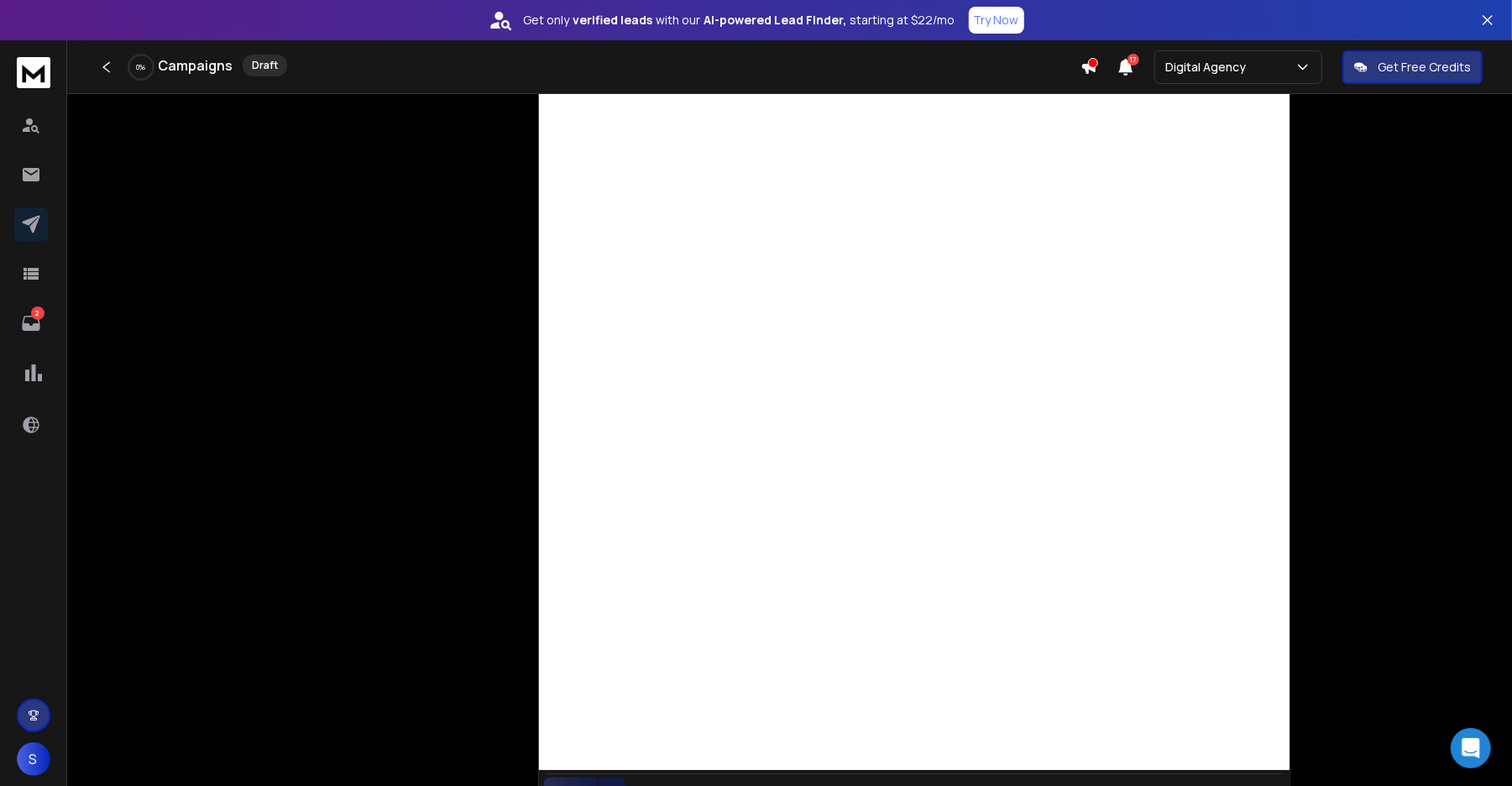
scroll to position [4936, 0]
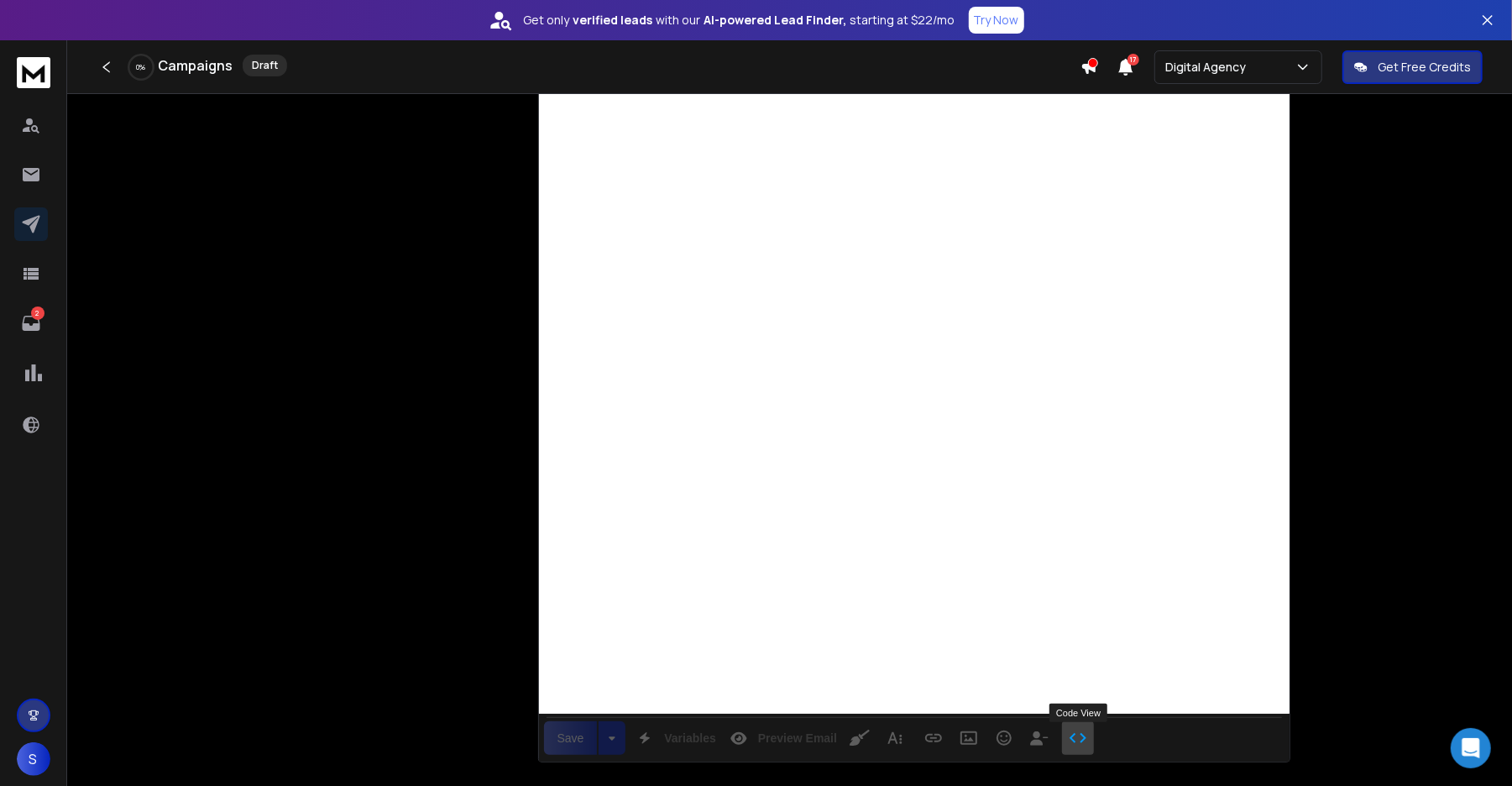
click at [1076, 739] on icon "button" at bounding box center [1078, 738] width 20 height 20
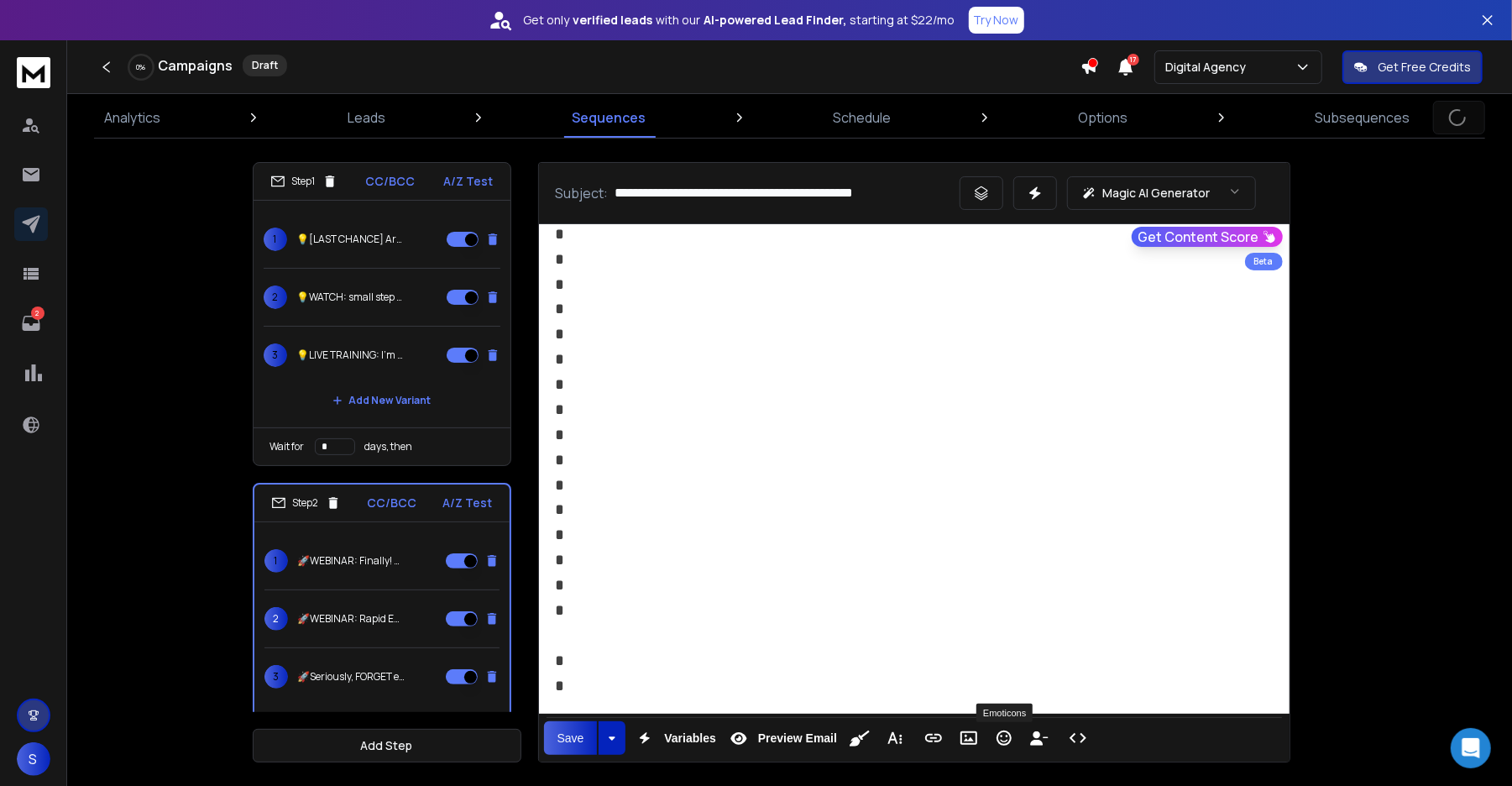
scroll to position [13, 0]
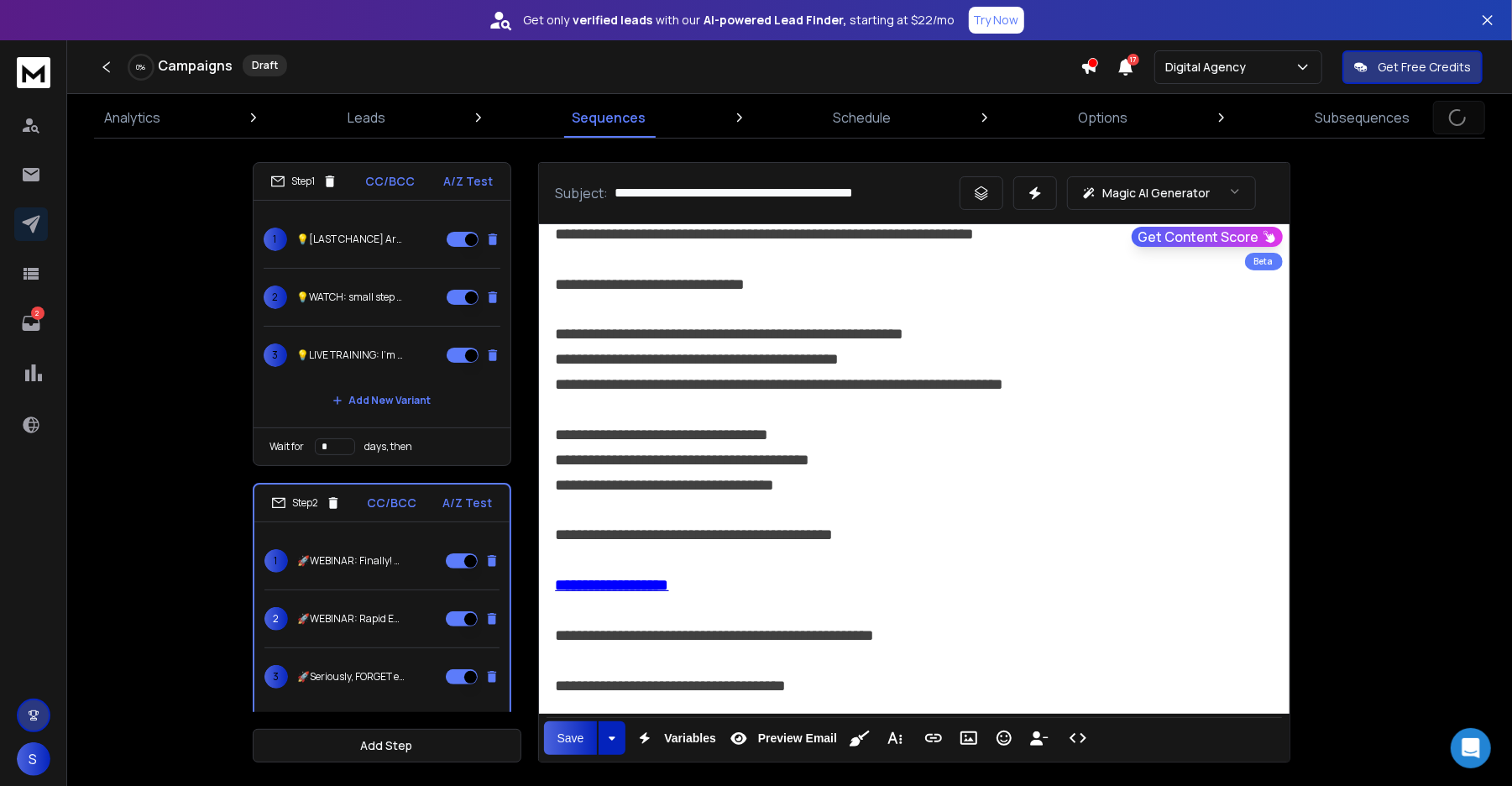
click at [320, 668] on div "3 🚀Seriously, FORGET everything you've been told. 🤯" at bounding box center [334, 677] width 141 height 24
type input "**********"
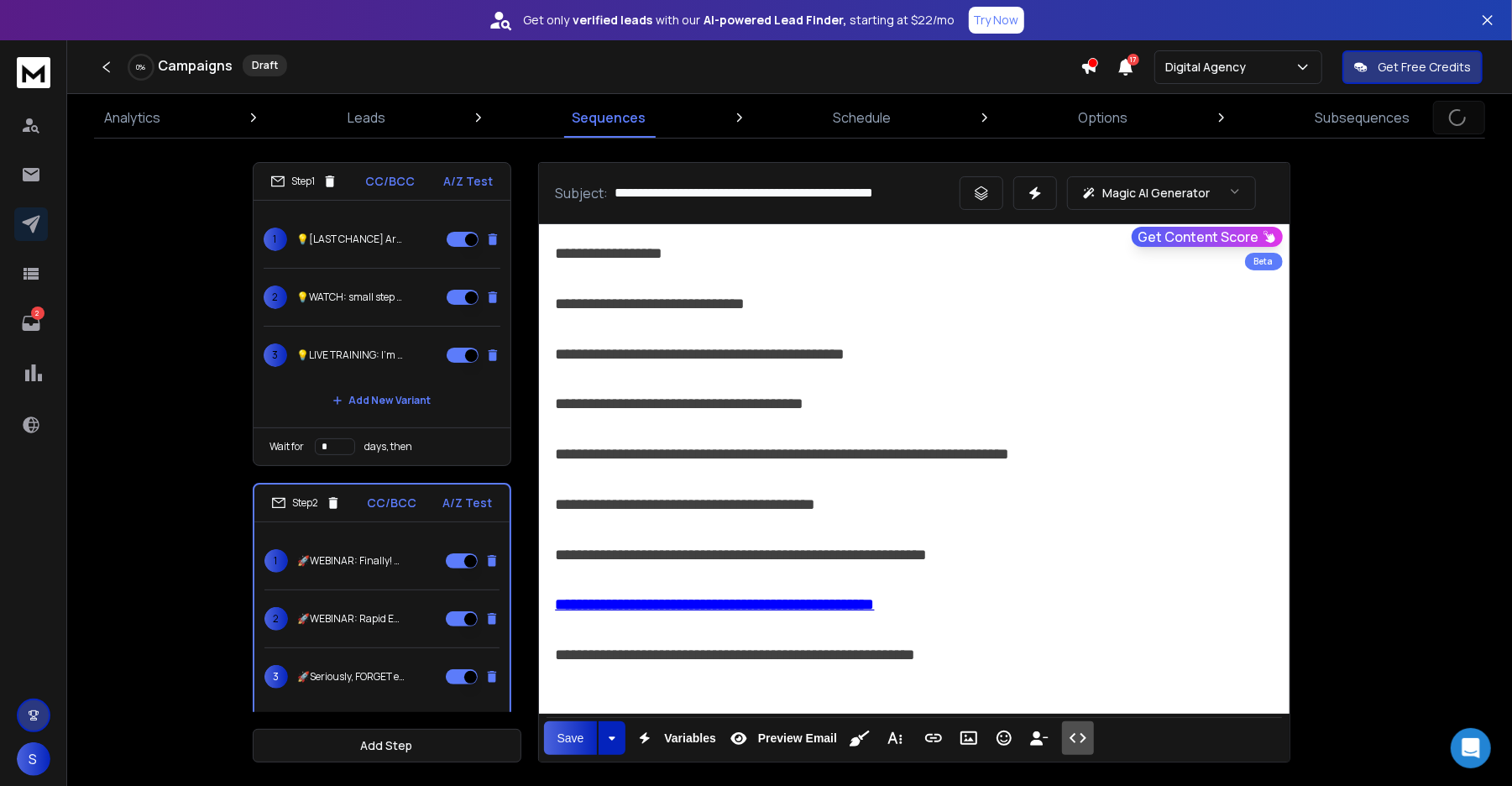
click at [1069, 733] on icon "button" at bounding box center [1078, 738] width 20 height 20
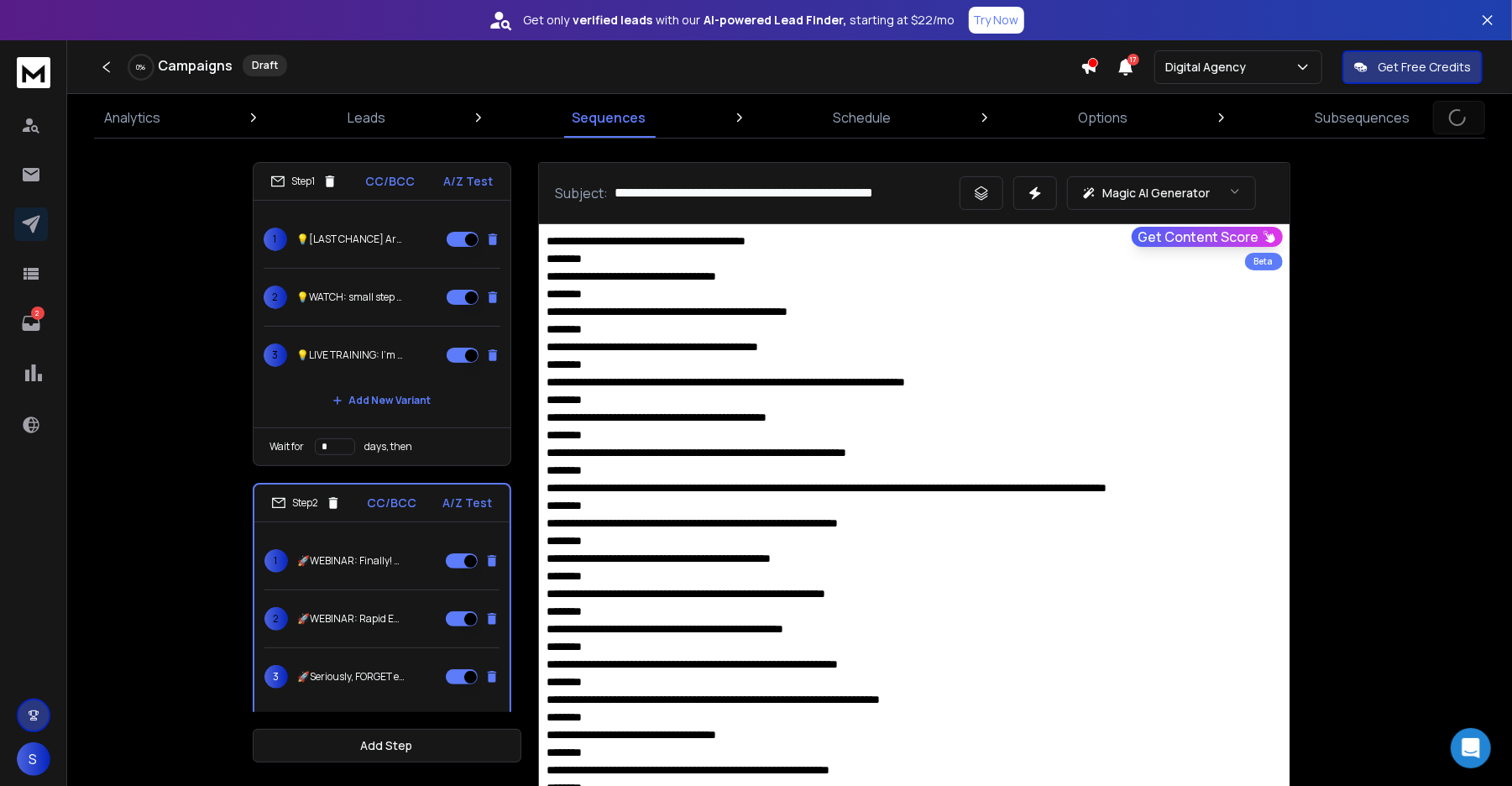
type textarea "**********"
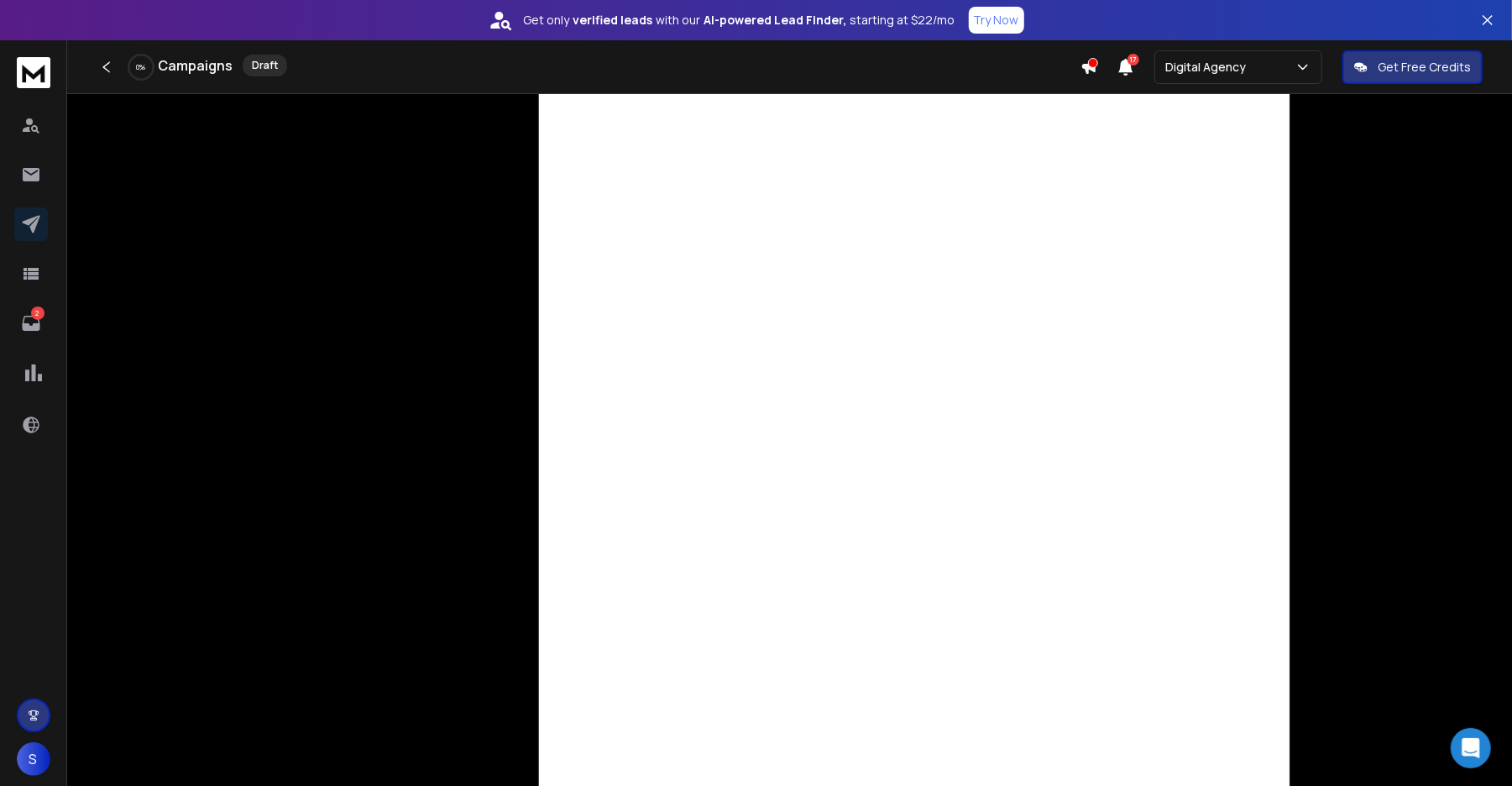
scroll to position [5077, 0]
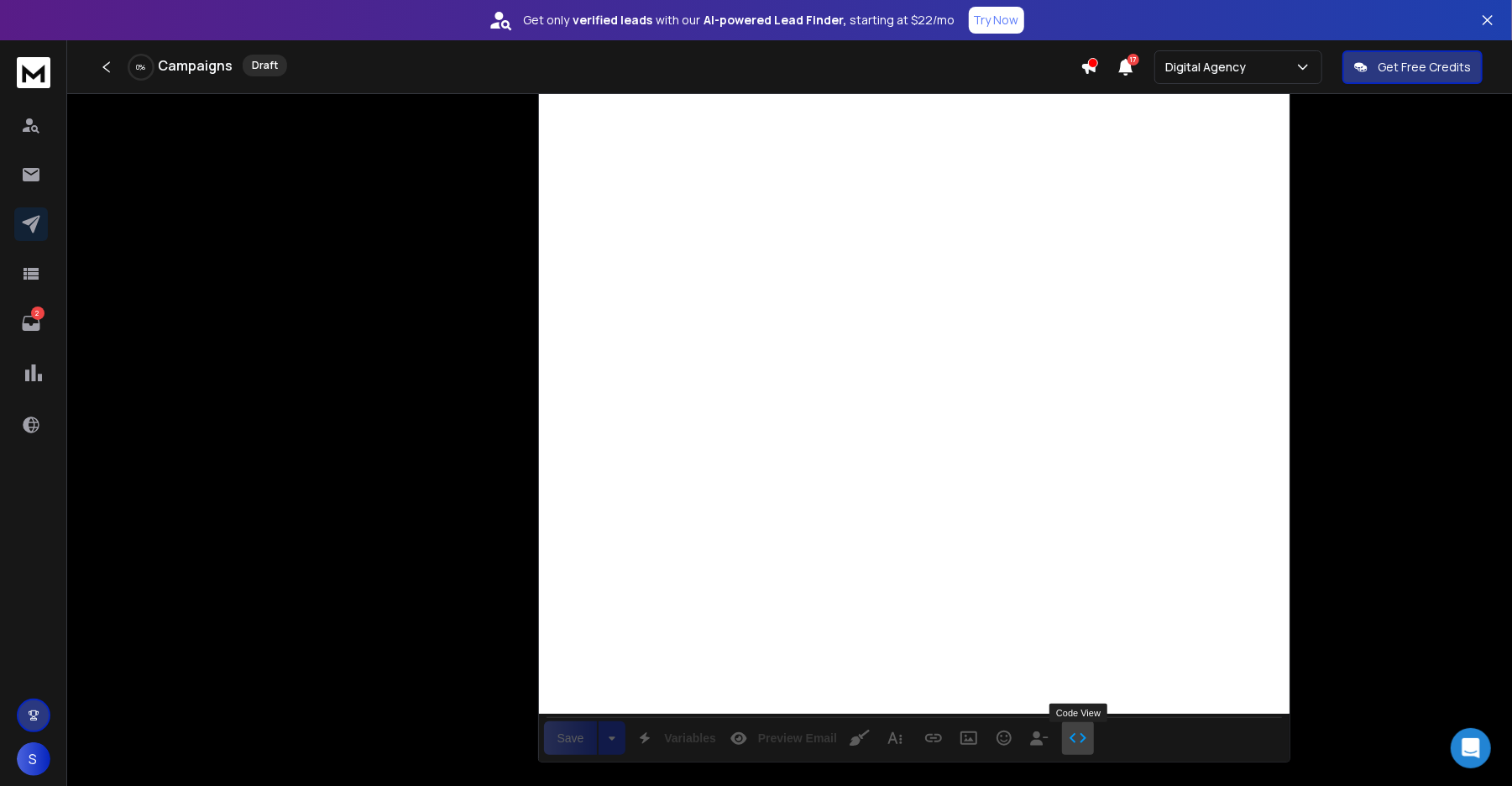
click at [1077, 744] on icon "button" at bounding box center [1078, 738] width 20 height 20
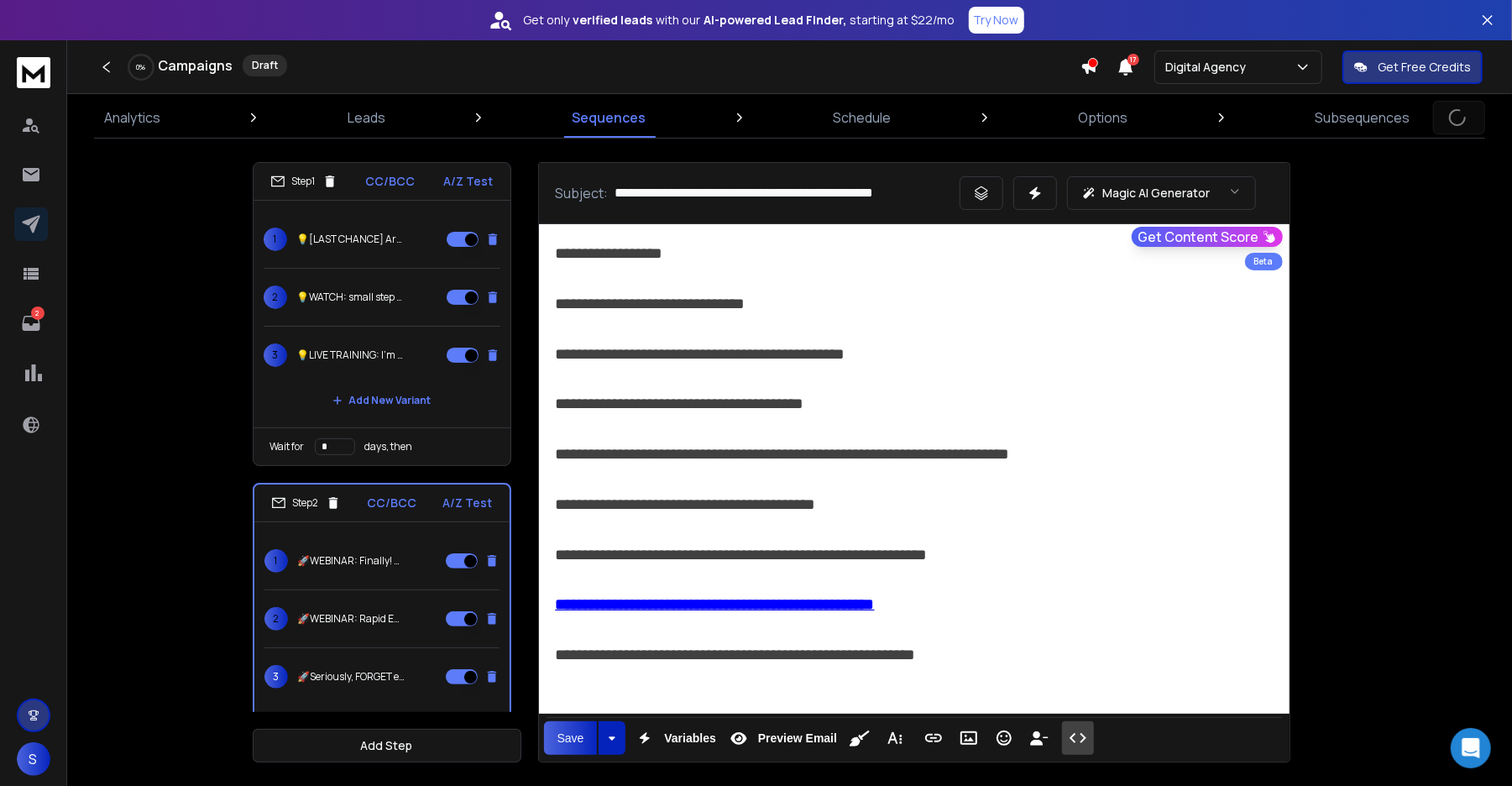
scroll to position [13, 0]
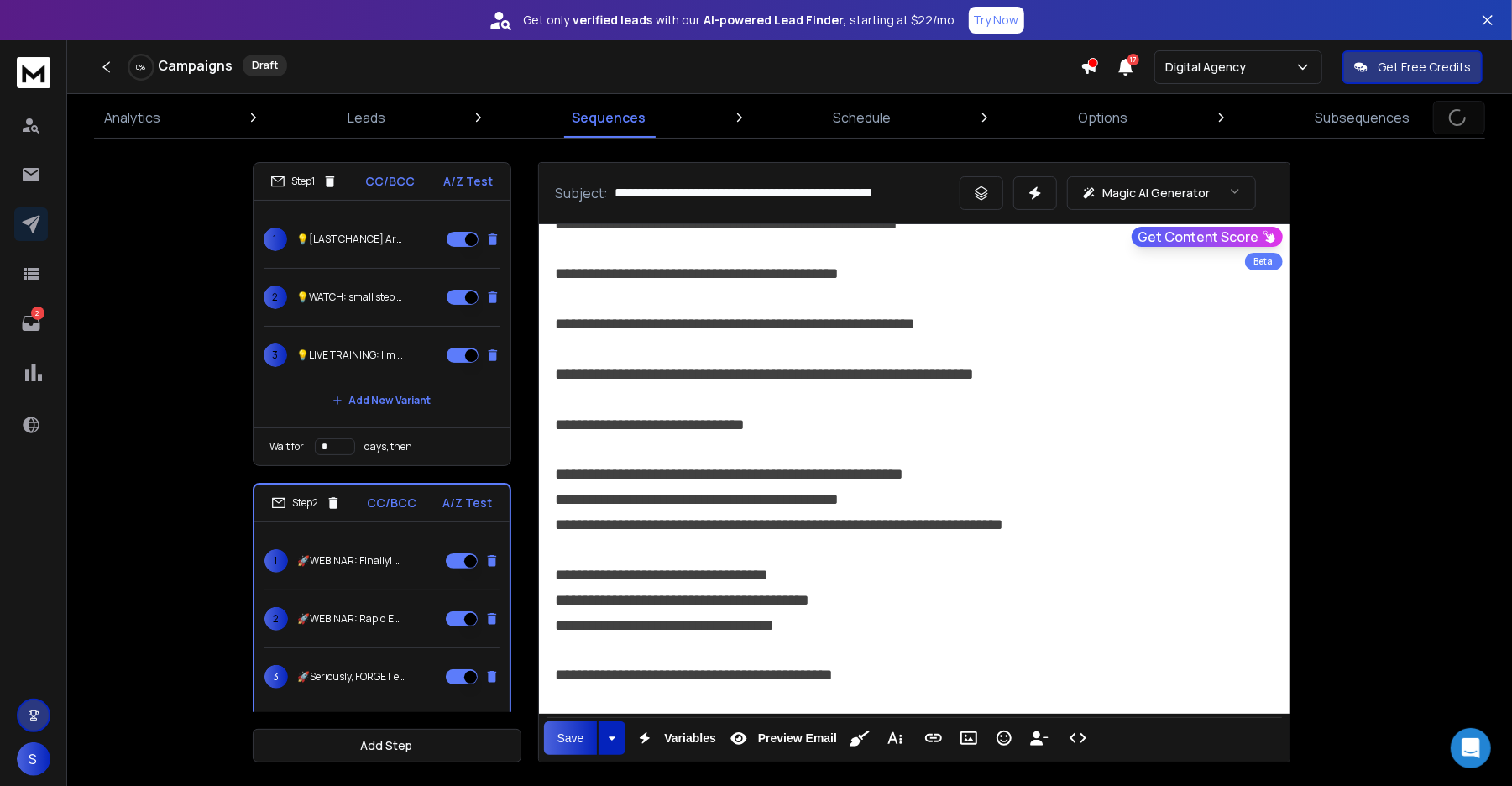
scroll to position [671, 0]
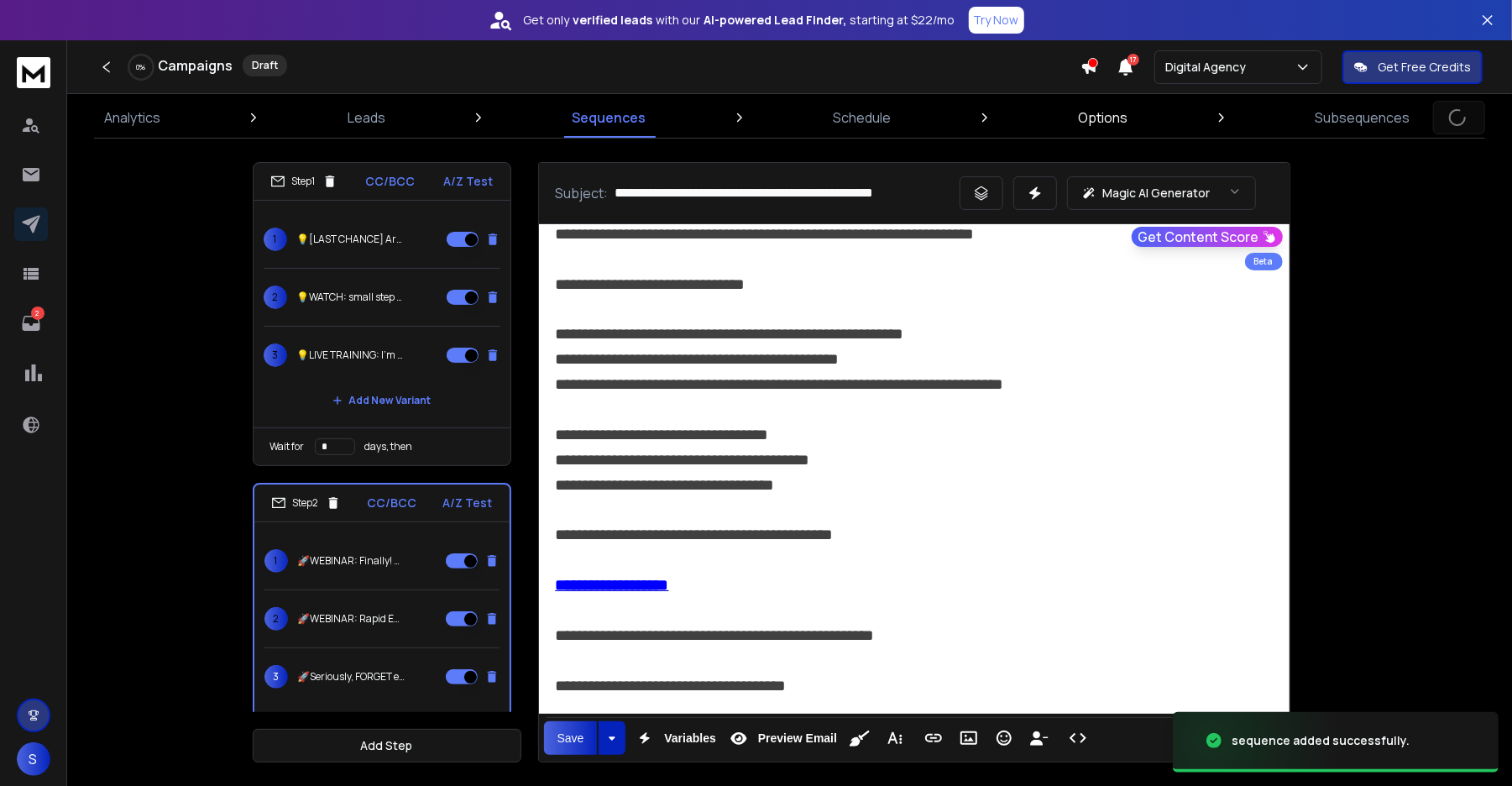
click at [1116, 119] on p "Options" at bounding box center [1102, 117] width 50 height 20
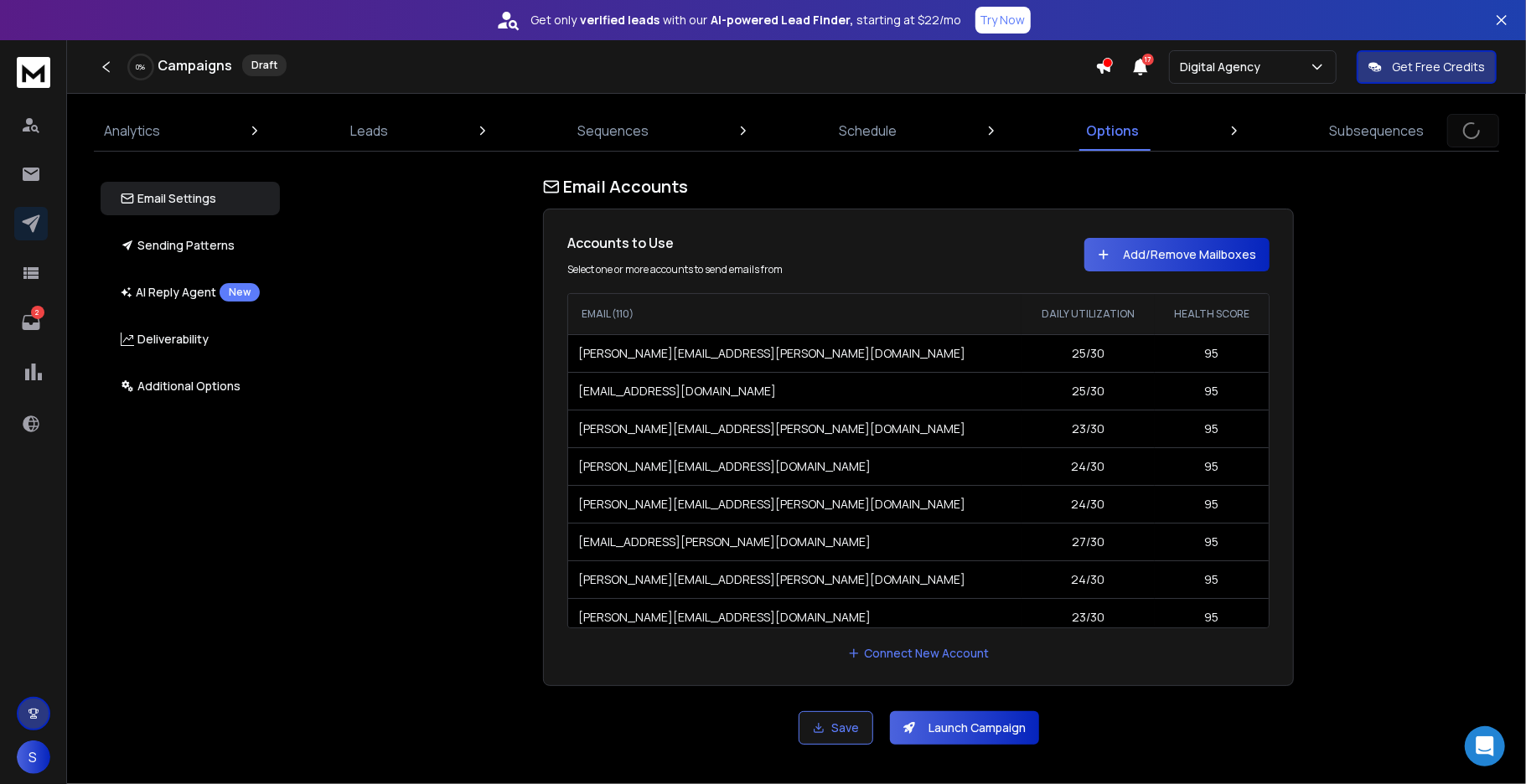
click at [972, 726] on button "Launch Campaign" at bounding box center [964, 727] width 149 height 33
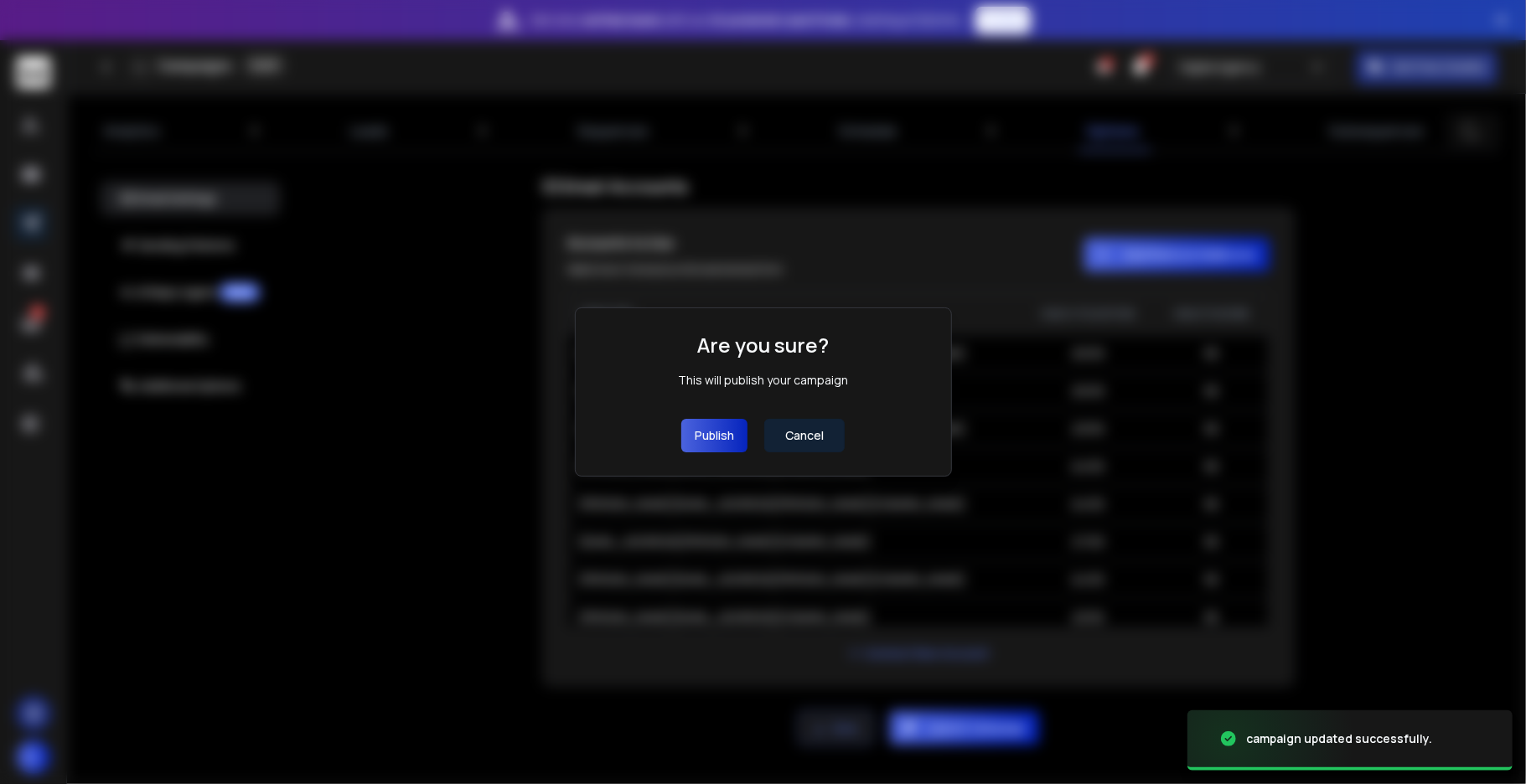
click at [684, 440] on button "Publish" at bounding box center [715, 436] width 66 height 33
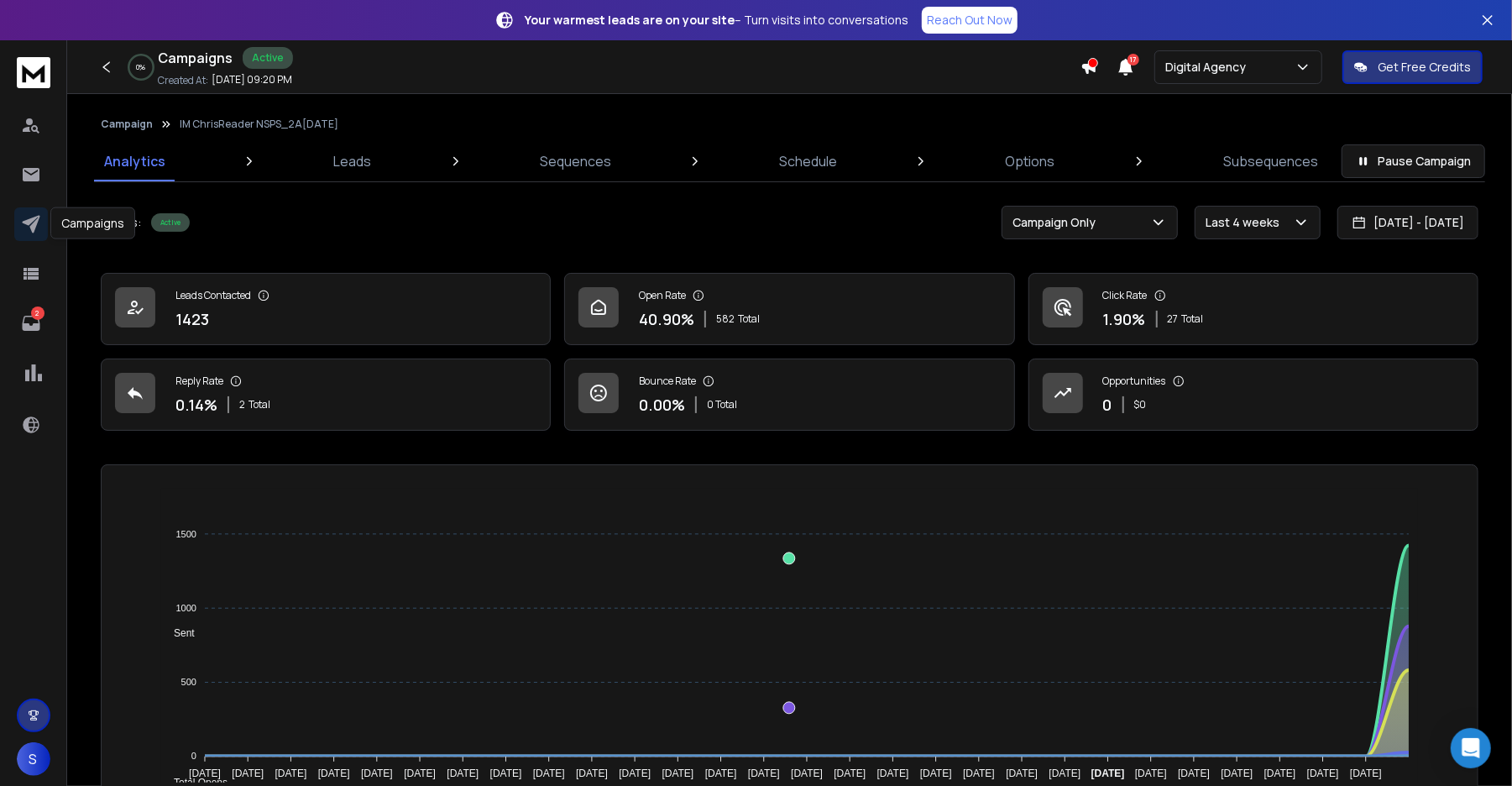
click at [32, 227] on icon at bounding box center [31, 224] width 18 height 18
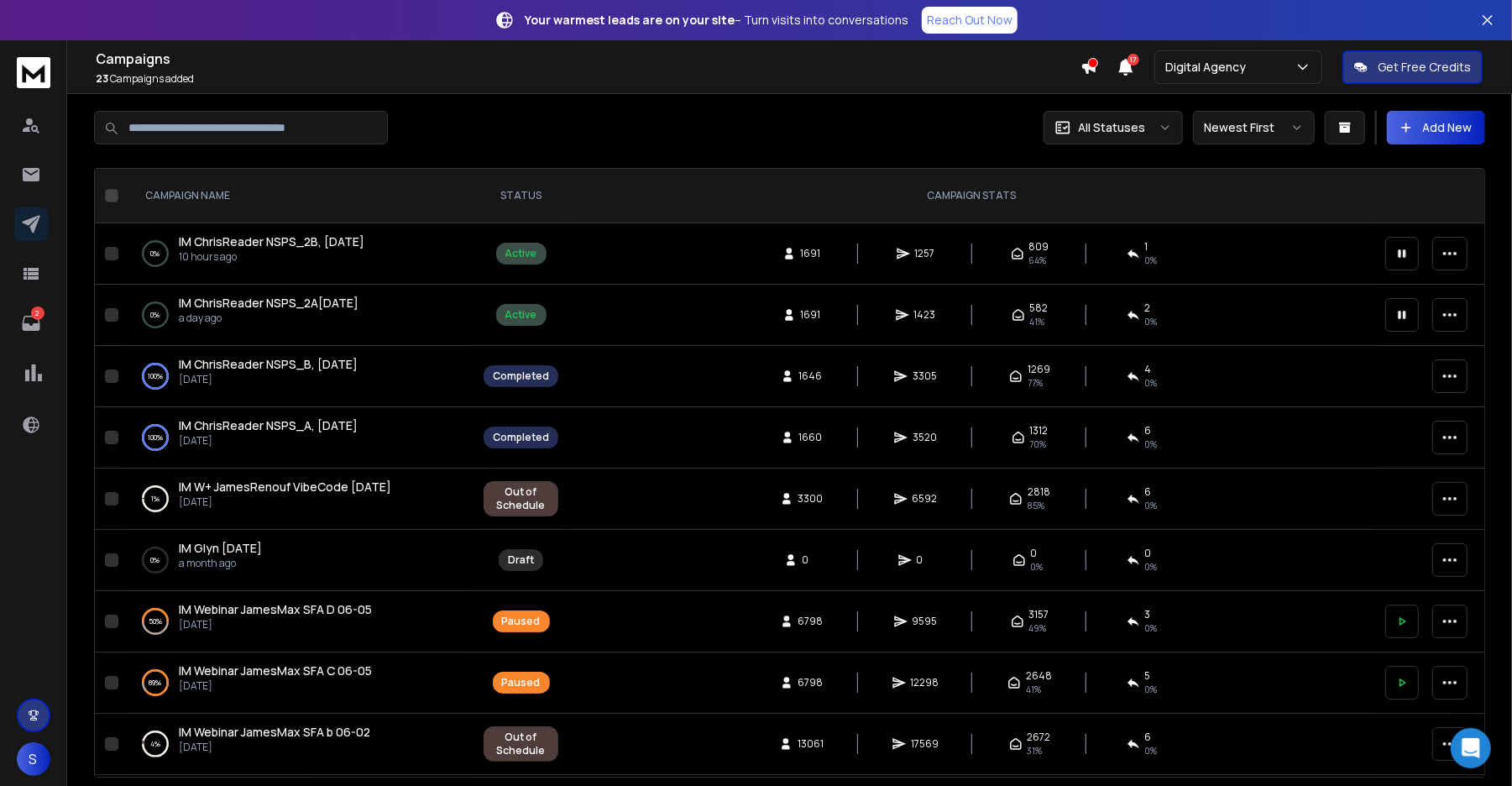
click at [349, 247] on span "IM ChrisReader NSPS_2B, [DATE]" at bounding box center [271, 242] width 186 height 16
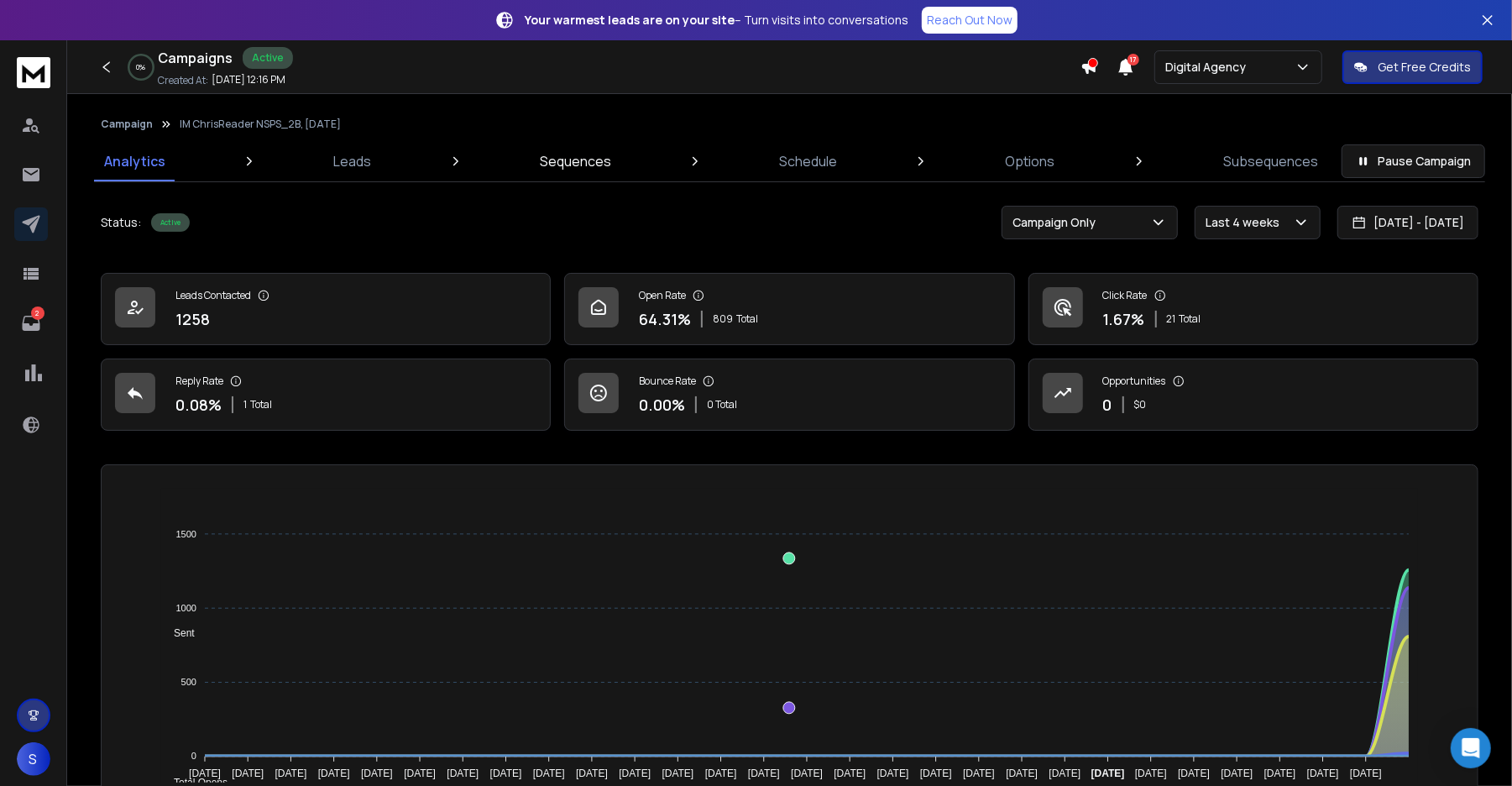
click at [601, 163] on p "Sequences" at bounding box center [576, 161] width 72 height 20
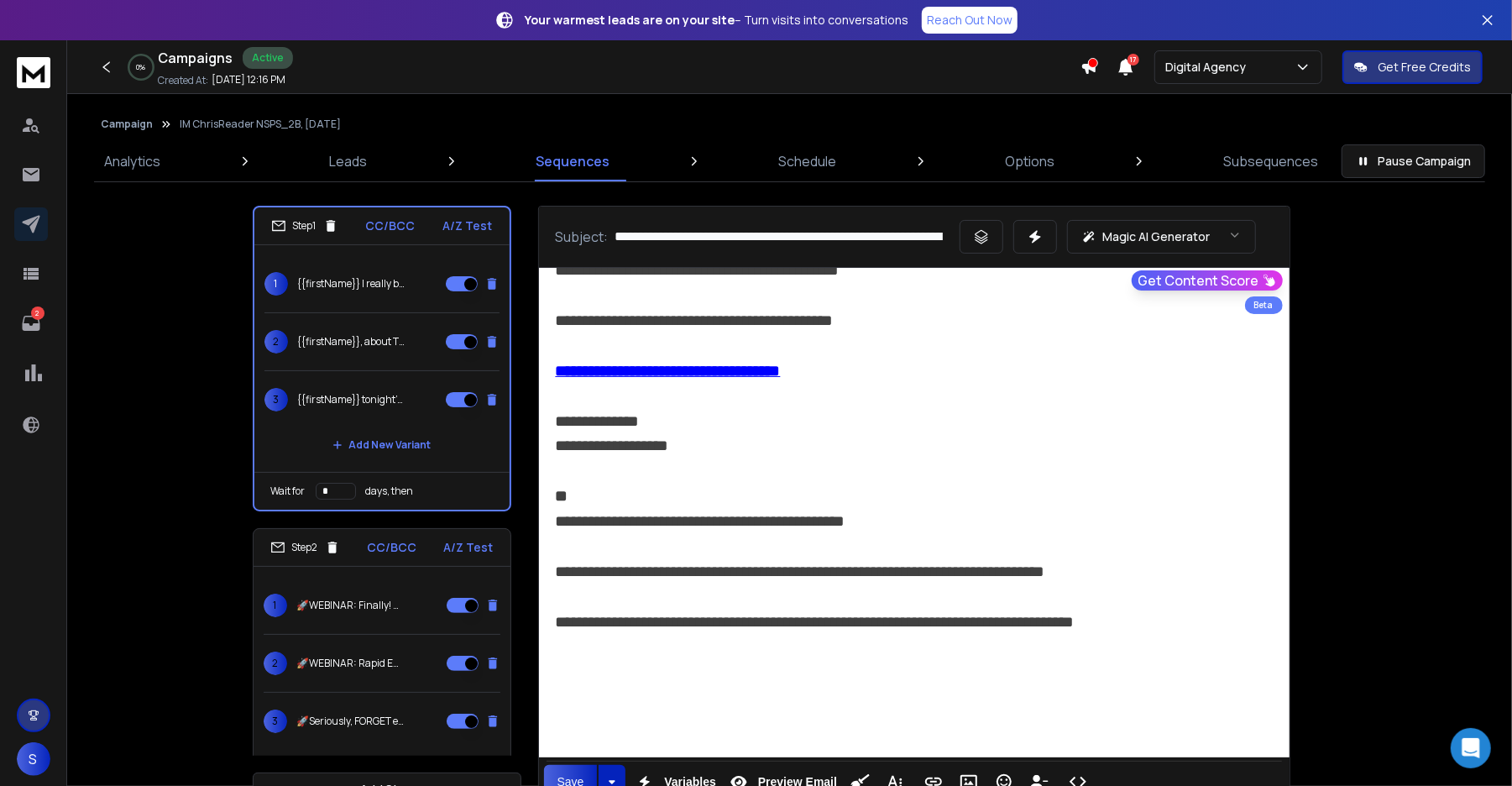
scroll to position [783, 0]
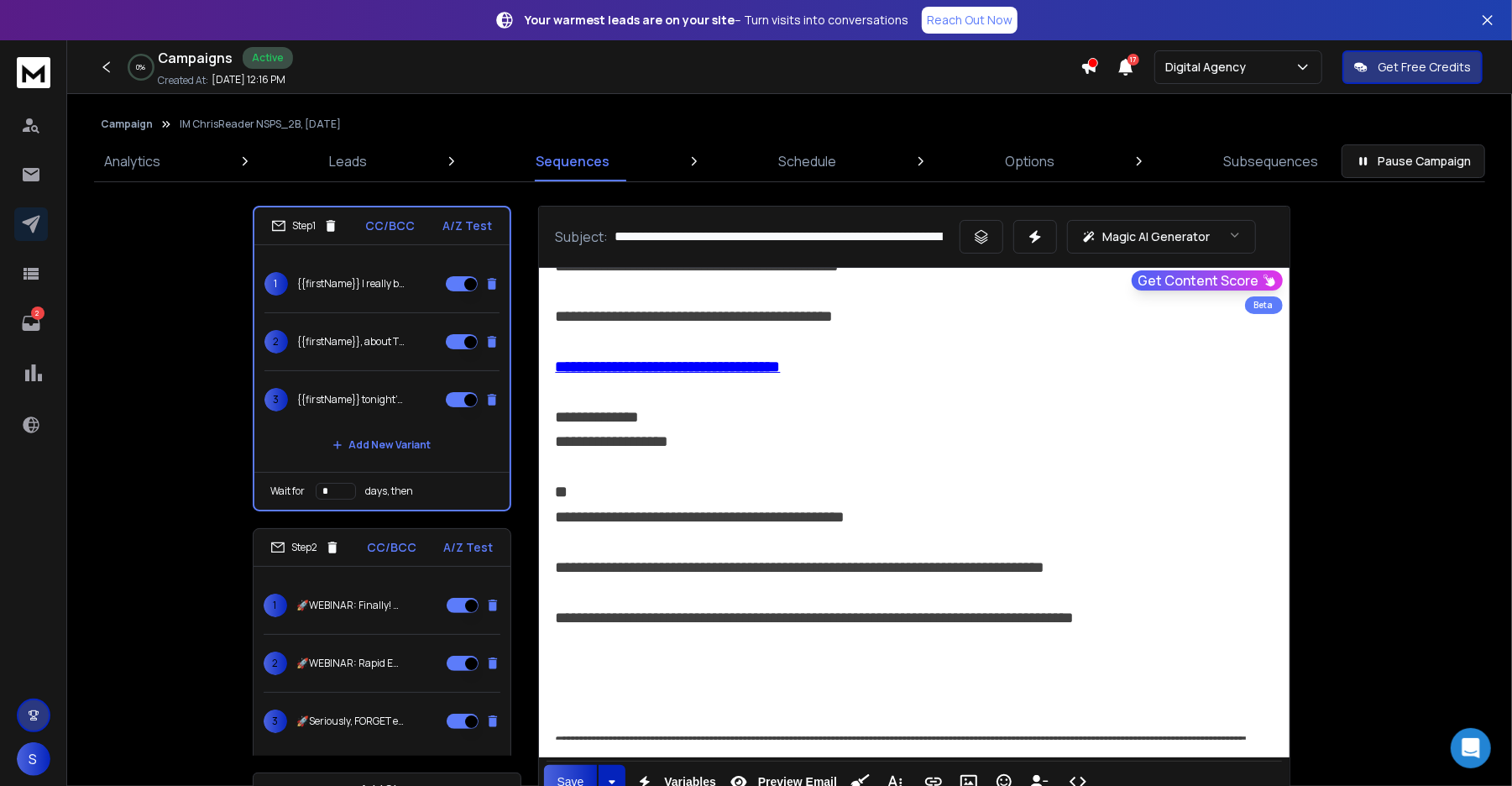
click at [338, 596] on div "1 🚀WEBINAR: Finally! A plan for beginners" at bounding box center [334, 605] width 141 height 24
type input "**********"
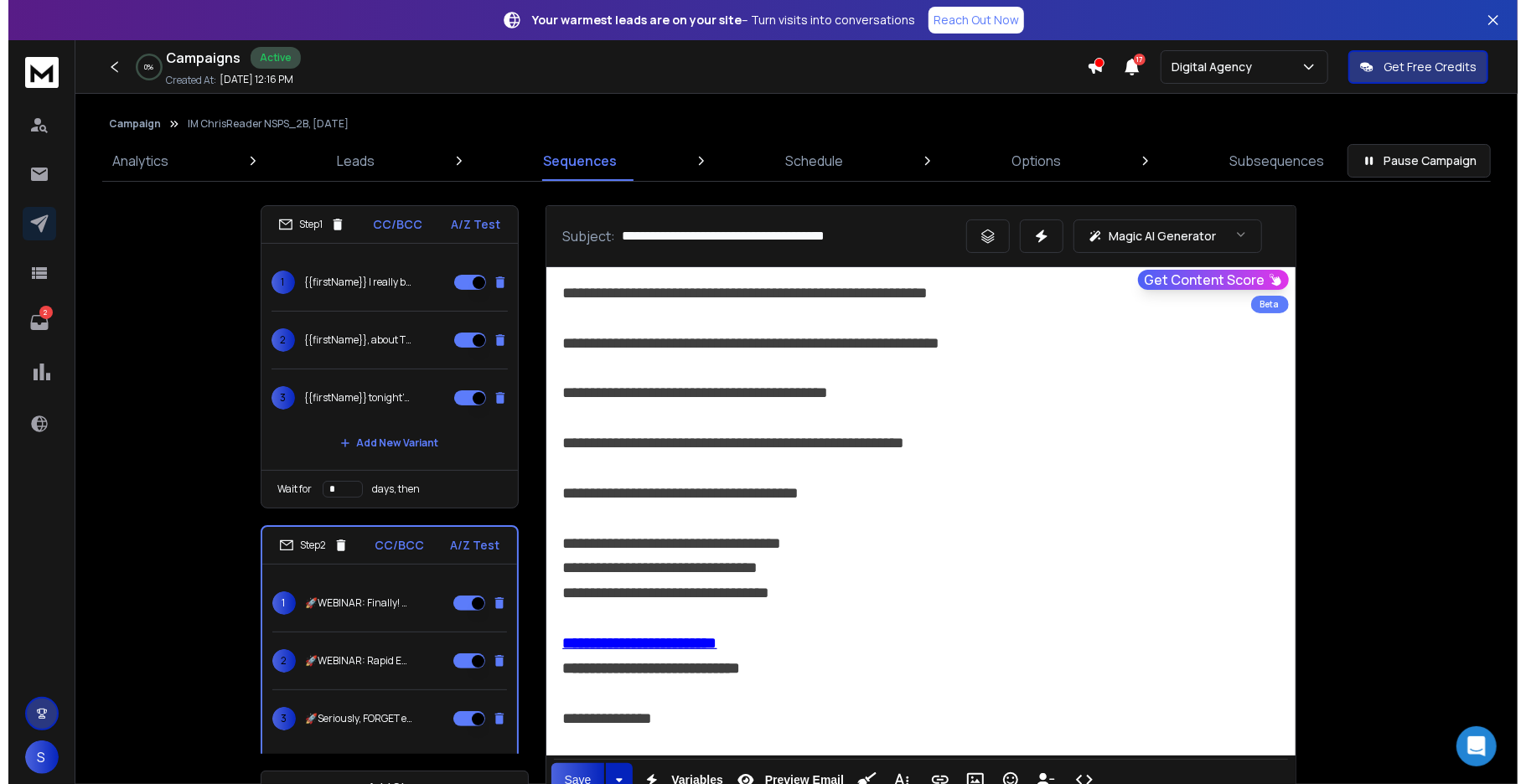
scroll to position [0, 0]
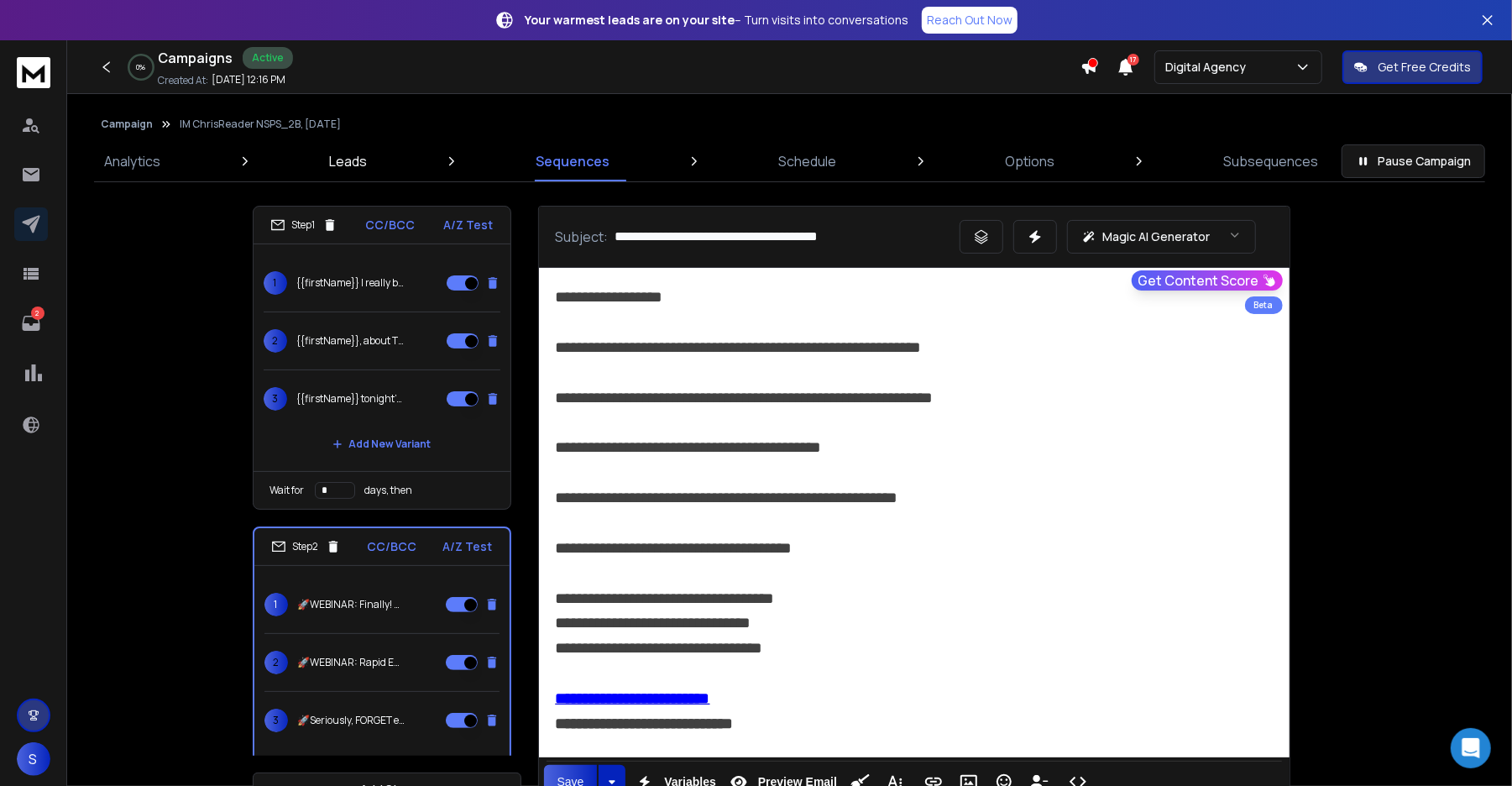
click at [355, 159] on p "Leads" at bounding box center [348, 161] width 38 height 20
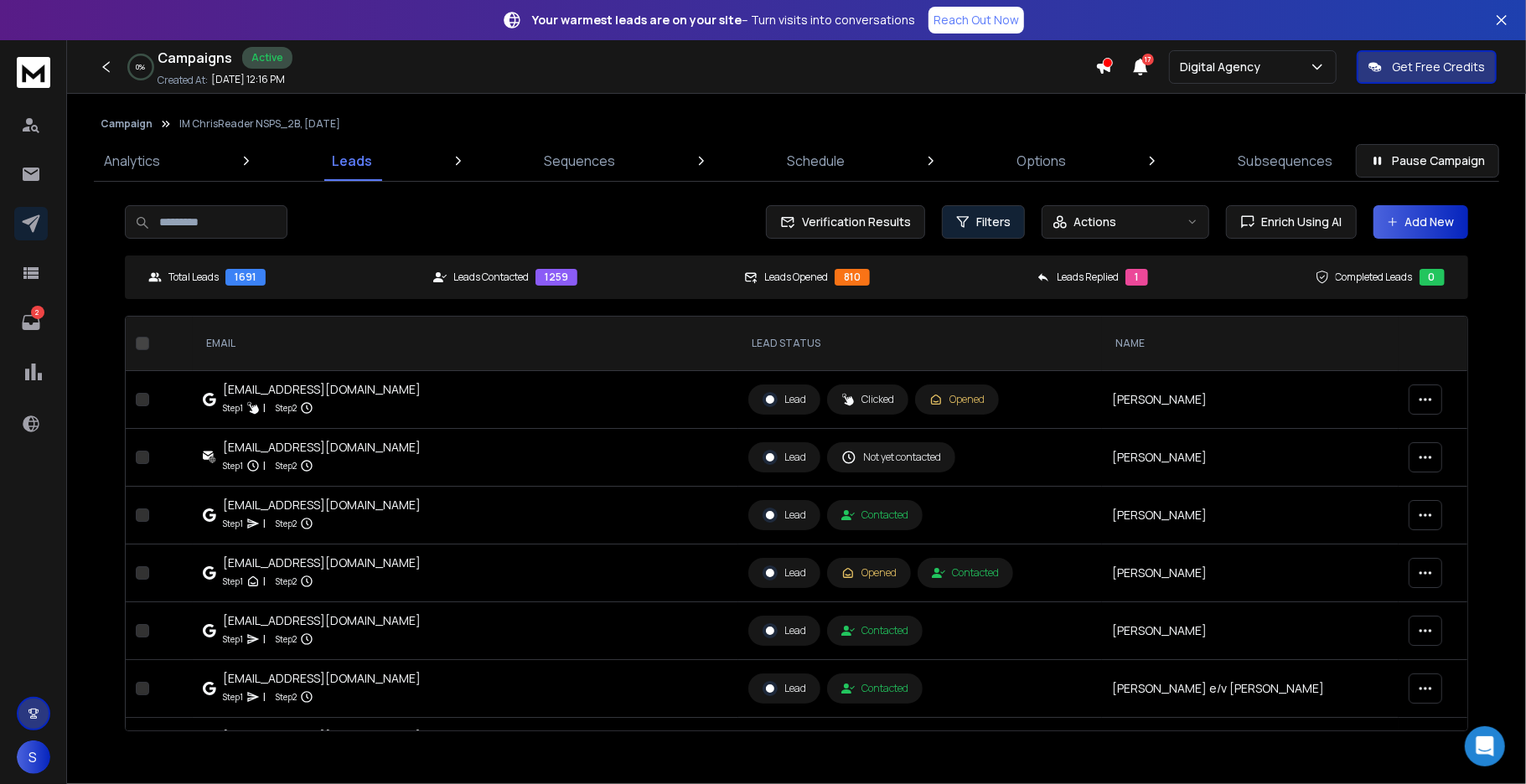
click at [1005, 223] on span "Filters" at bounding box center [992, 222] width 34 height 17
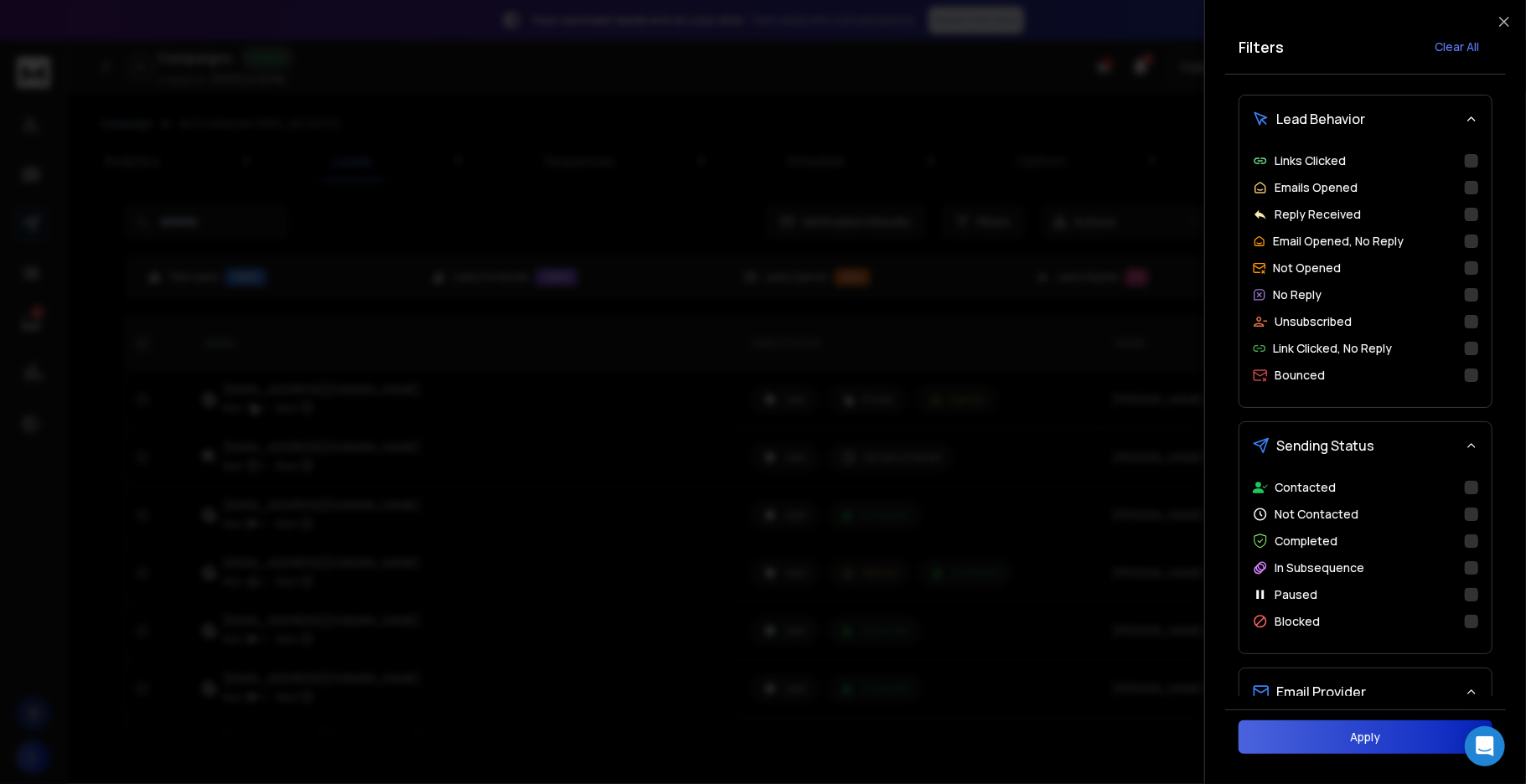
click at [1461, 374] on div "Links Clicked Emails Opened Reply Received Email Opened, No Reply Not Opened No…" at bounding box center [1365, 280] width 252 height 255
click at [1465, 379] on button "Bounced" at bounding box center [1471, 375] width 13 height 13
click at [1365, 742] on button "Apply" at bounding box center [1365, 737] width 254 height 33
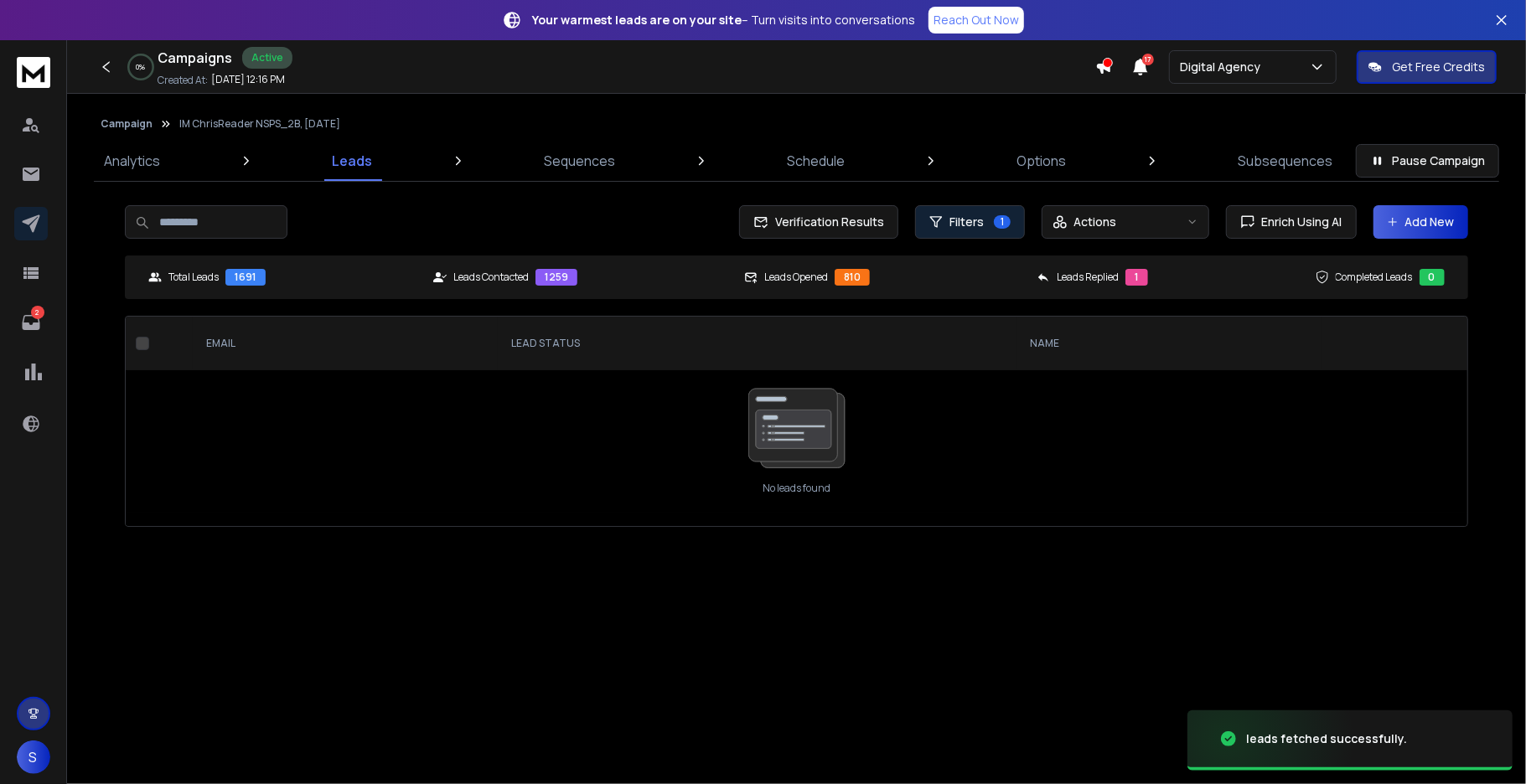
click at [982, 221] on span "Filters" at bounding box center [966, 222] width 34 height 17
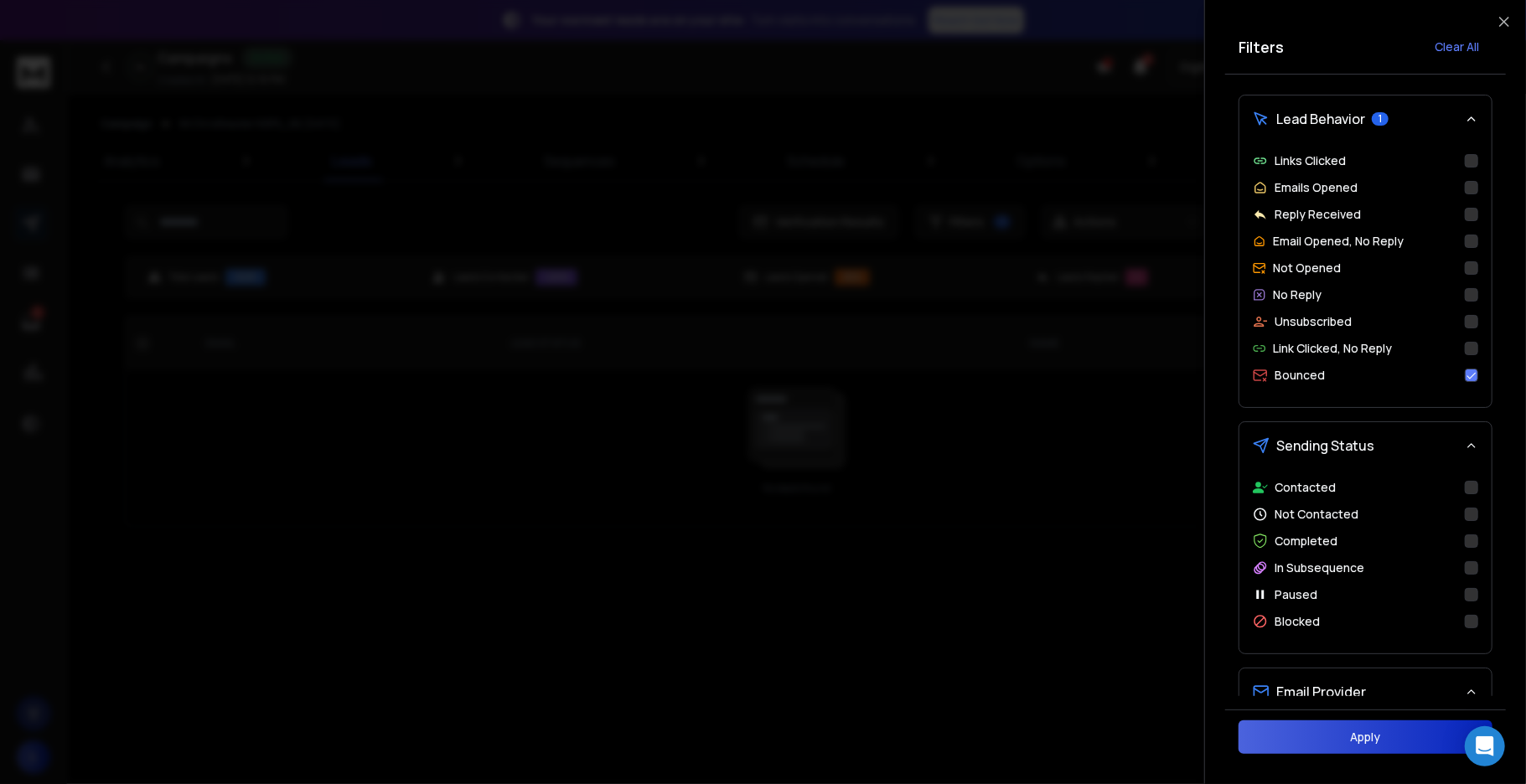
click at [1465, 377] on button "Bounced" at bounding box center [1471, 375] width 13 height 13
click at [1465, 326] on button "Unsubscribed" at bounding box center [1471, 321] width 13 height 13
click at [1376, 741] on button "Apply" at bounding box center [1365, 737] width 254 height 33
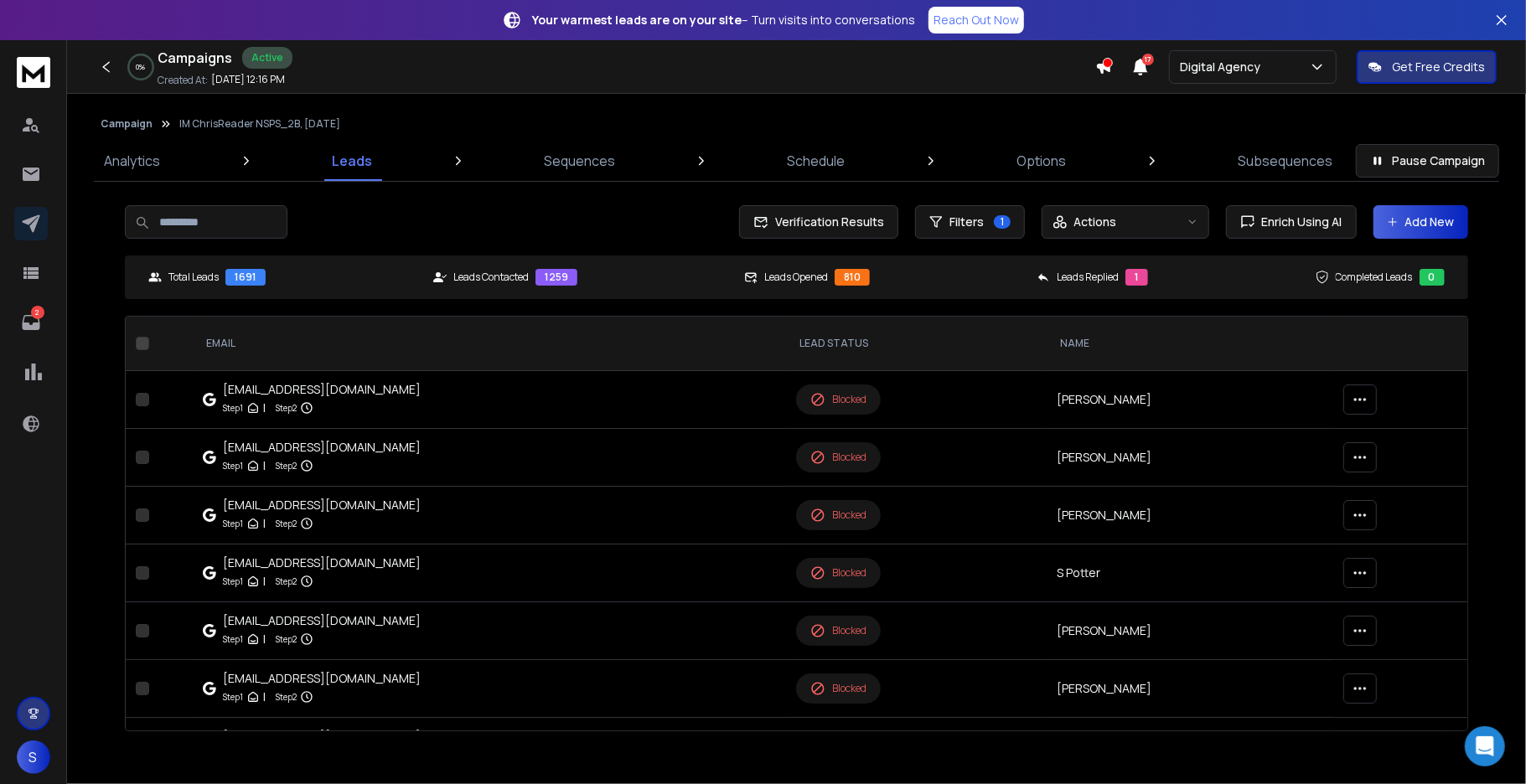
click at [334, 450] on div "[EMAIL_ADDRESS][DOMAIN_NAME]" at bounding box center [321, 447] width 197 height 17
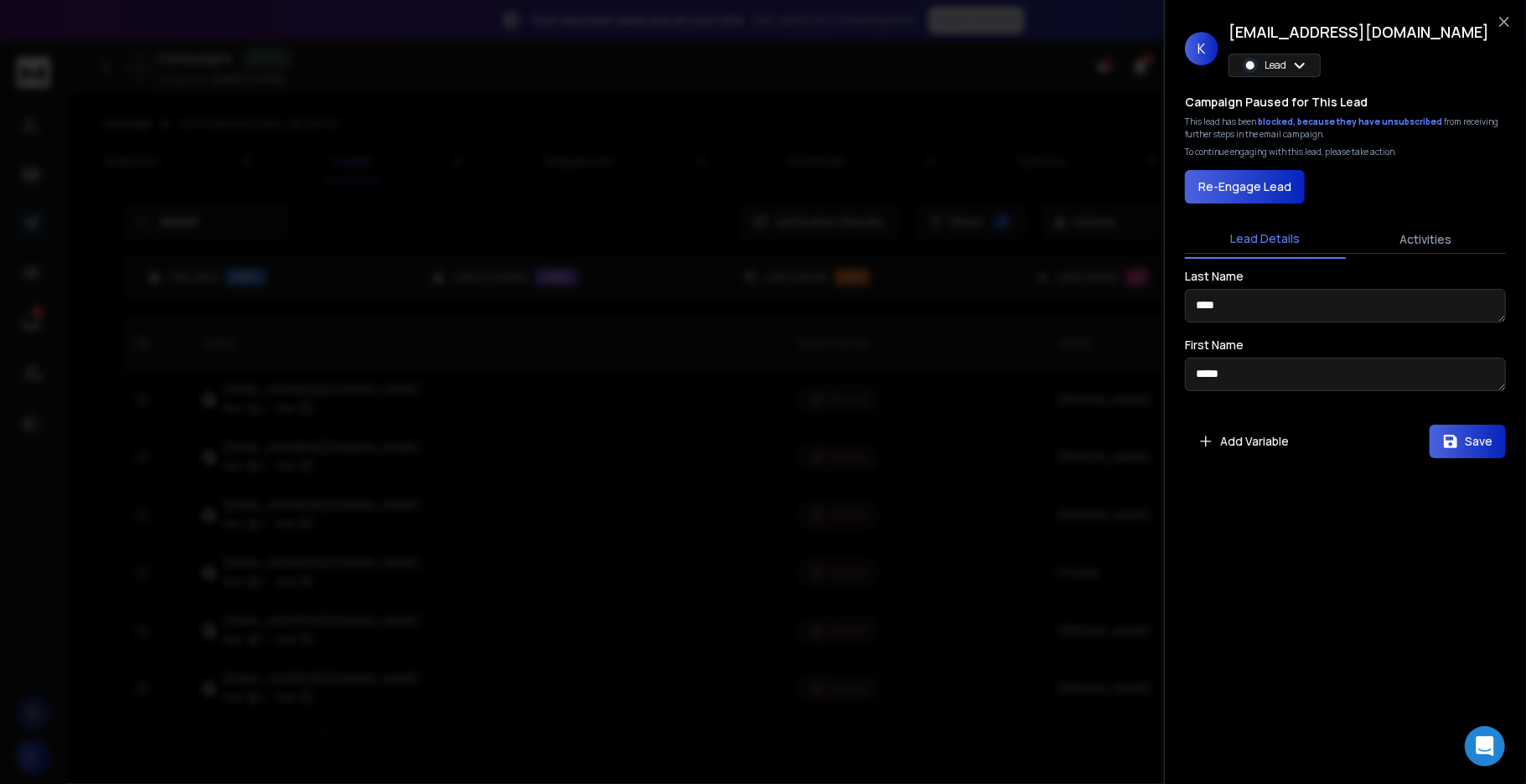
click at [1252, 31] on h1 "[EMAIL_ADDRESS][DOMAIN_NAME]" at bounding box center [1358, 31] width 260 height 24
drag, startPoint x: 1252, startPoint y: 31, endPoint x: 1376, endPoint y: 35, distance: 124.1
click at [1376, 35] on h1 "[EMAIL_ADDRESS][DOMAIN_NAME]" at bounding box center [1358, 31] width 260 height 24
copy h1 "[EMAIL_ADDRESS][DOMAIN_NAME]"
click at [654, 394] on div at bounding box center [763, 392] width 1526 height 784
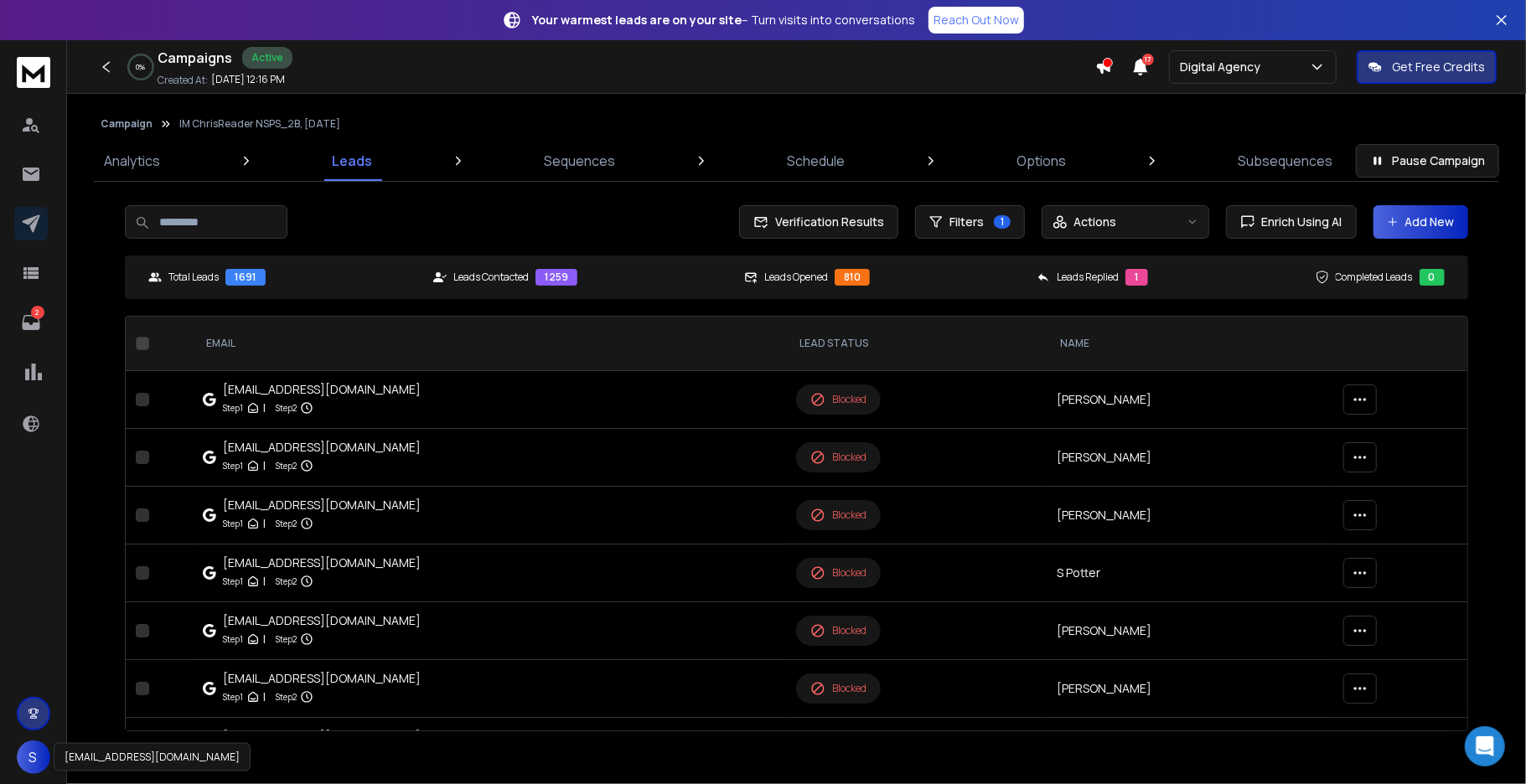
click at [38, 768] on span "S" at bounding box center [33, 757] width 33 height 33
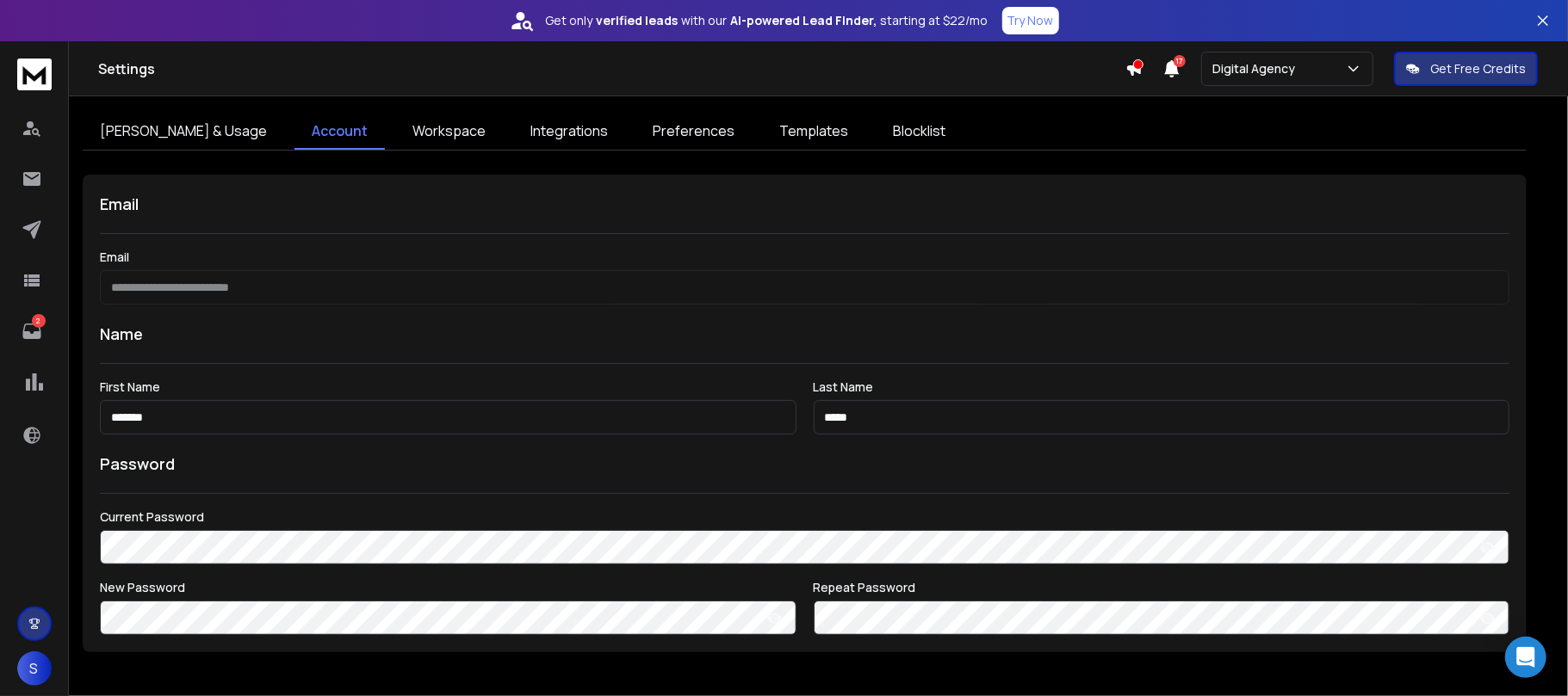
click at [875, 127] on link "Blocklist" at bounding box center [918, 132] width 87 height 36
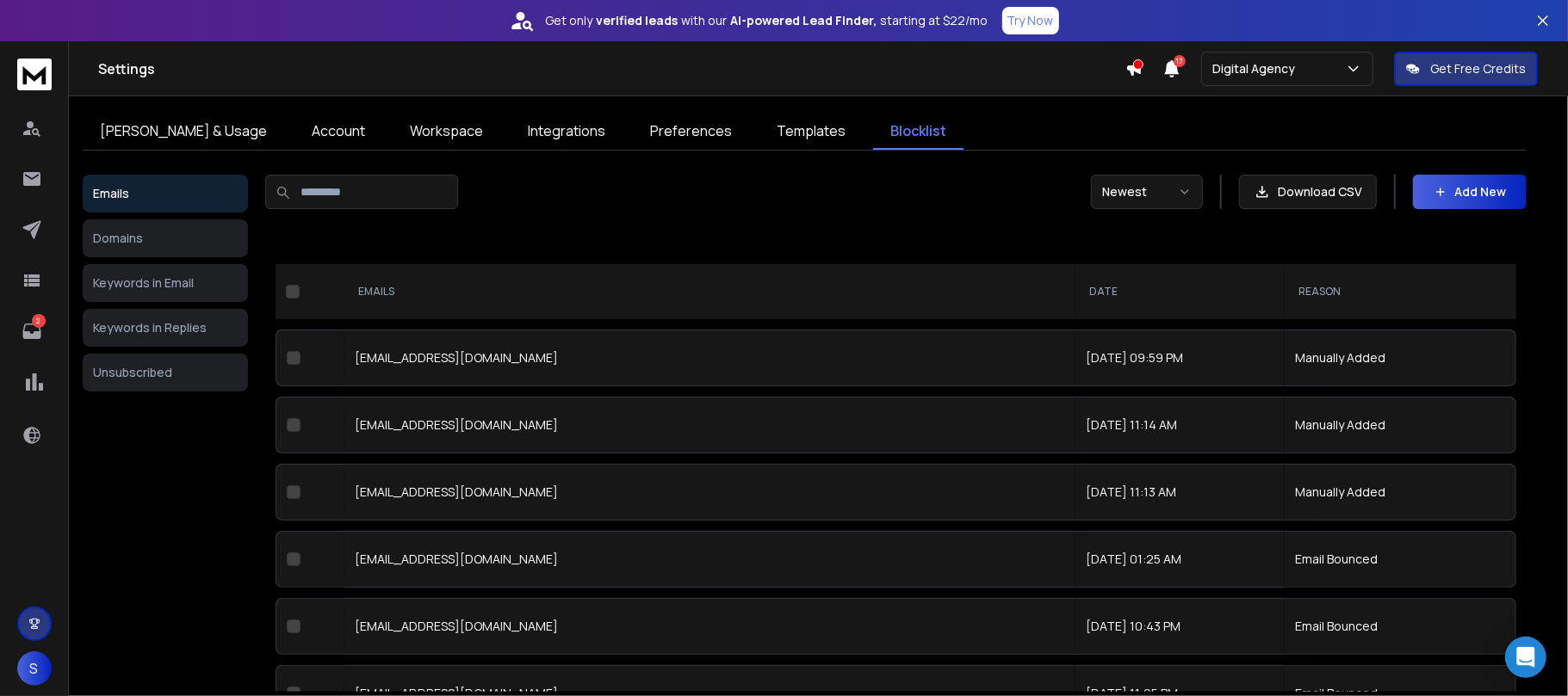
click at [341, 194] on input at bounding box center [361, 192] width 193 height 34
paste input "**********"
type input "**********"
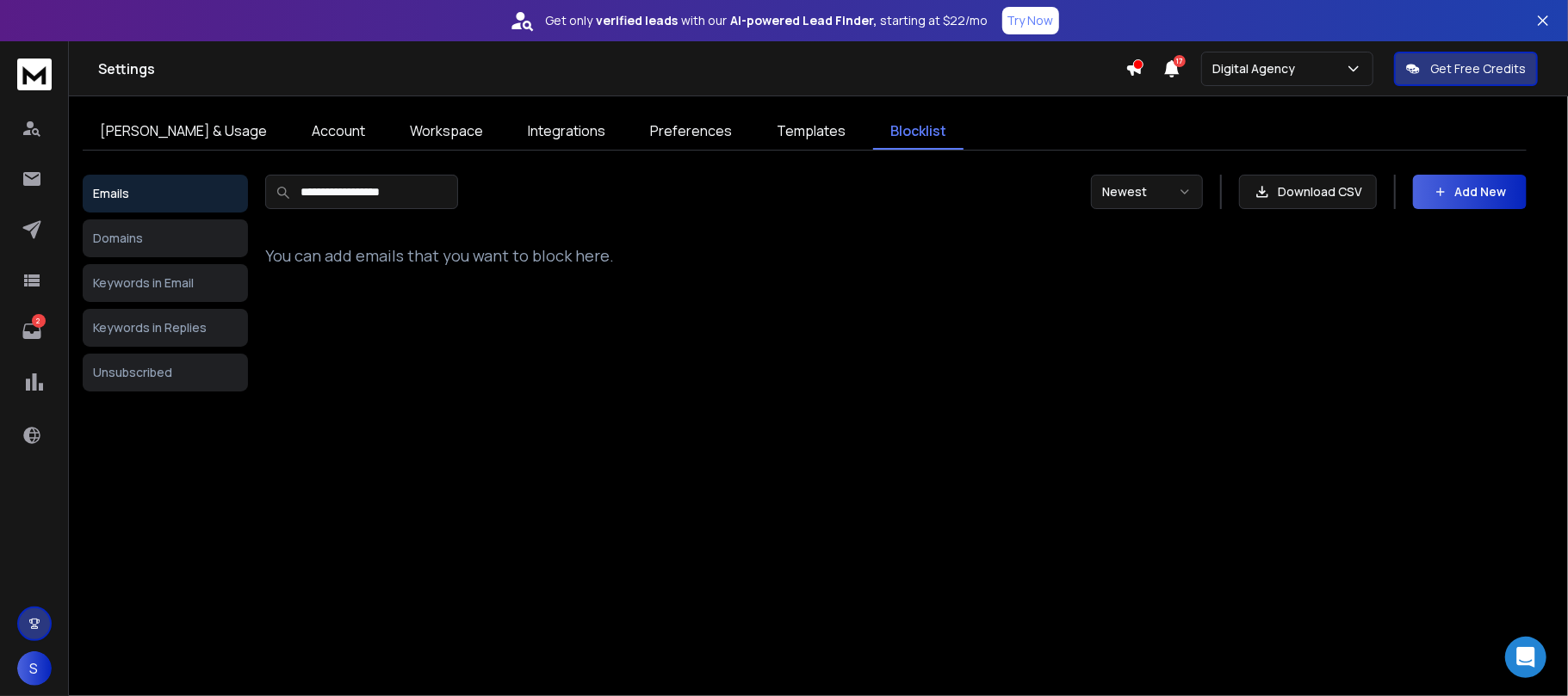
click at [352, 201] on input "**********" at bounding box center [361, 192] width 193 height 34
click at [759, 320] on div "Newest Download CSV Add New You can add emails that you want to block here." at bounding box center [895, 426] width 1261 height 503
click at [205, 132] on link "Billings & Usage" at bounding box center [183, 132] width 201 height 36
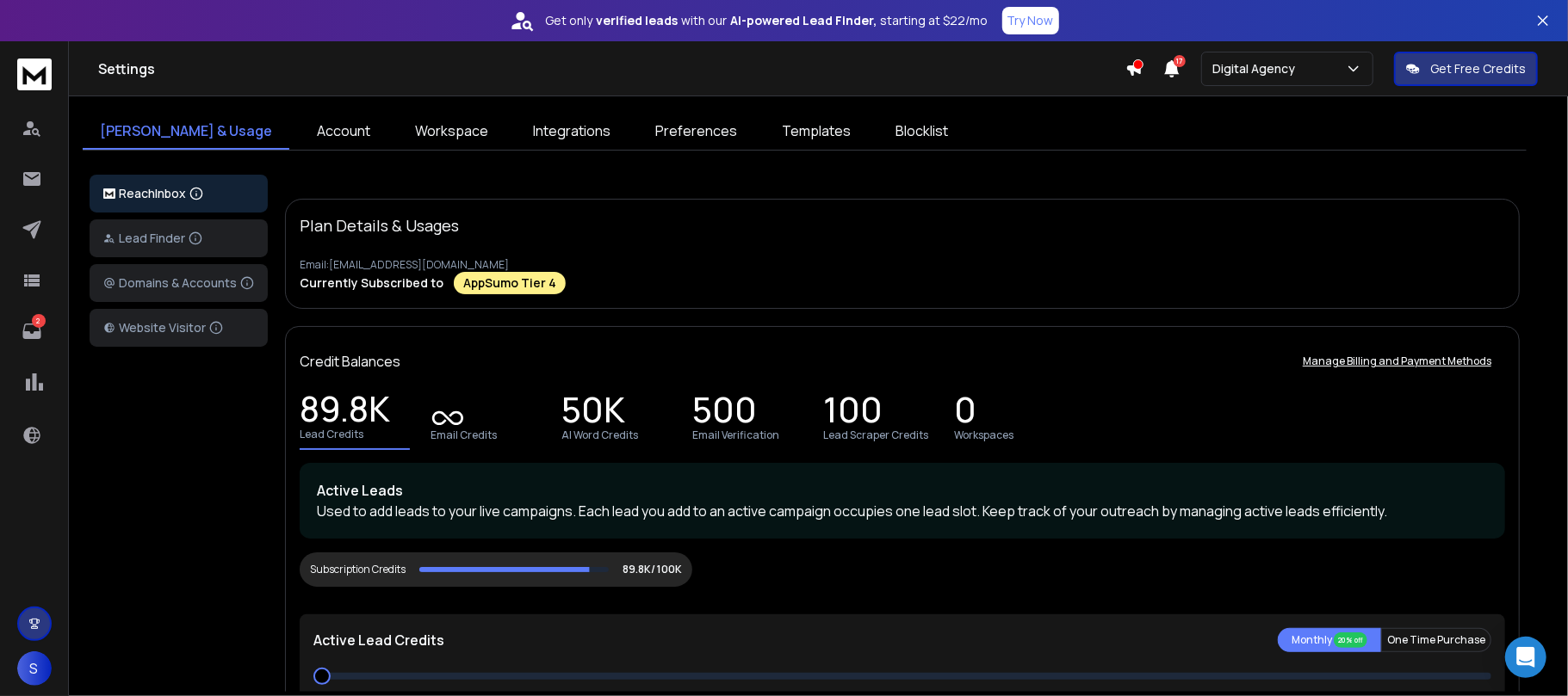
click at [724, 439] on p "Email Verification" at bounding box center [735, 435] width 87 height 13
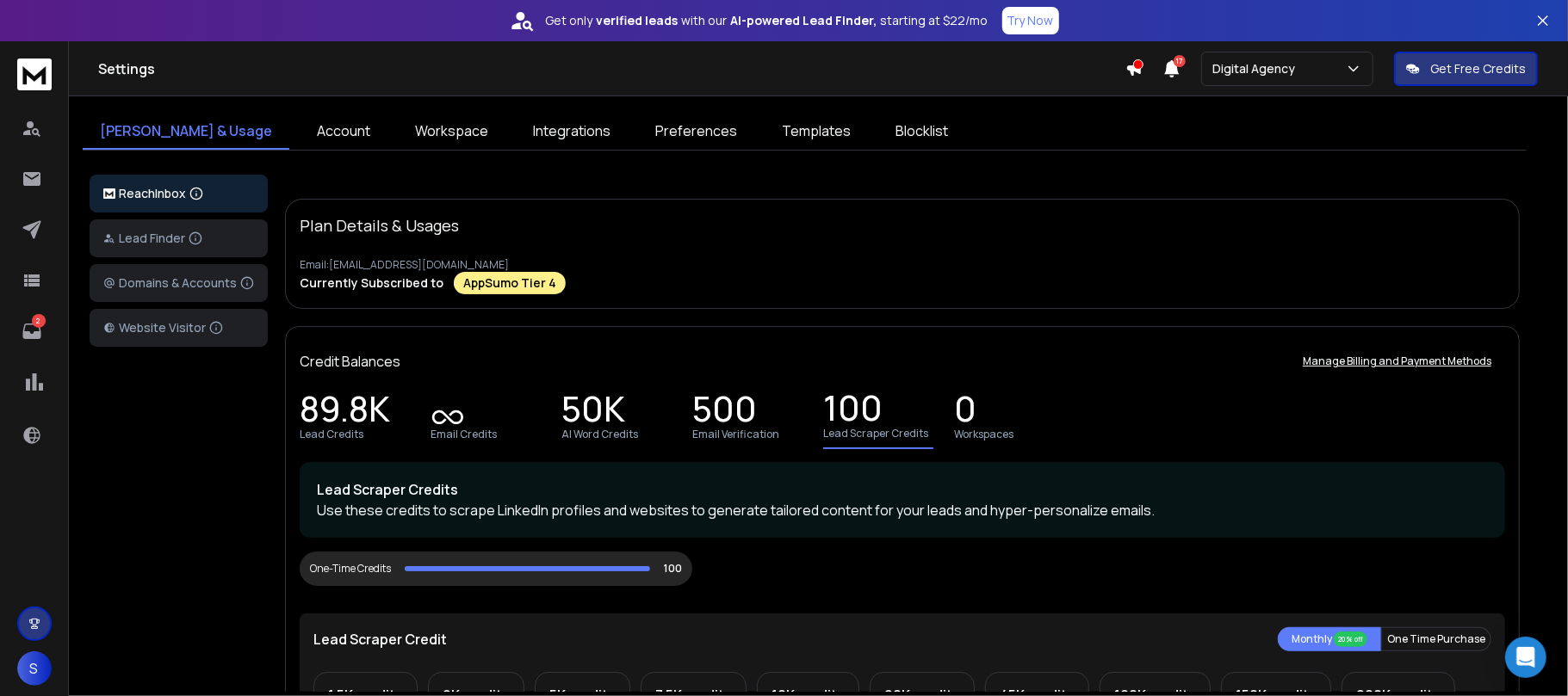
click at [847, 399] on p "100" at bounding box center [853, 411] width 59 height 24
click at [961, 408] on p "0" at bounding box center [965, 412] width 22 height 24
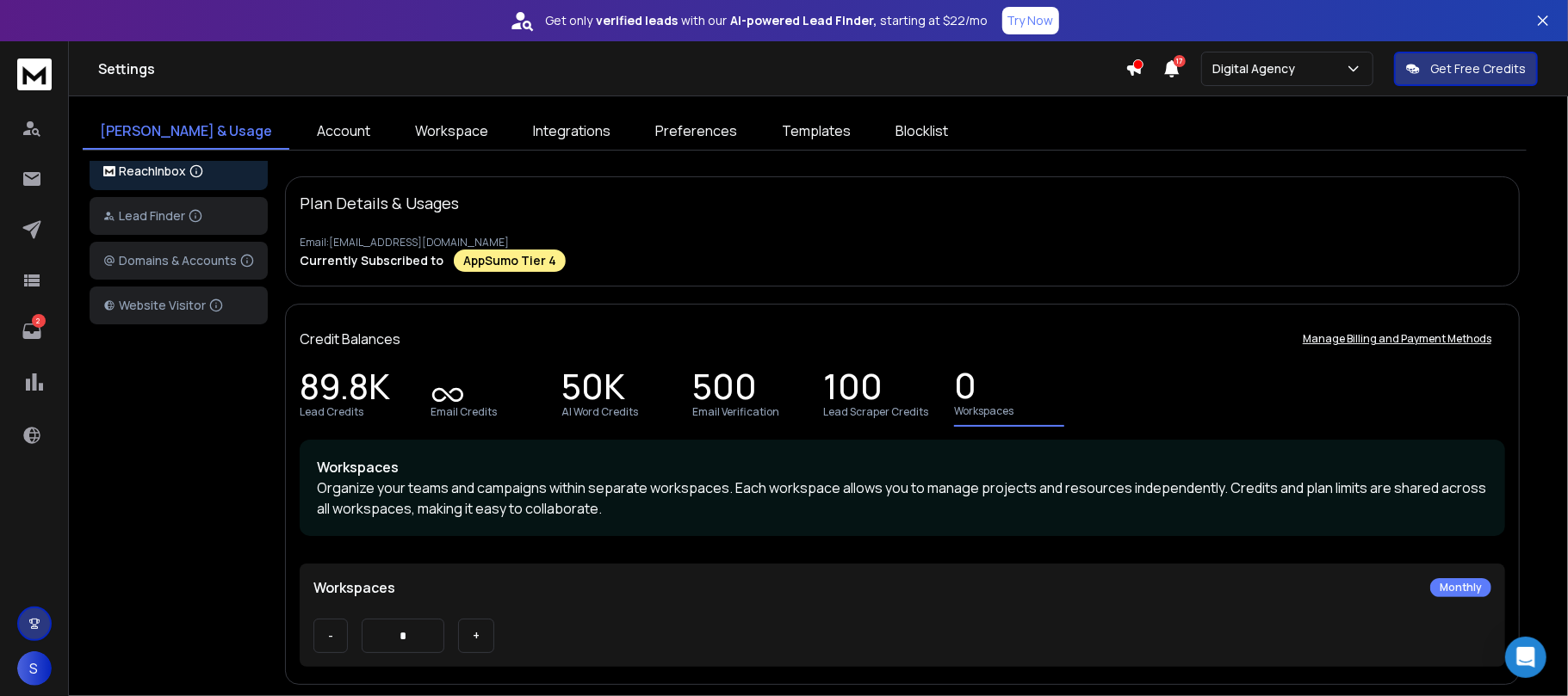
scroll to position [26, 0]
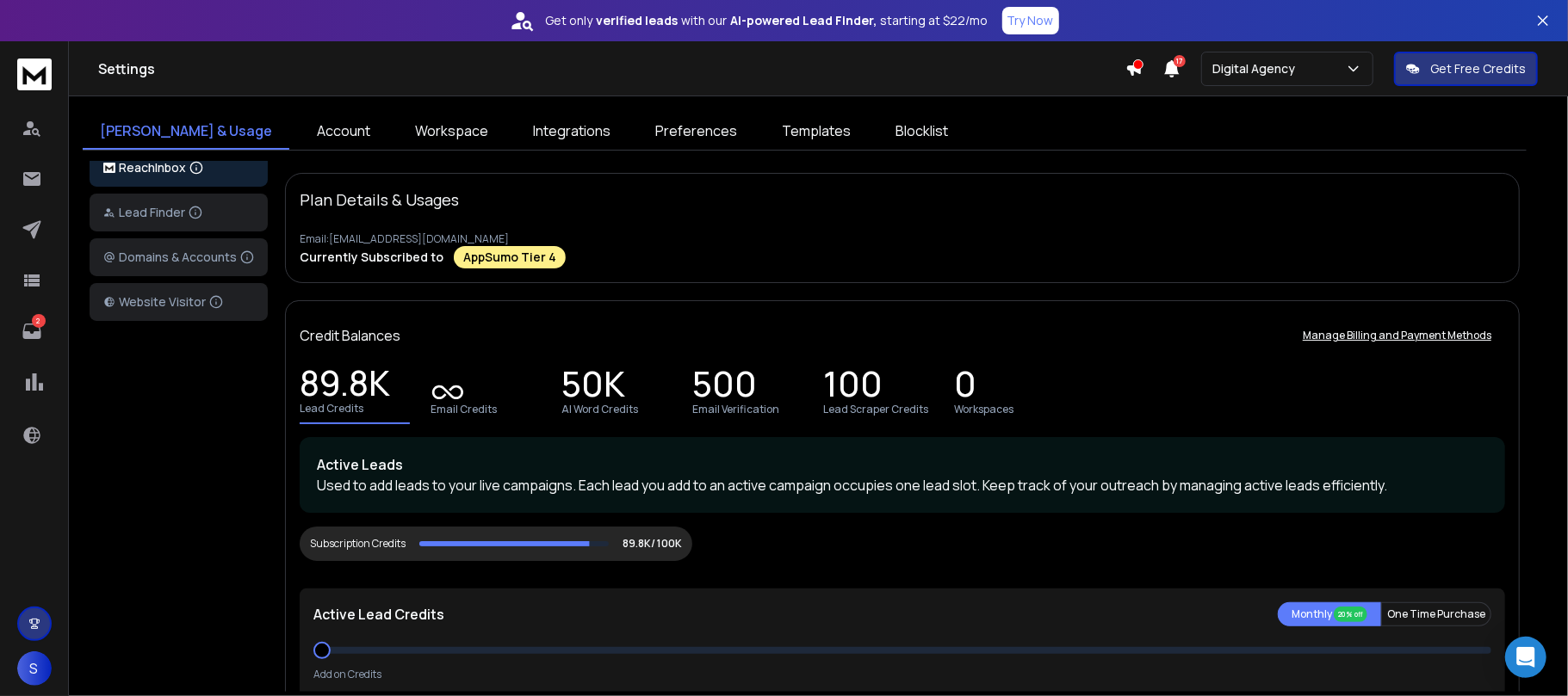
click at [319, 384] on p "89.8K" at bounding box center [345, 386] width 91 height 24
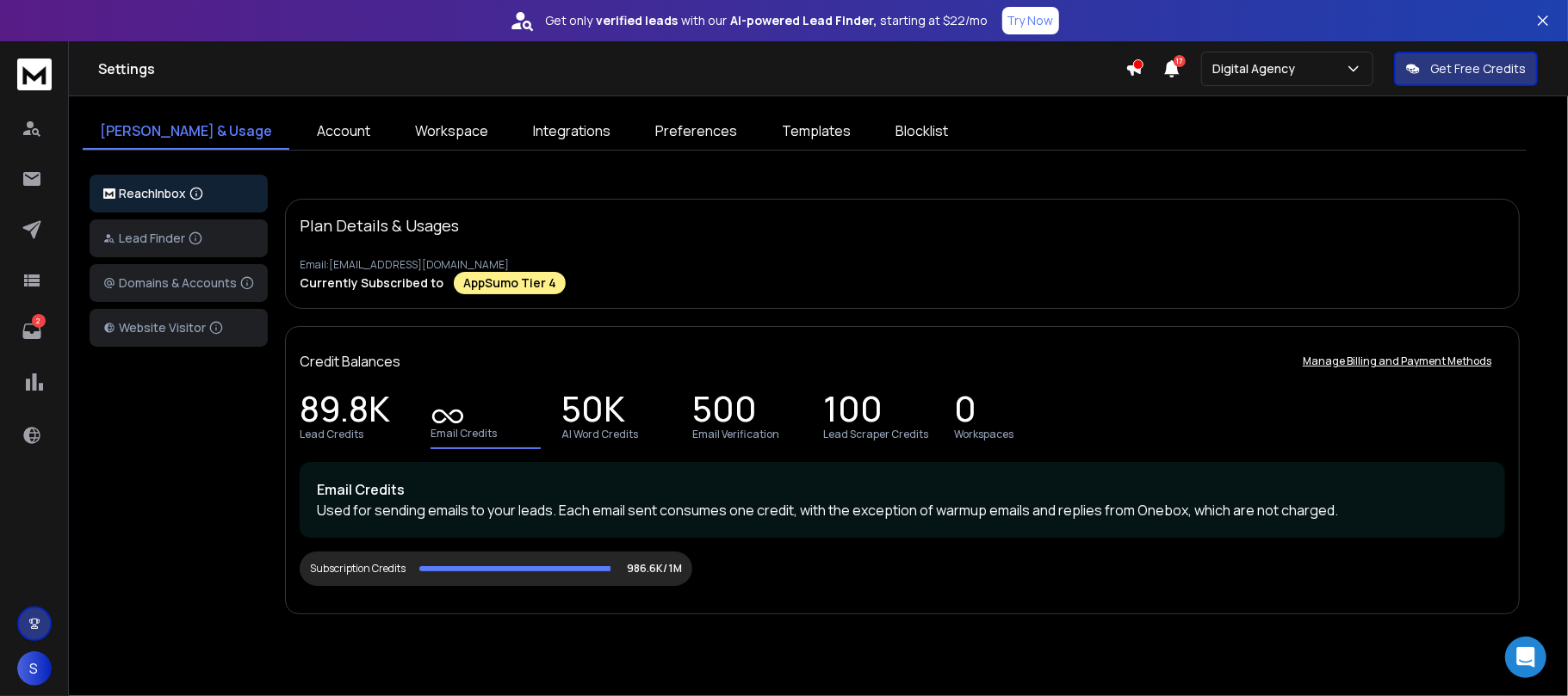
click at [444, 394] on div "Credit Balances Manage Billing and Payment Methods 89.8K Lead Credits Email Cre…" at bounding box center [901, 469] width 1234 height 288
click at [611, 413] on p "50K" at bounding box center [592, 412] width 64 height 24
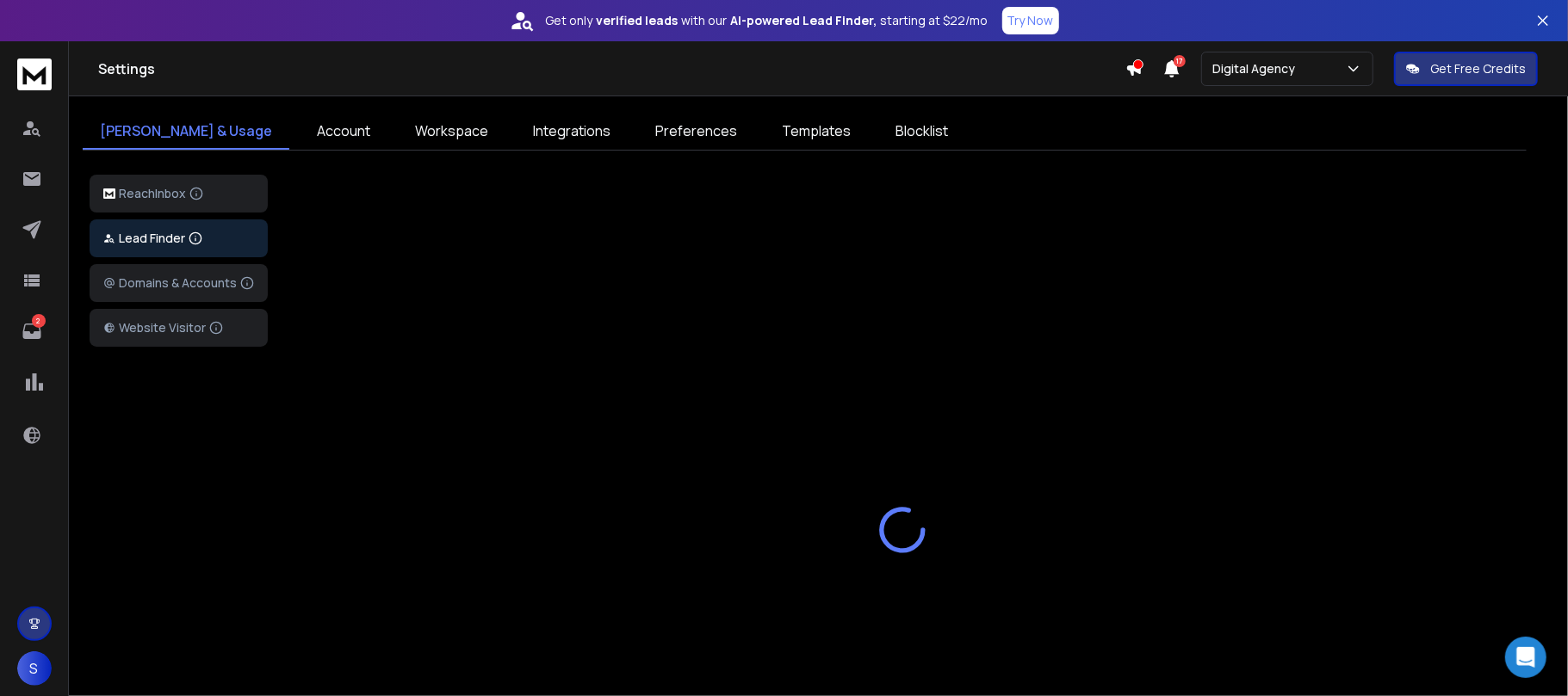
click at [153, 244] on button "Lead Finder" at bounding box center [179, 239] width 179 height 38
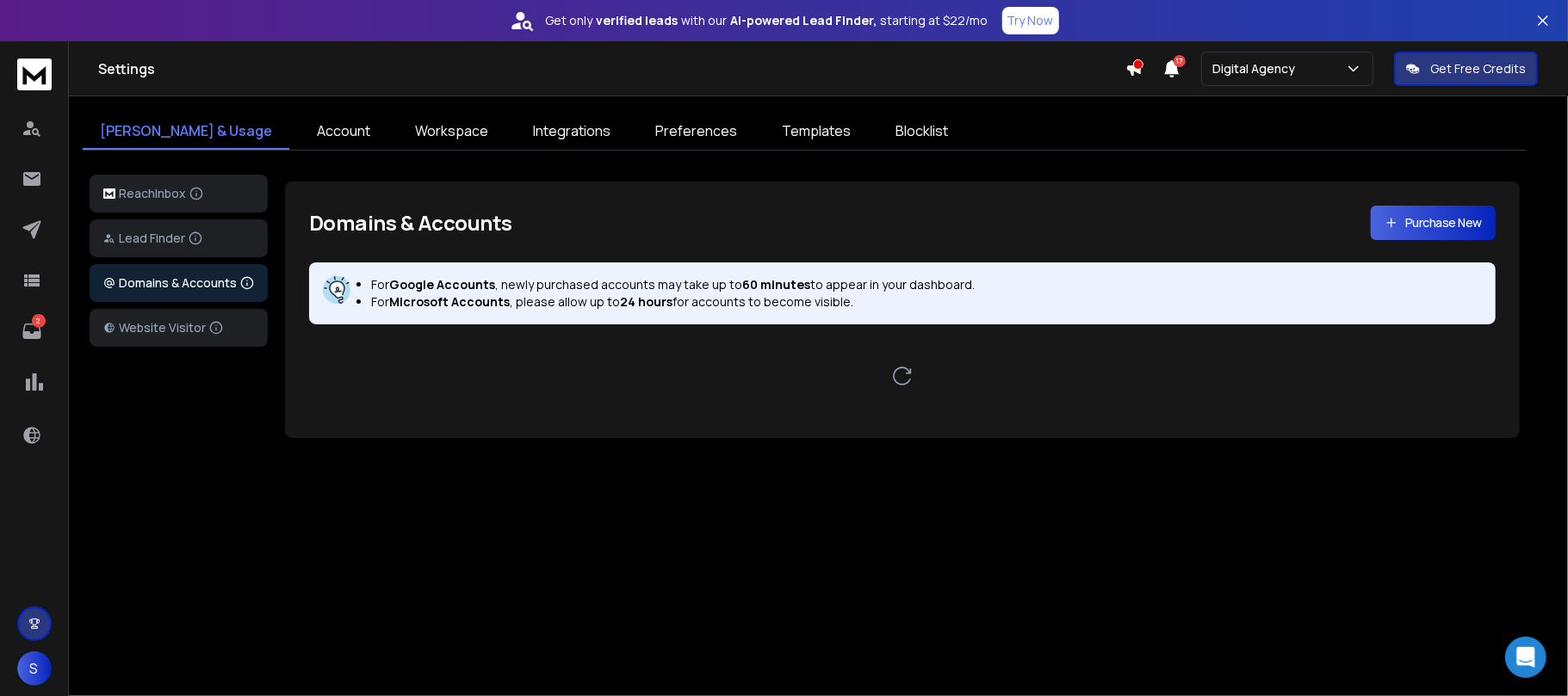
click at [165, 287] on button "Domains & Accounts" at bounding box center [179, 283] width 179 height 38
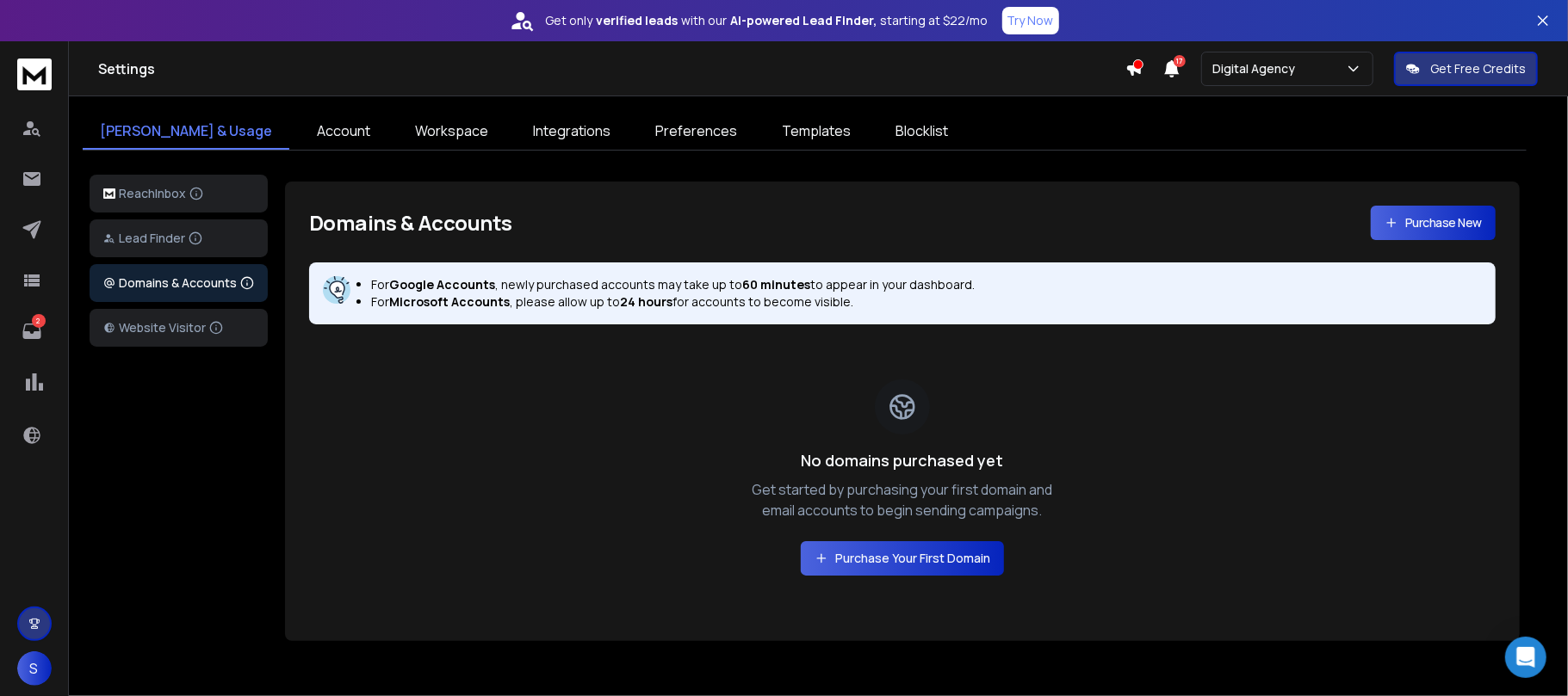
click at [171, 334] on button "Website Visitor" at bounding box center [179, 327] width 179 height 38
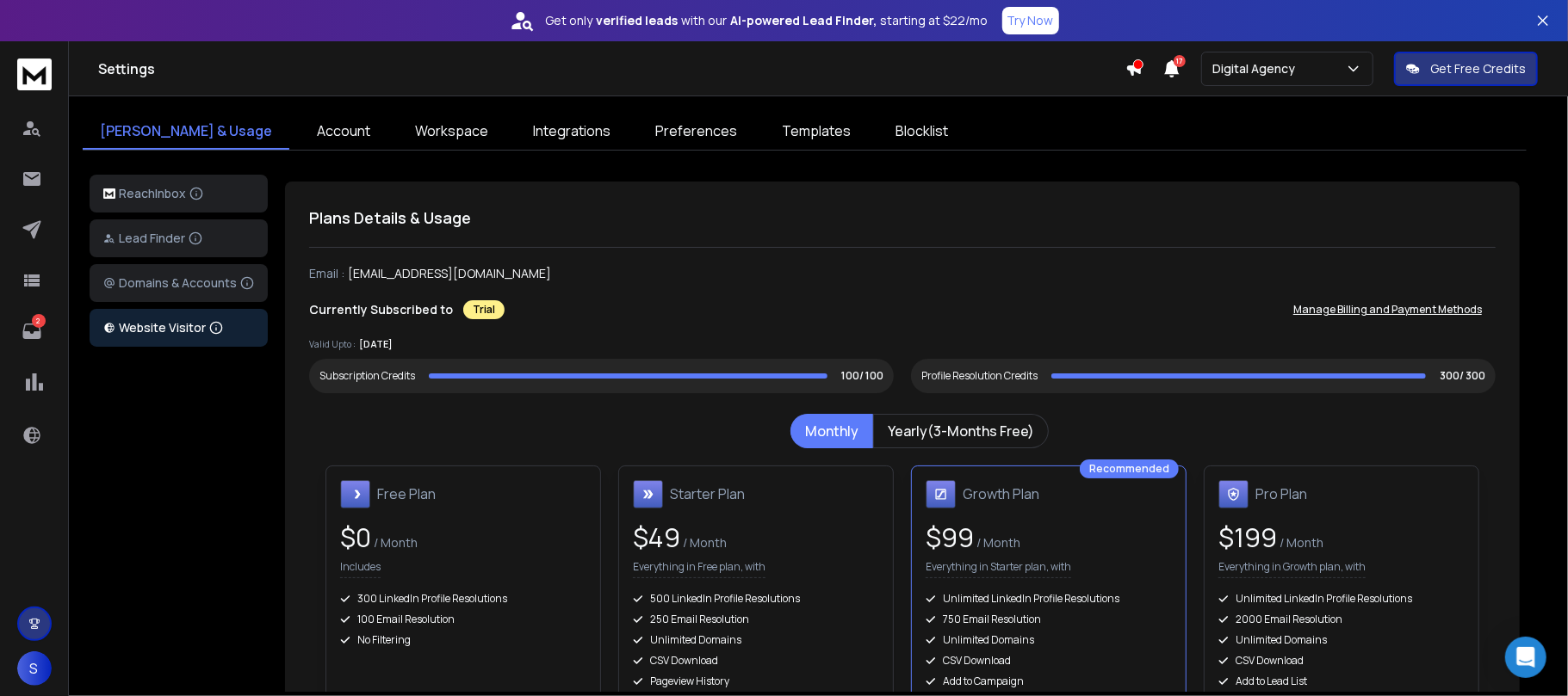
click at [300, 126] on link "Account" at bounding box center [344, 132] width 88 height 36
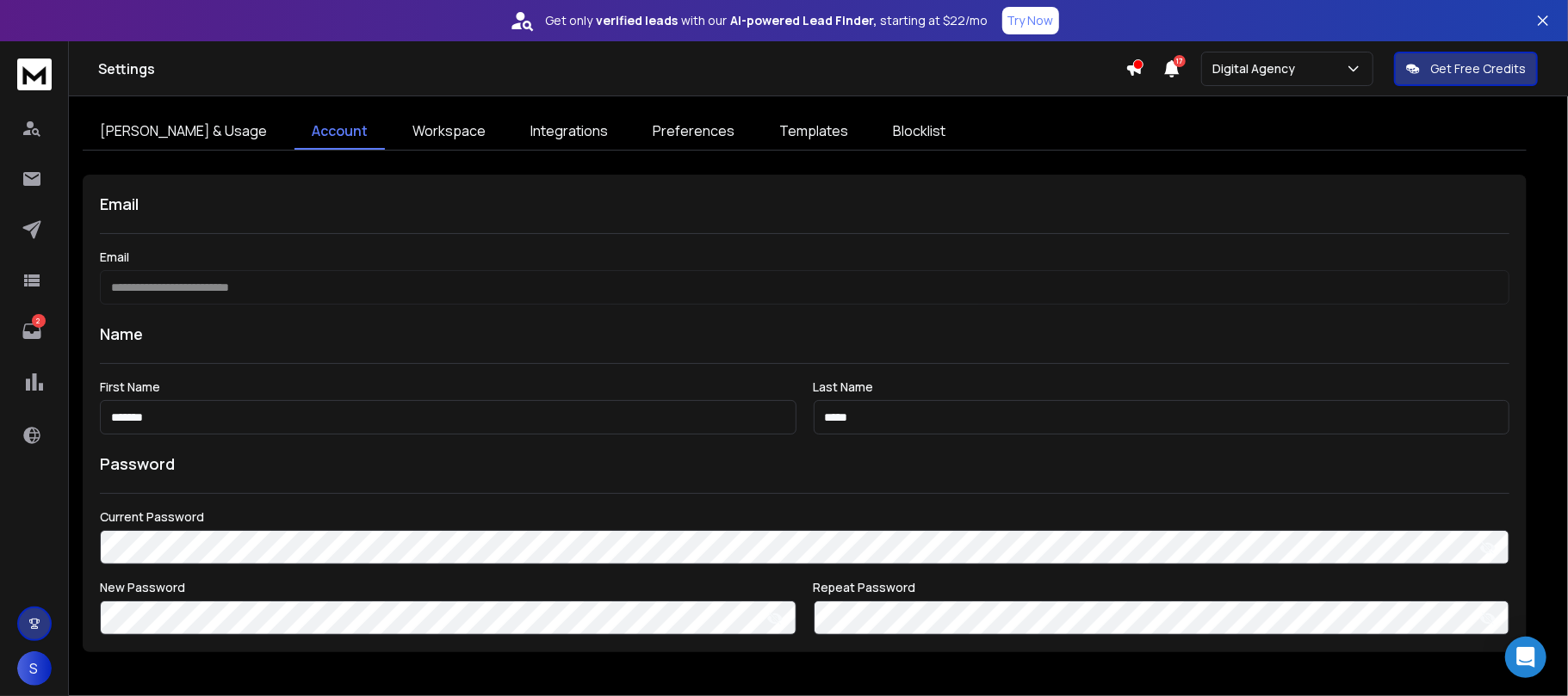
click at [395, 138] on link "Workspace" at bounding box center [449, 132] width 108 height 36
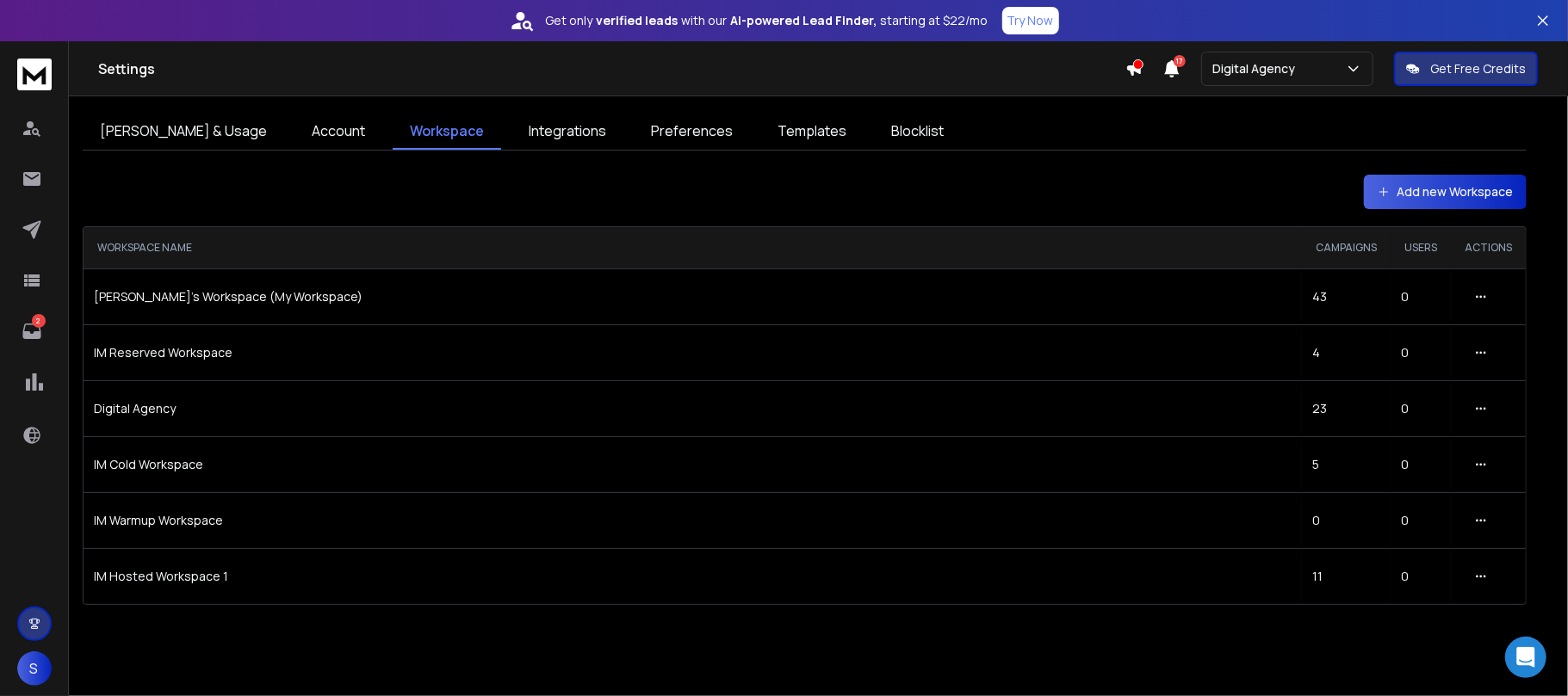
click at [513, 136] on link "Integrations" at bounding box center [567, 132] width 112 height 36
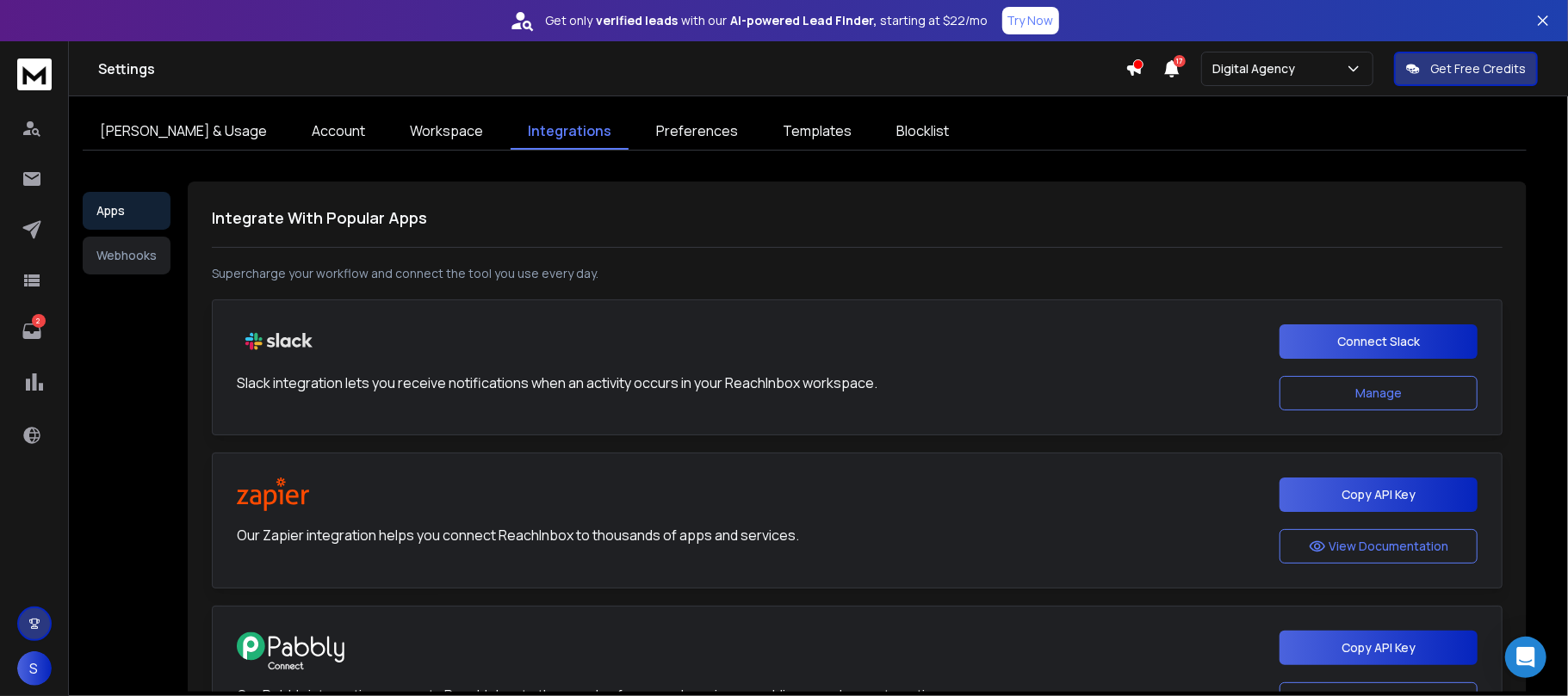
click at [639, 135] on link "Preferences" at bounding box center [696, 132] width 116 height 36
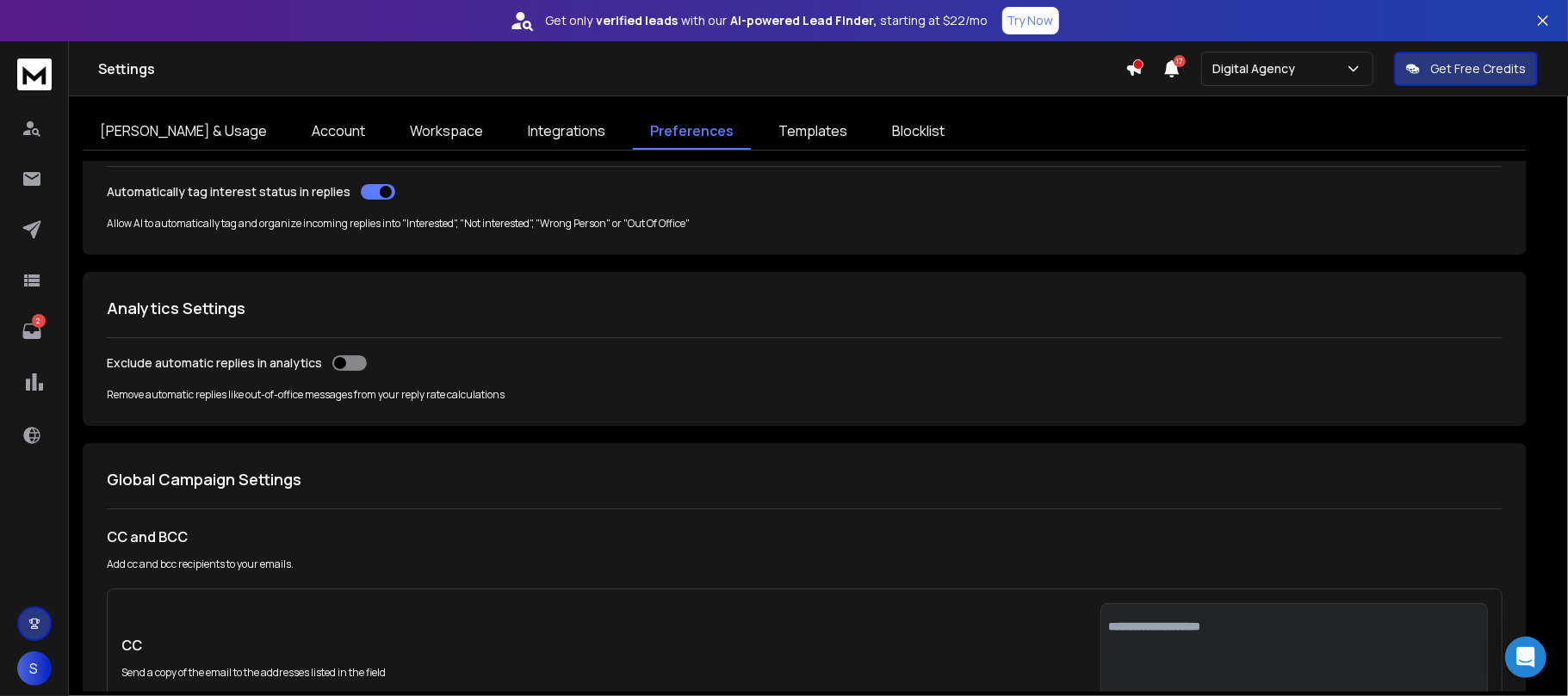
scroll to position [118, 0]
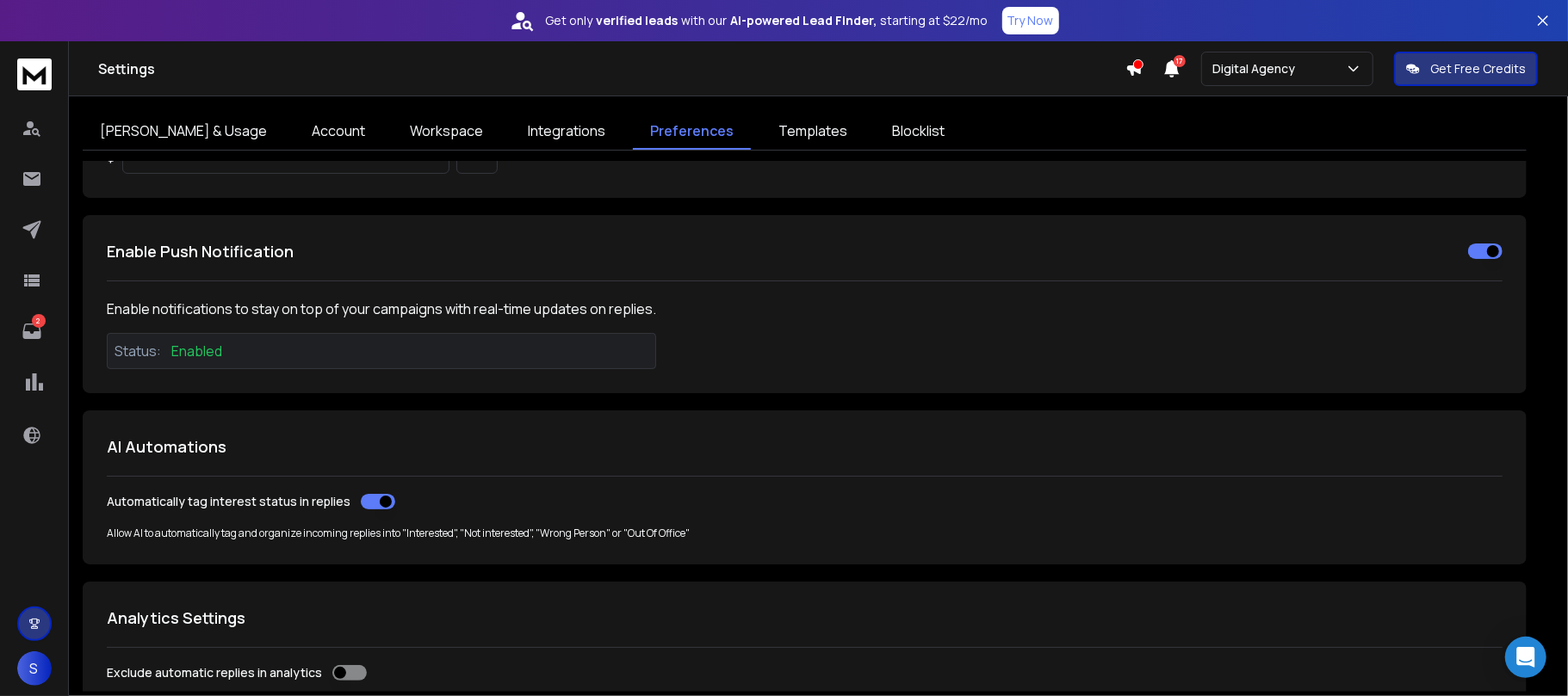
click at [761, 128] on link "Templates" at bounding box center [812, 132] width 103 height 36
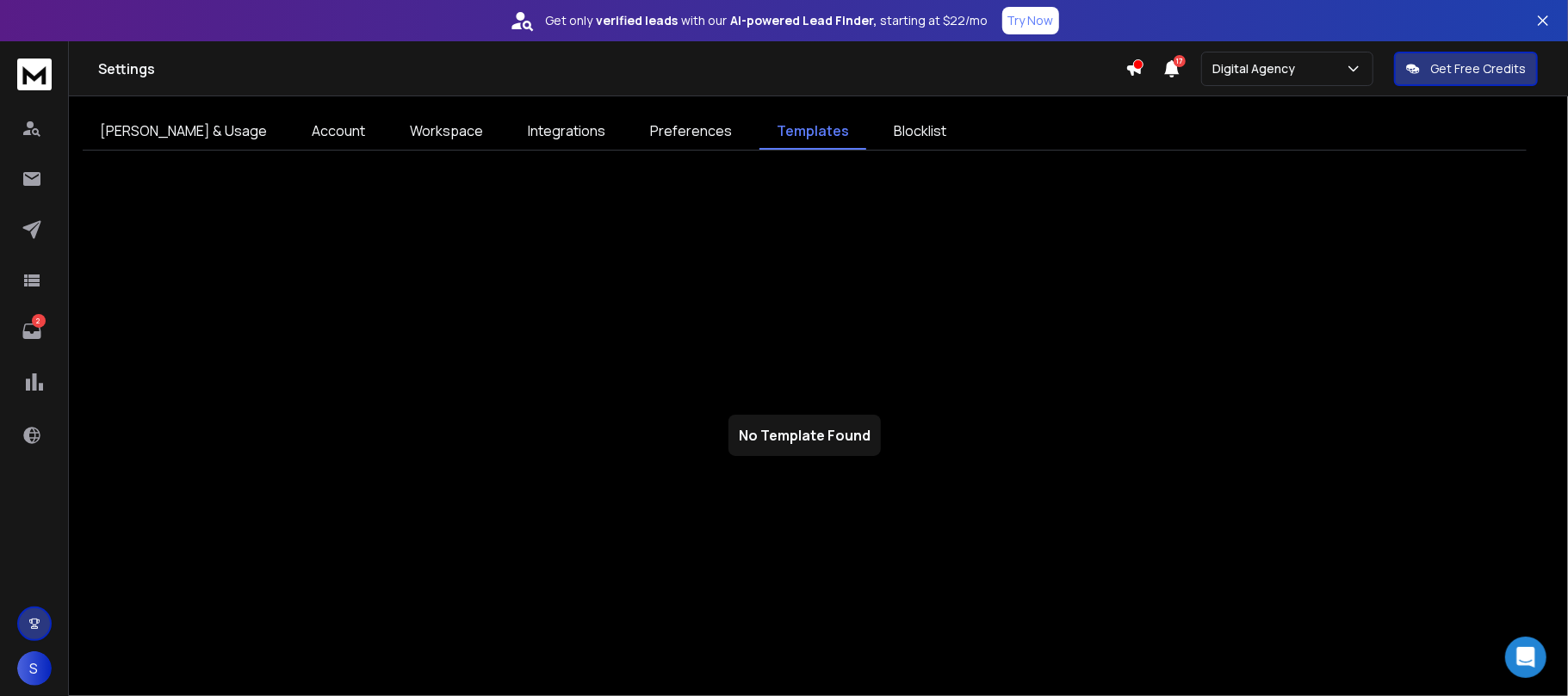
click at [876, 135] on link "Blocklist" at bounding box center [919, 132] width 87 height 36
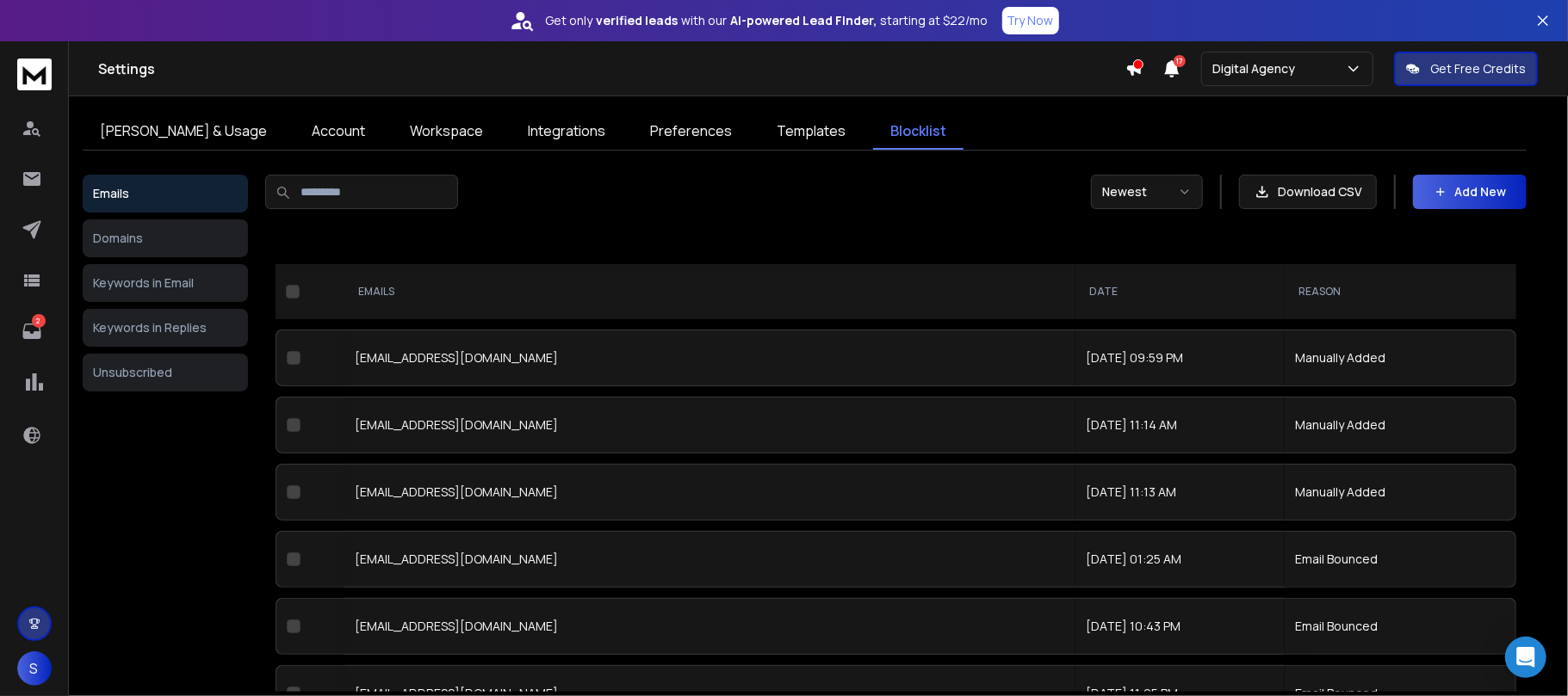
click at [759, 132] on link "Templates" at bounding box center [810, 132] width 103 height 36
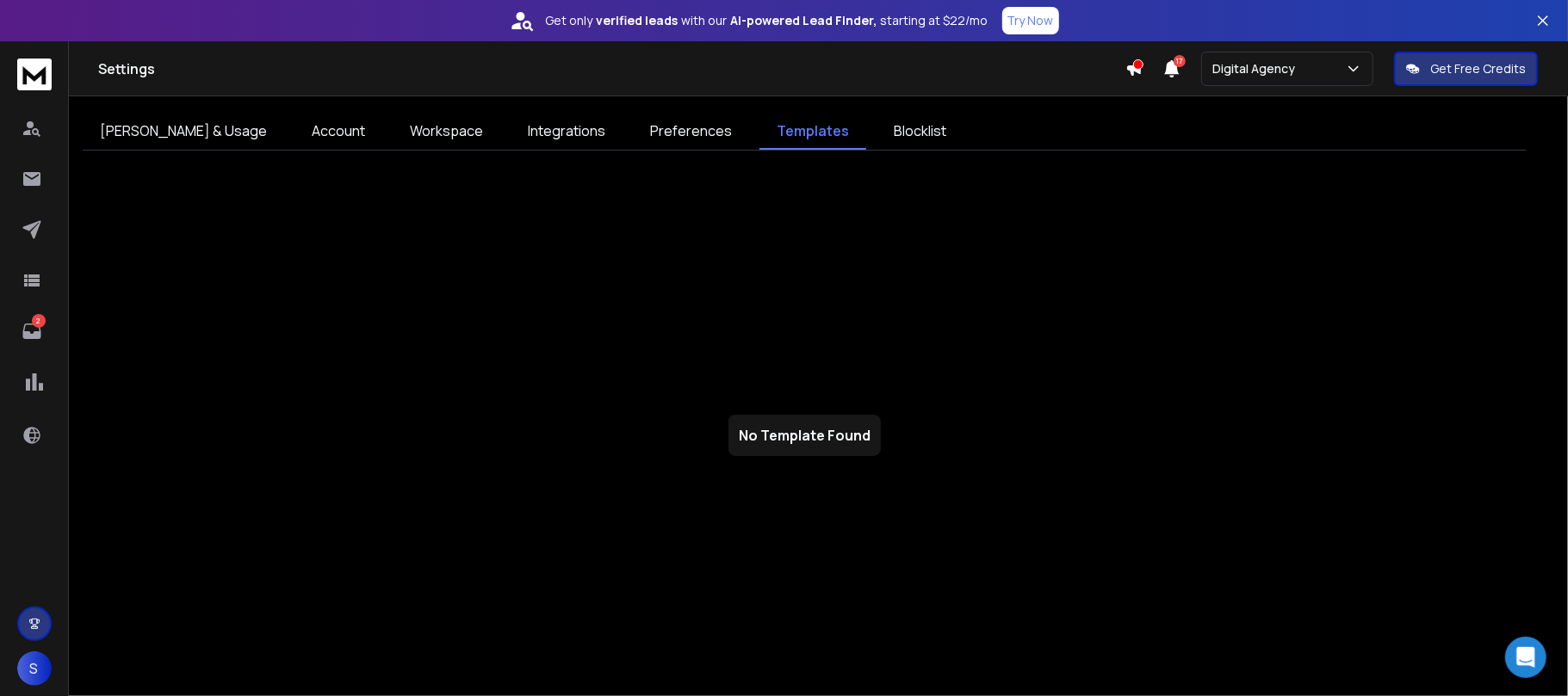
click at [876, 138] on link "Blocklist" at bounding box center [919, 132] width 87 height 36
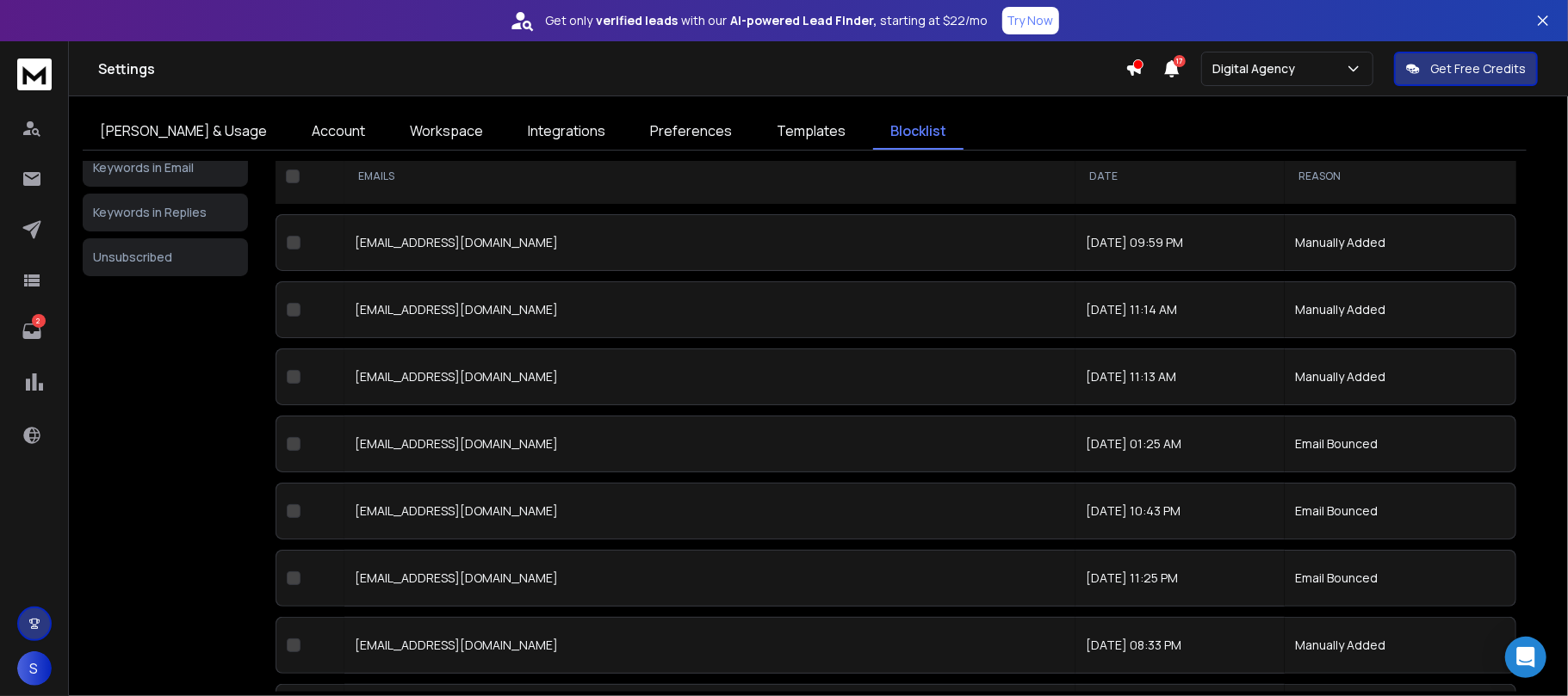
scroll to position [115, 0]
click at [1284, 178] on th "REASON" at bounding box center [1400, 177] width 232 height 55
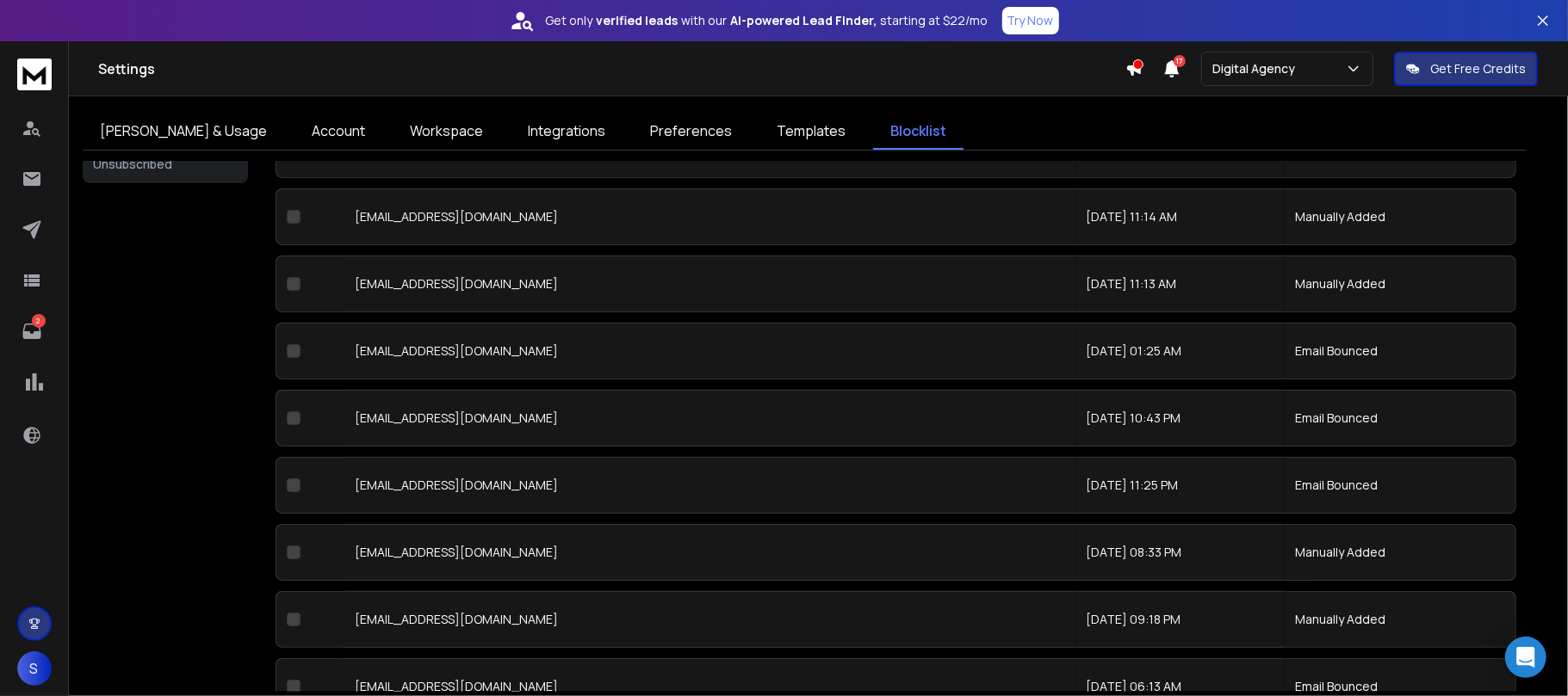
scroll to position [241, 0]
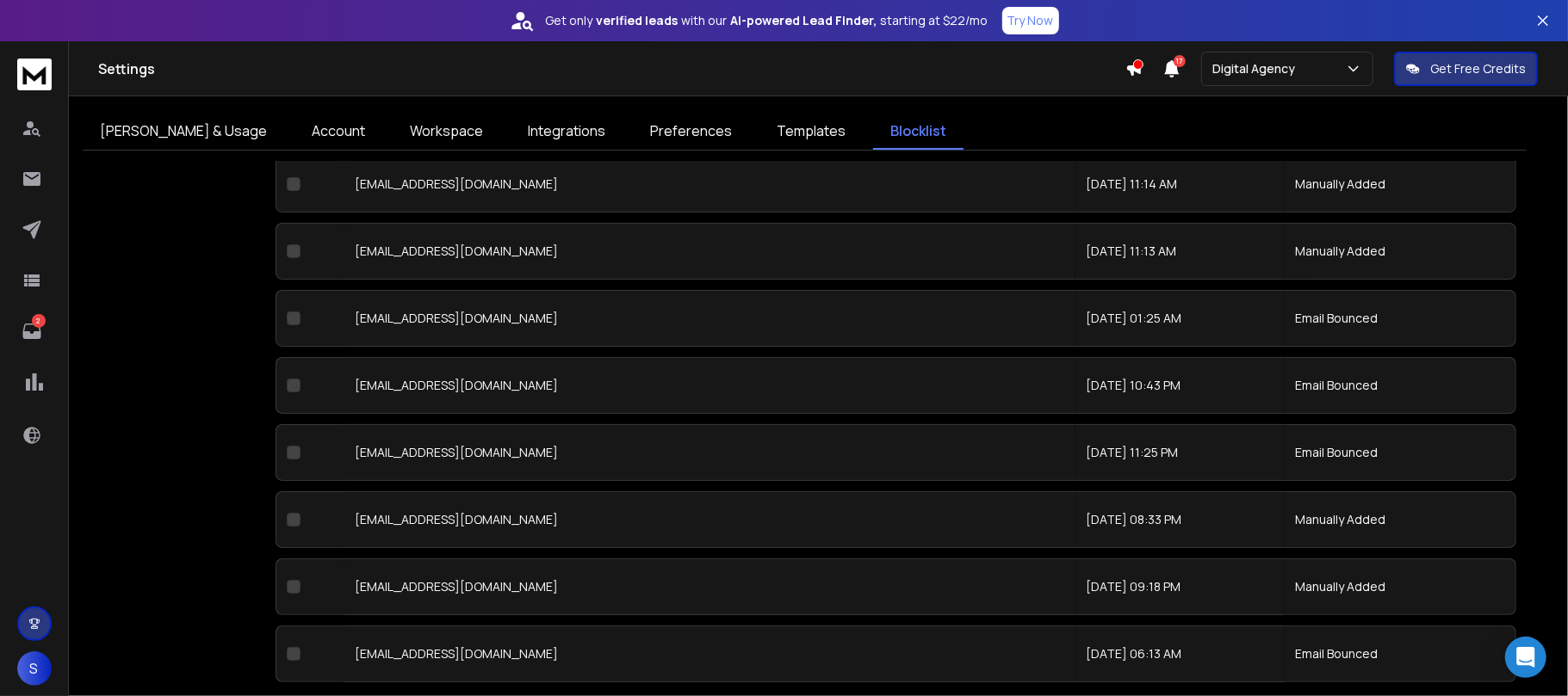
drag, startPoint x: 1529, startPoint y: 219, endPoint x: 1530, endPoint y: 253, distance: 34.0
click at [1530, 253] on div "Billings & Usage Account Workspace Integrations Preferences Templates Blocklist…" at bounding box center [819, 402] width 1499 height 613
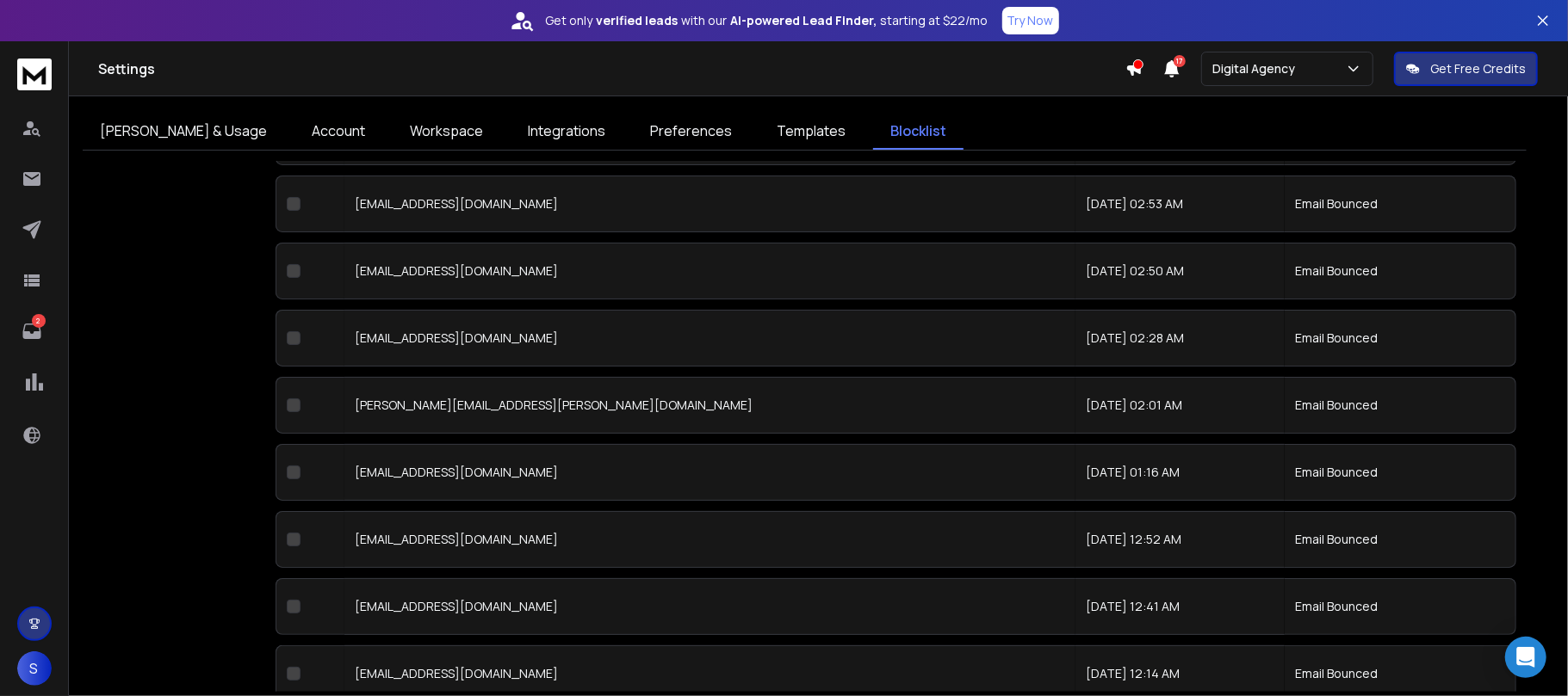
scroll to position [0, 0]
